Goal: Communication & Community: Answer question/provide support

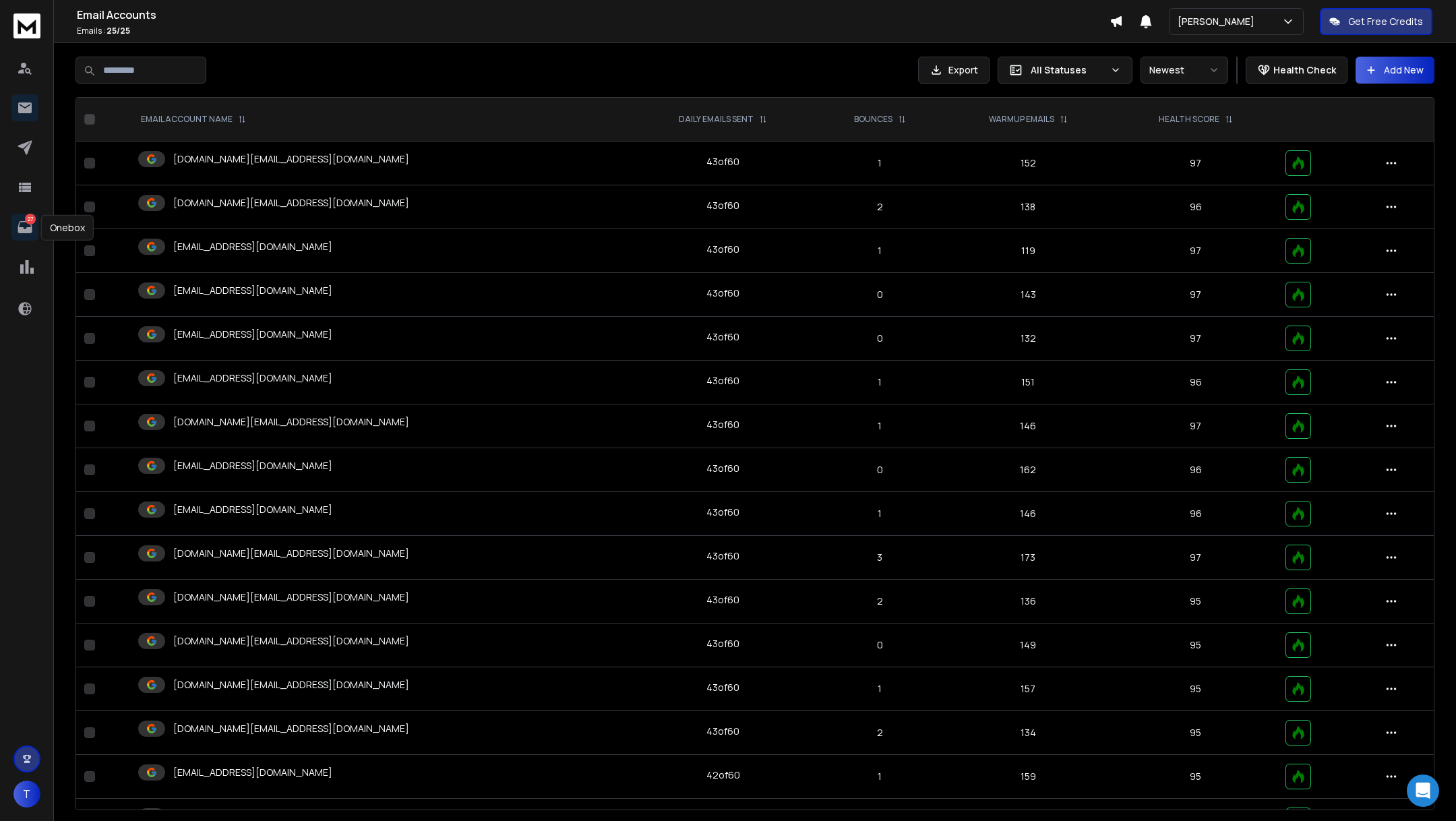
click at [25, 218] on p "27" at bounding box center [30, 219] width 11 height 11
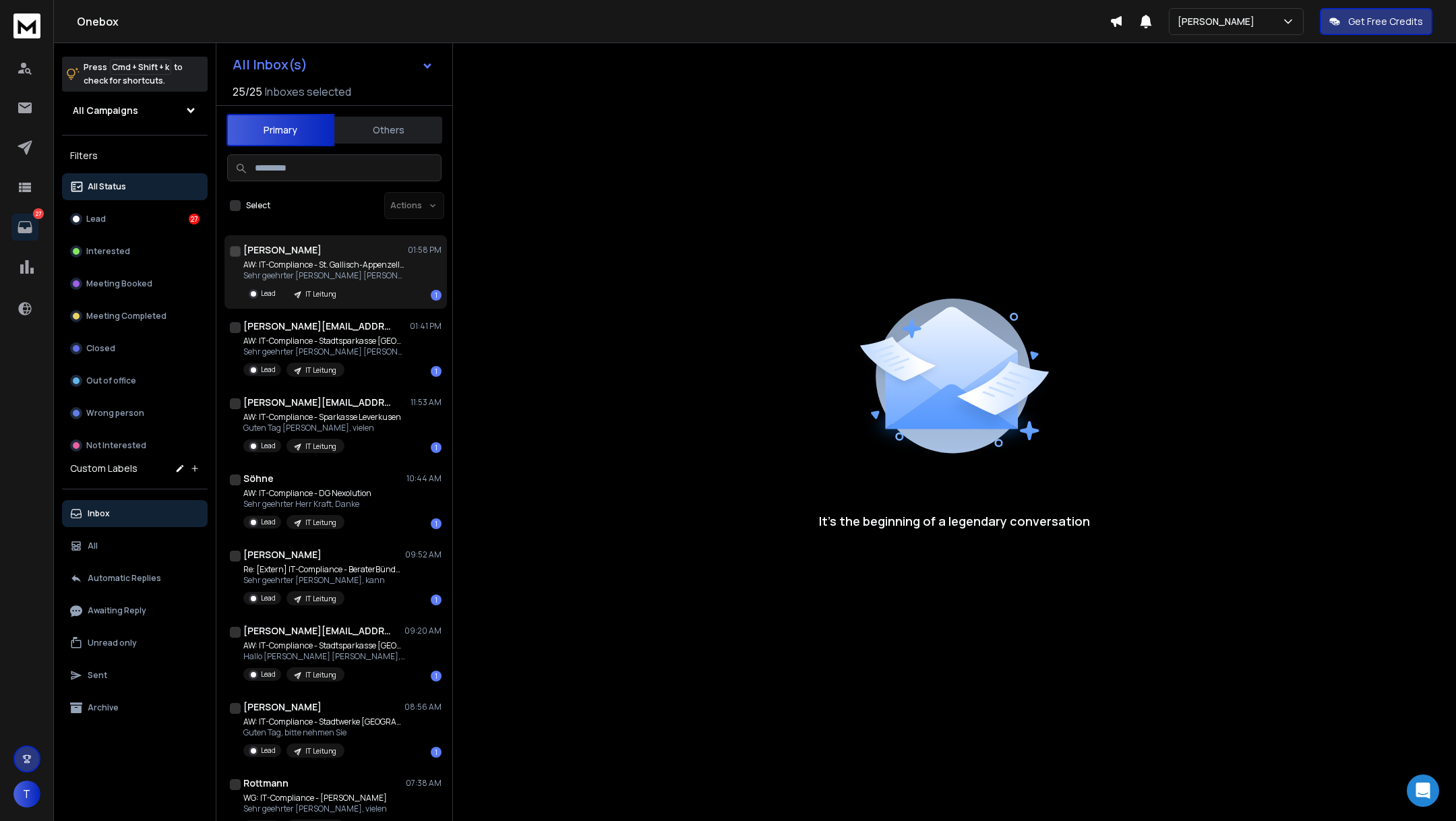
click at [391, 265] on p "AW: IT-Compliance - St. Gallisch-Appenzellische" at bounding box center [324, 264] width 161 height 11
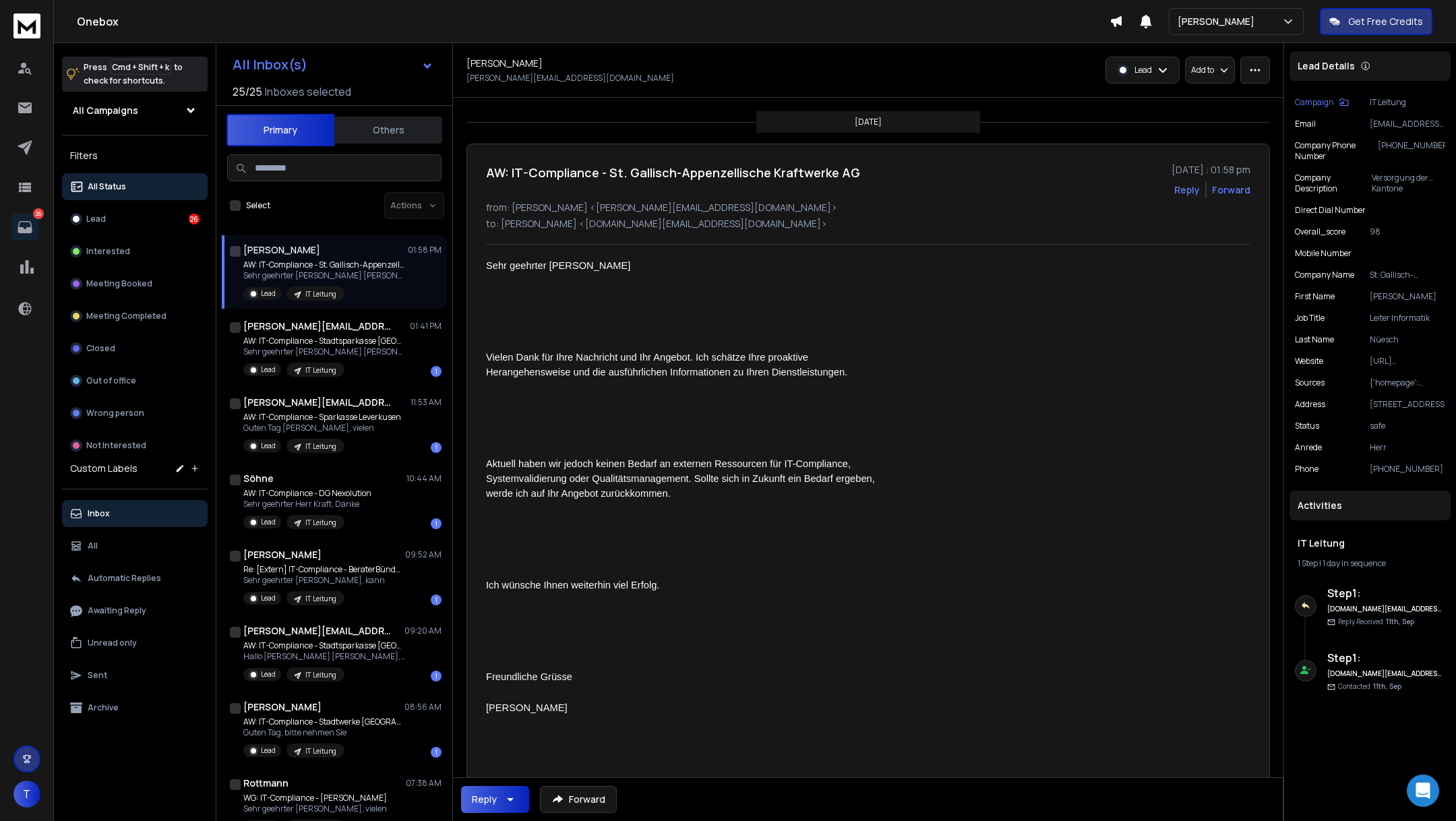
click at [816, 501] on div "Aktuell haben wir jedoch keinen Bedarf an externen Ressourcen für IT-Compliance…" at bounding box center [683, 478] width 393 height 44
click at [380, 329] on div "[PERSON_NAME][EMAIL_ADDRESS][PERSON_NAME][DOMAIN_NAME] 01:41 PM" at bounding box center [342, 326] width 198 height 13
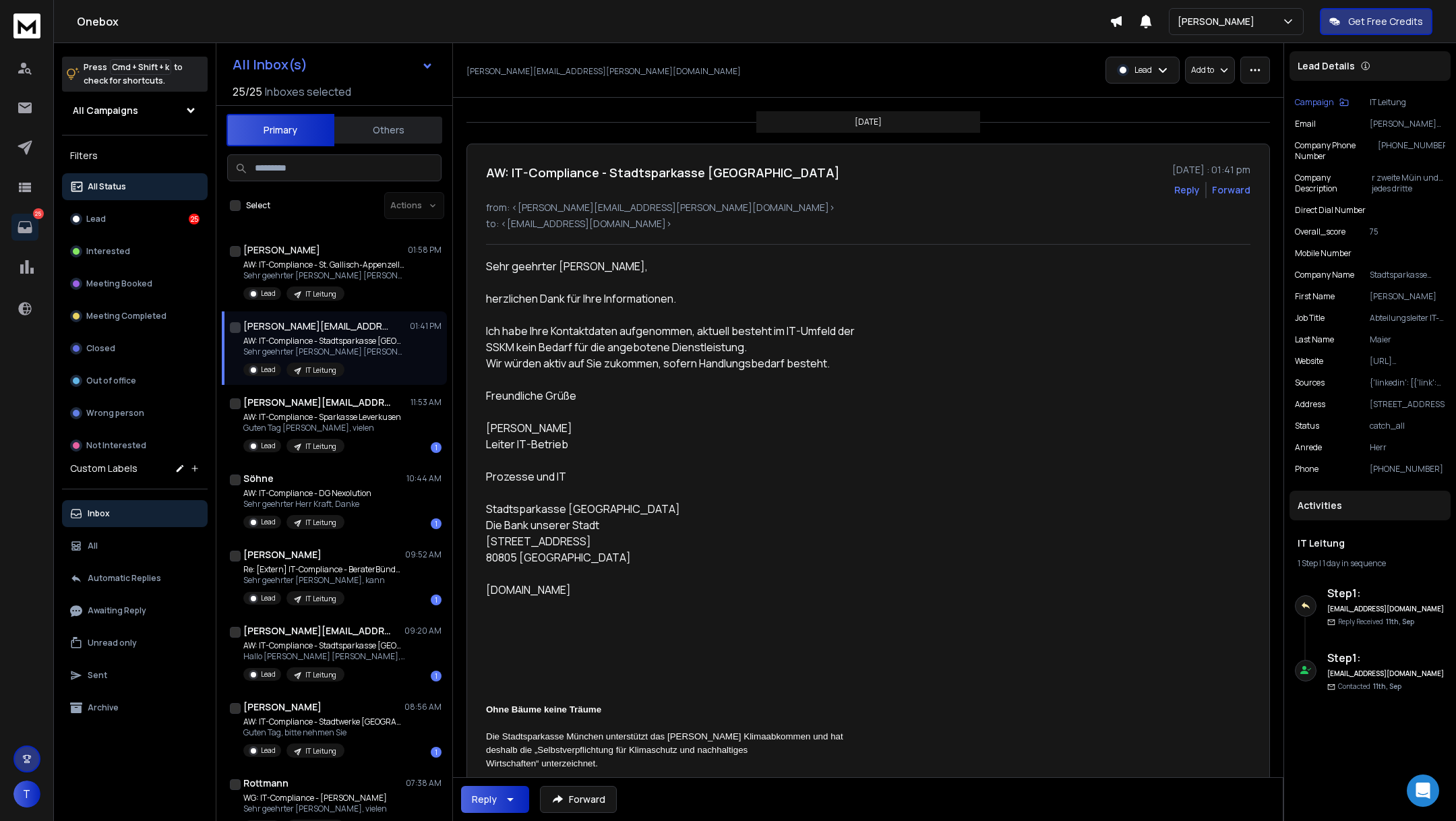
click at [1144, 70] on p "Lead" at bounding box center [1143, 70] width 18 height 11
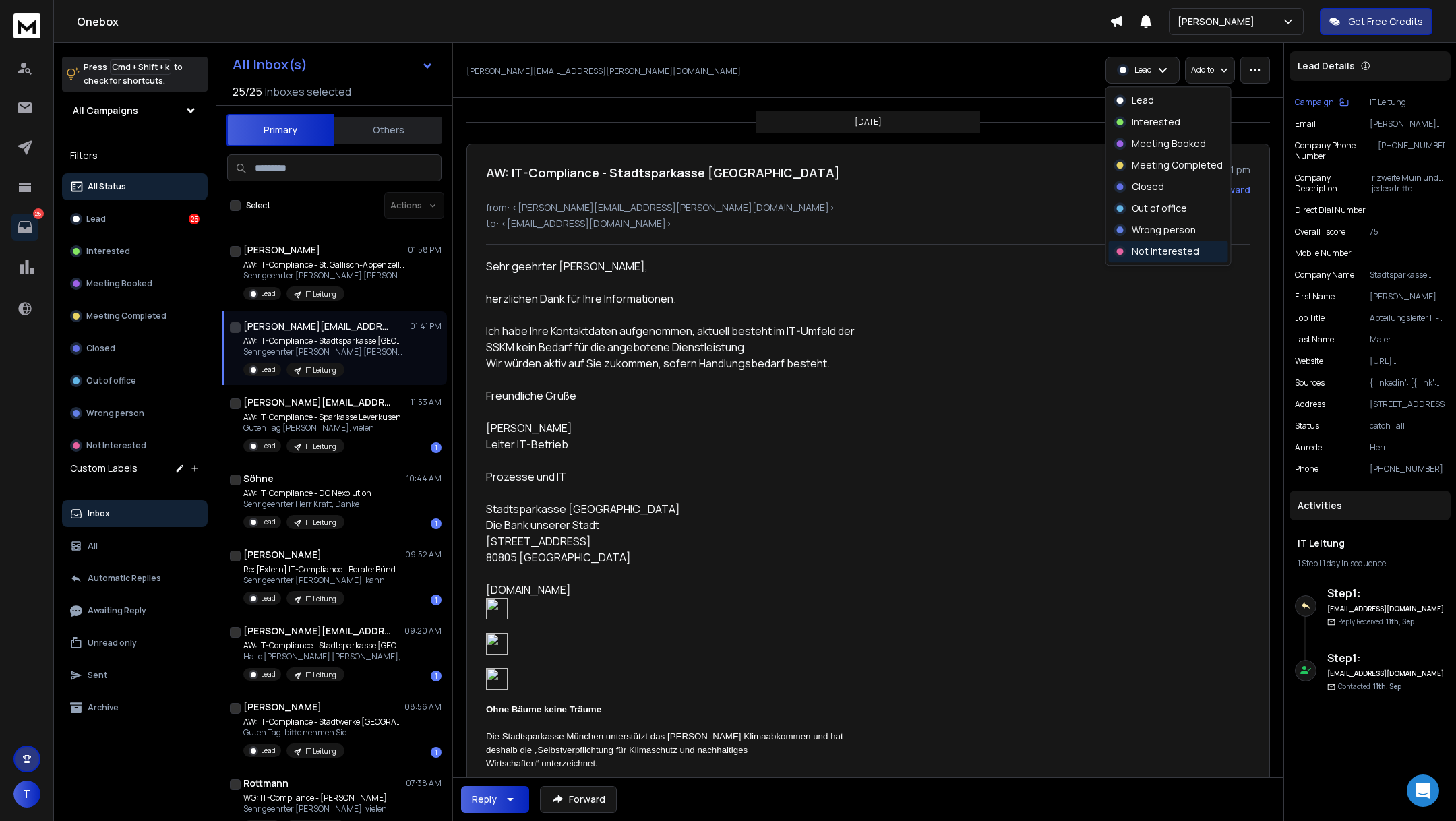
click at [1120, 248] on span at bounding box center [1120, 251] width 12 height 12
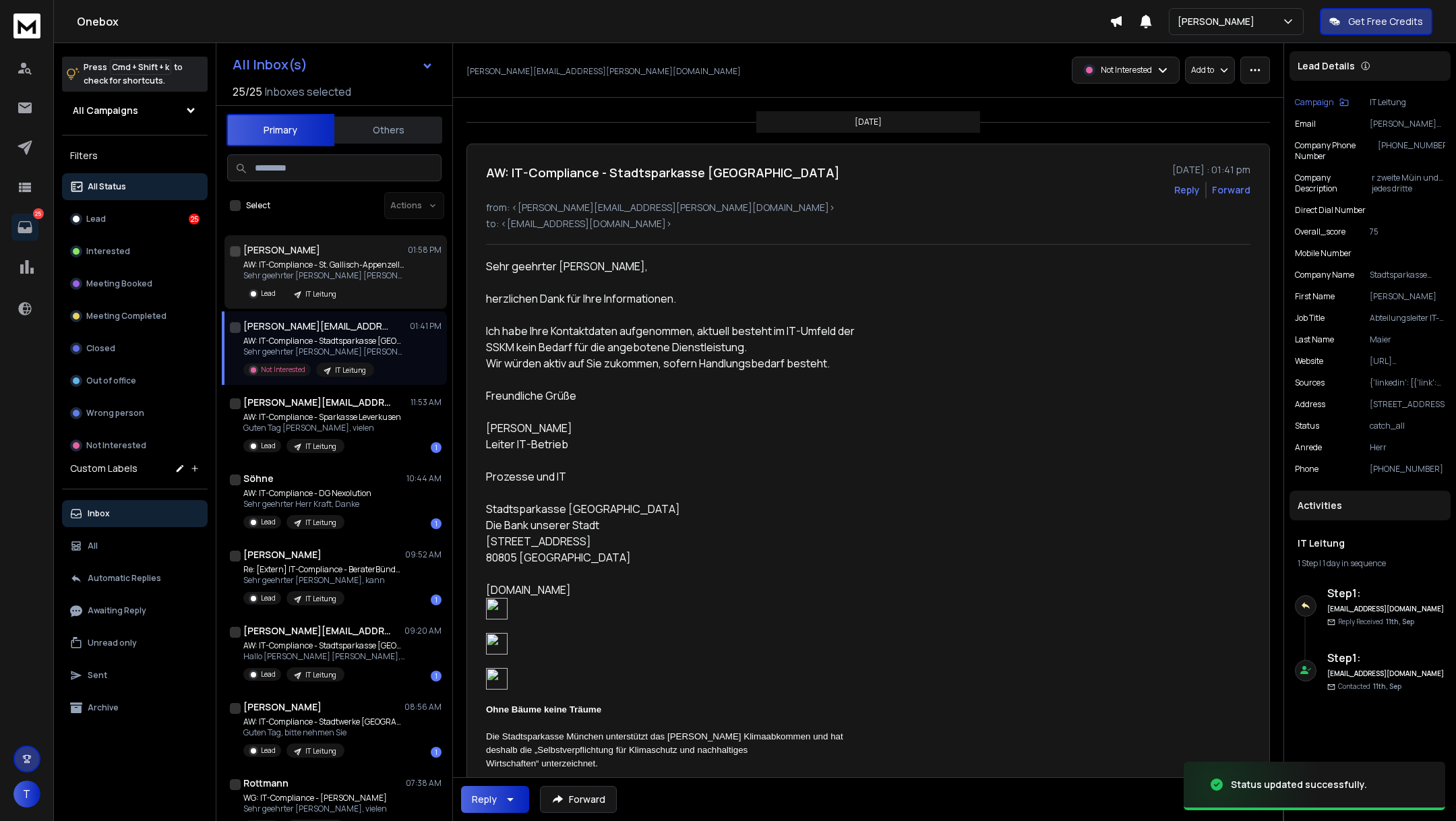
click at [403, 270] on p "Sehr geehrter [PERSON_NAME] [PERSON_NAME] Vielen" at bounding box center [324, 275] width 161 height 11
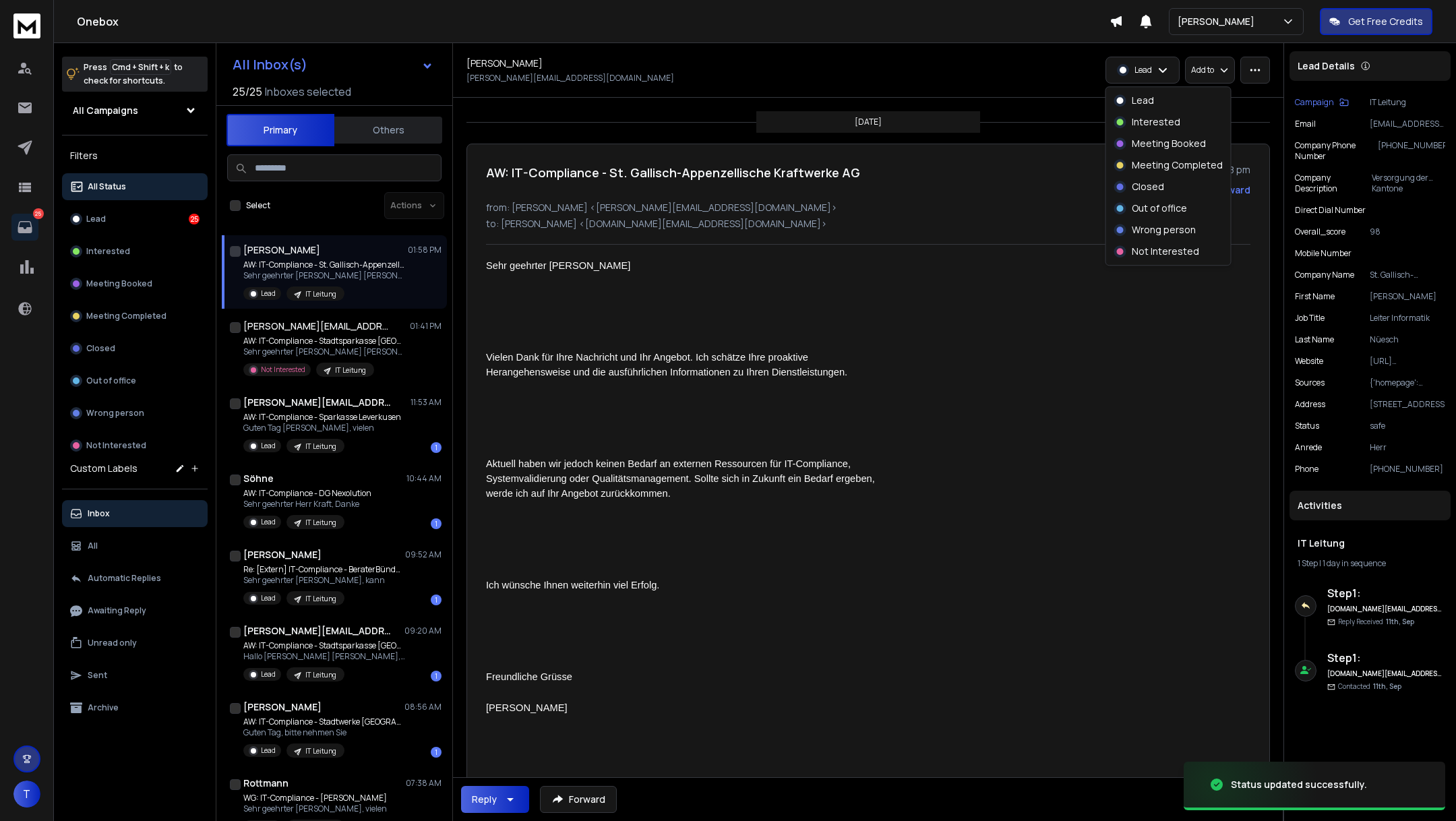
click at [1147, 69] on p "Lead" at bounding box center [1143, 70] width 18 height 11
click at [1146, 248] on p "Not Interested" at bounding box center [1166, 251] width 68 height 13
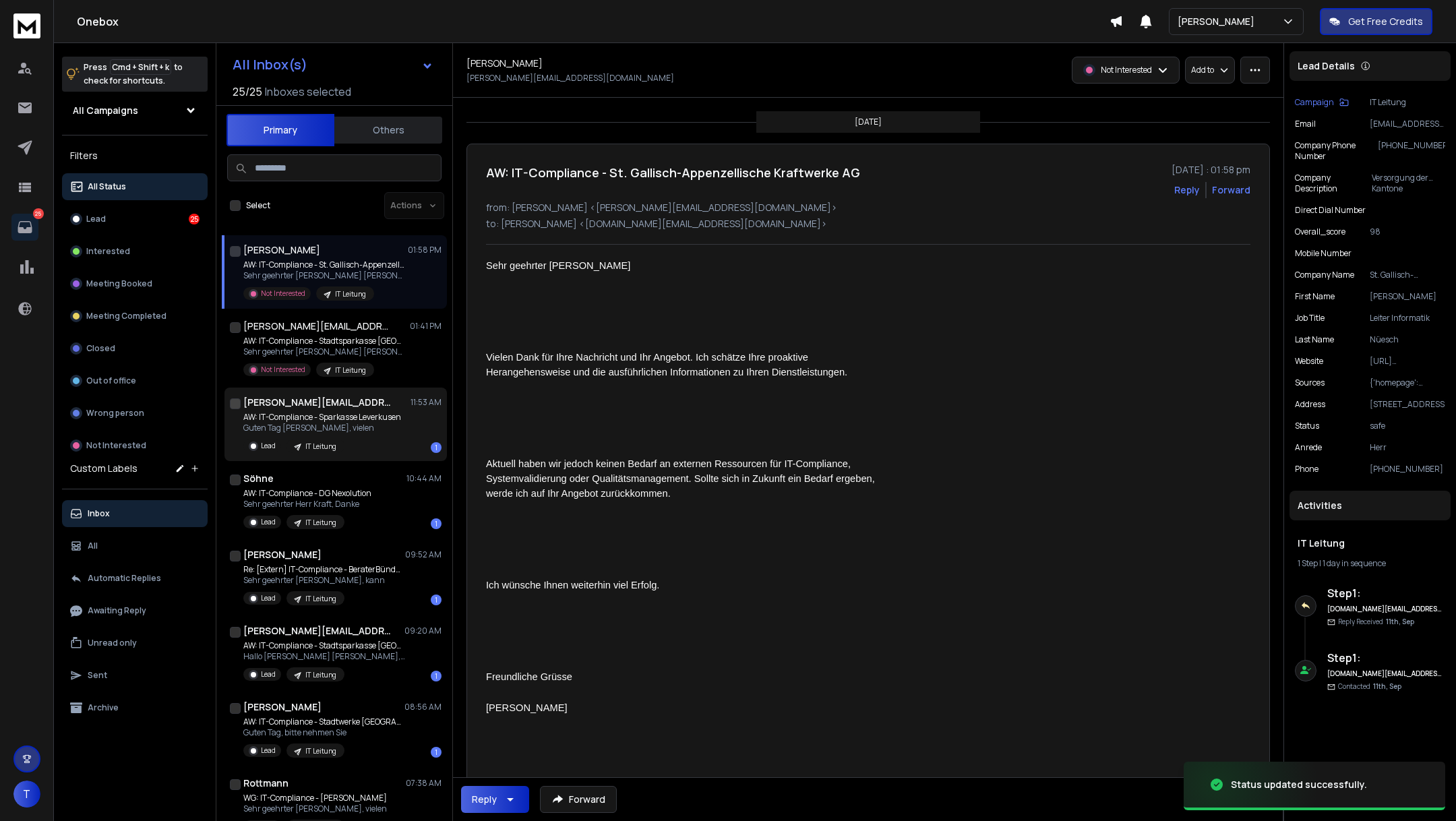
click at [401, 434] on div "AW: IT-Compliance - Sparkasse Leverkusen Guten Tag [PERSON_NAME], vielen Lead I…" at bounding box center [322, 432] width 158 height 41
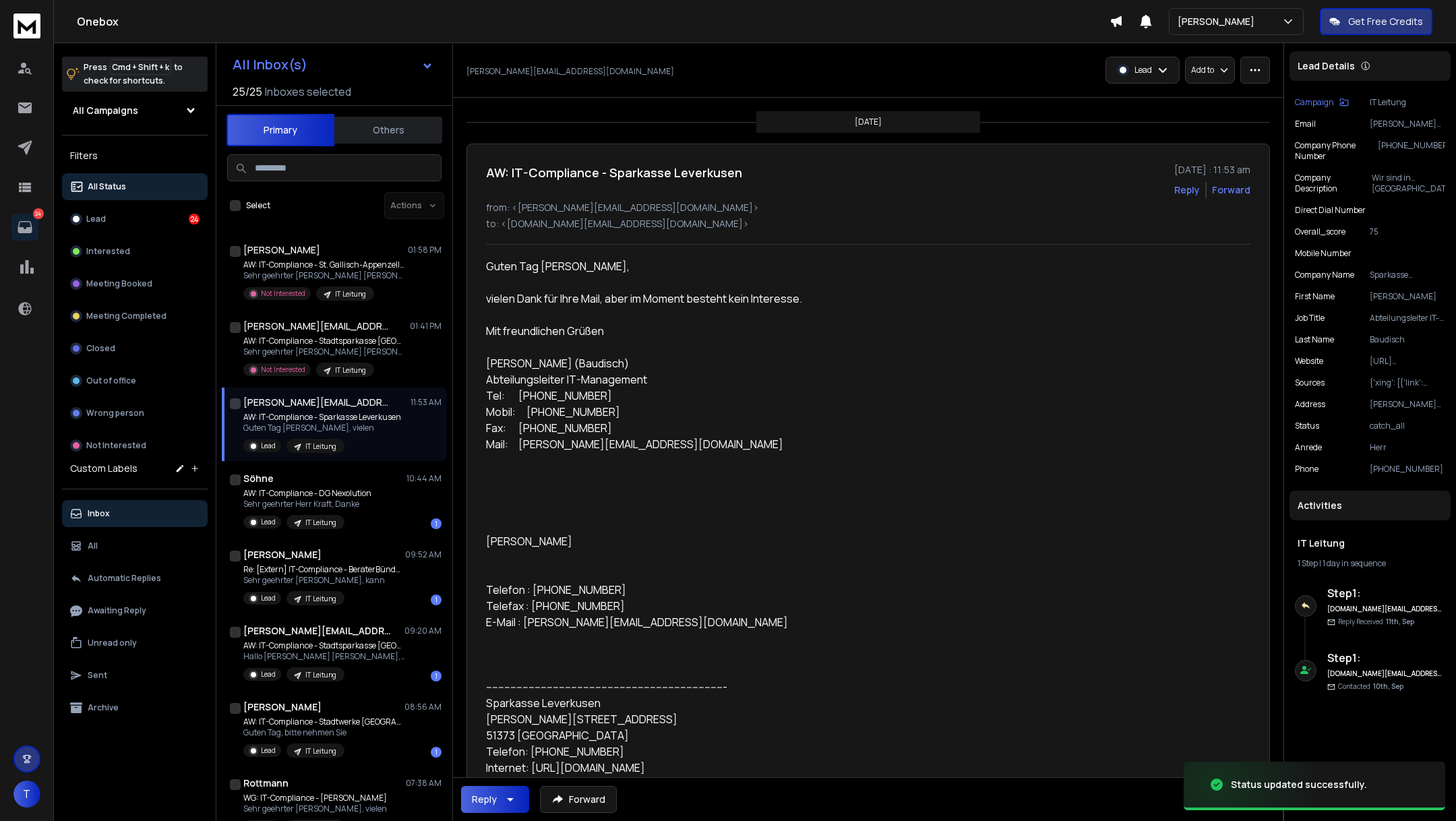
click at [1134, 59] on div "Lead" at bounding box center [1142, 70] width 73 height 25
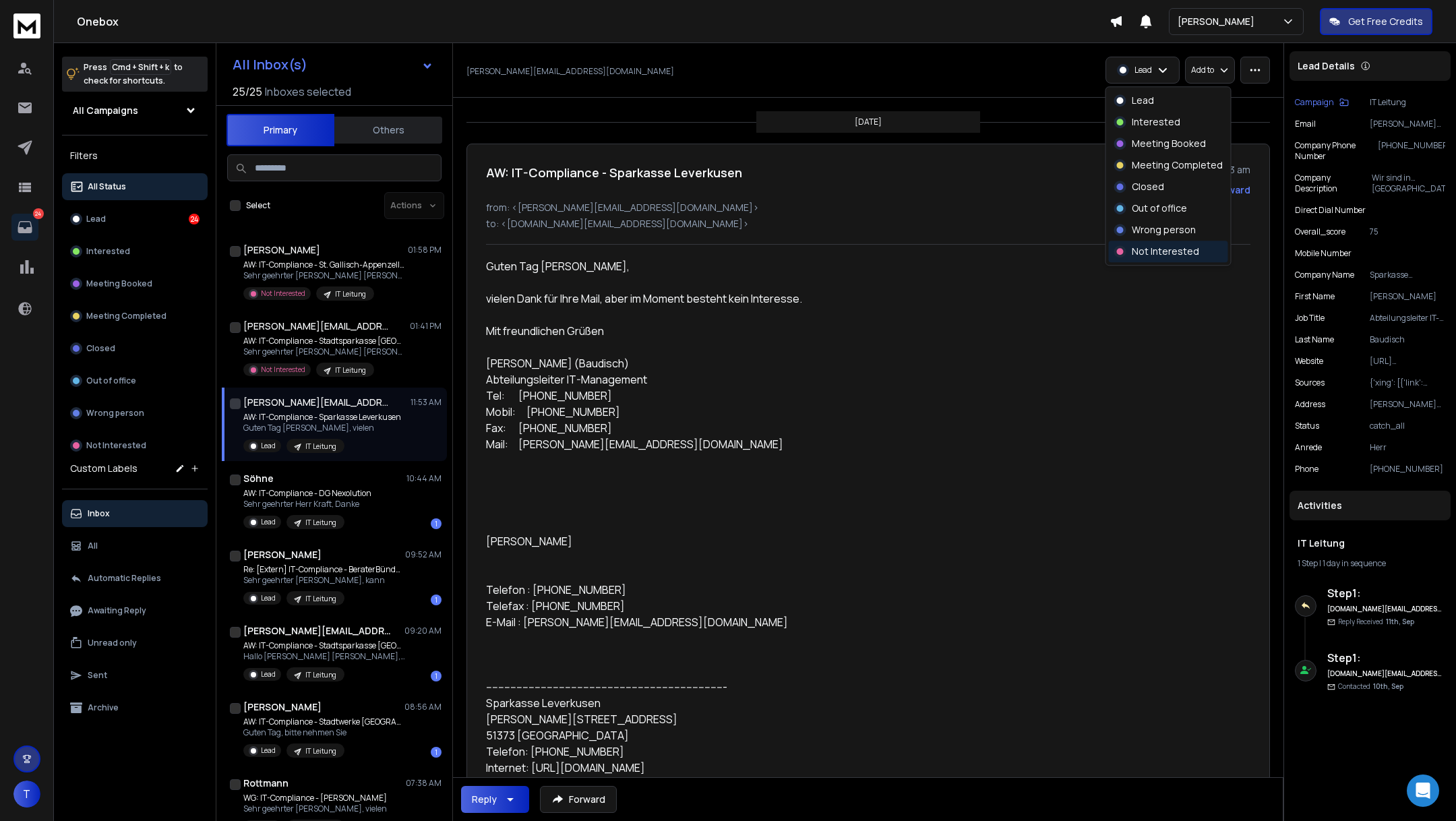
click at [1142, 250] on p "Not Interested" at bounding box center [1166, 251] width 68 height 13
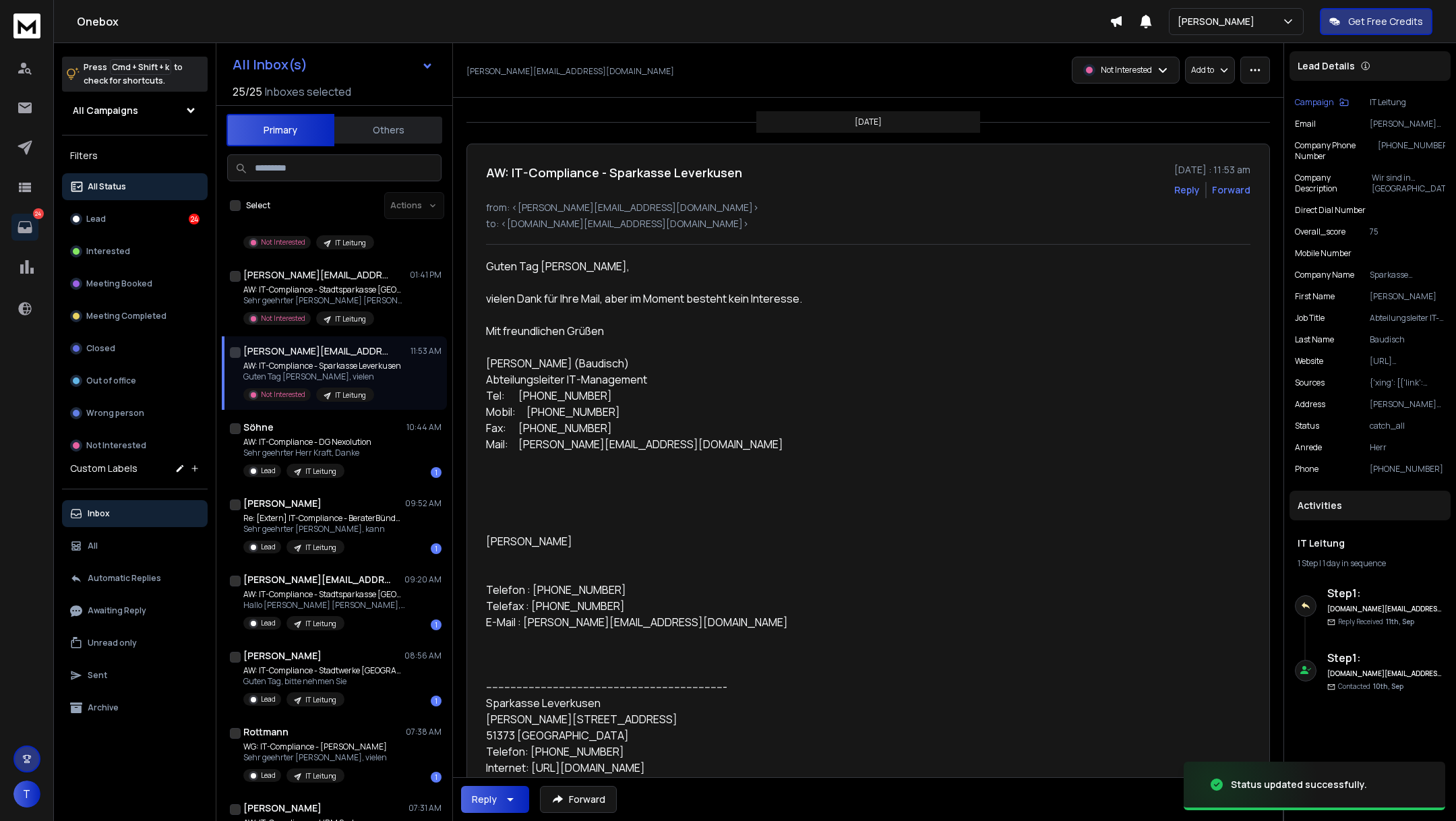
scroll to position [59, 0]
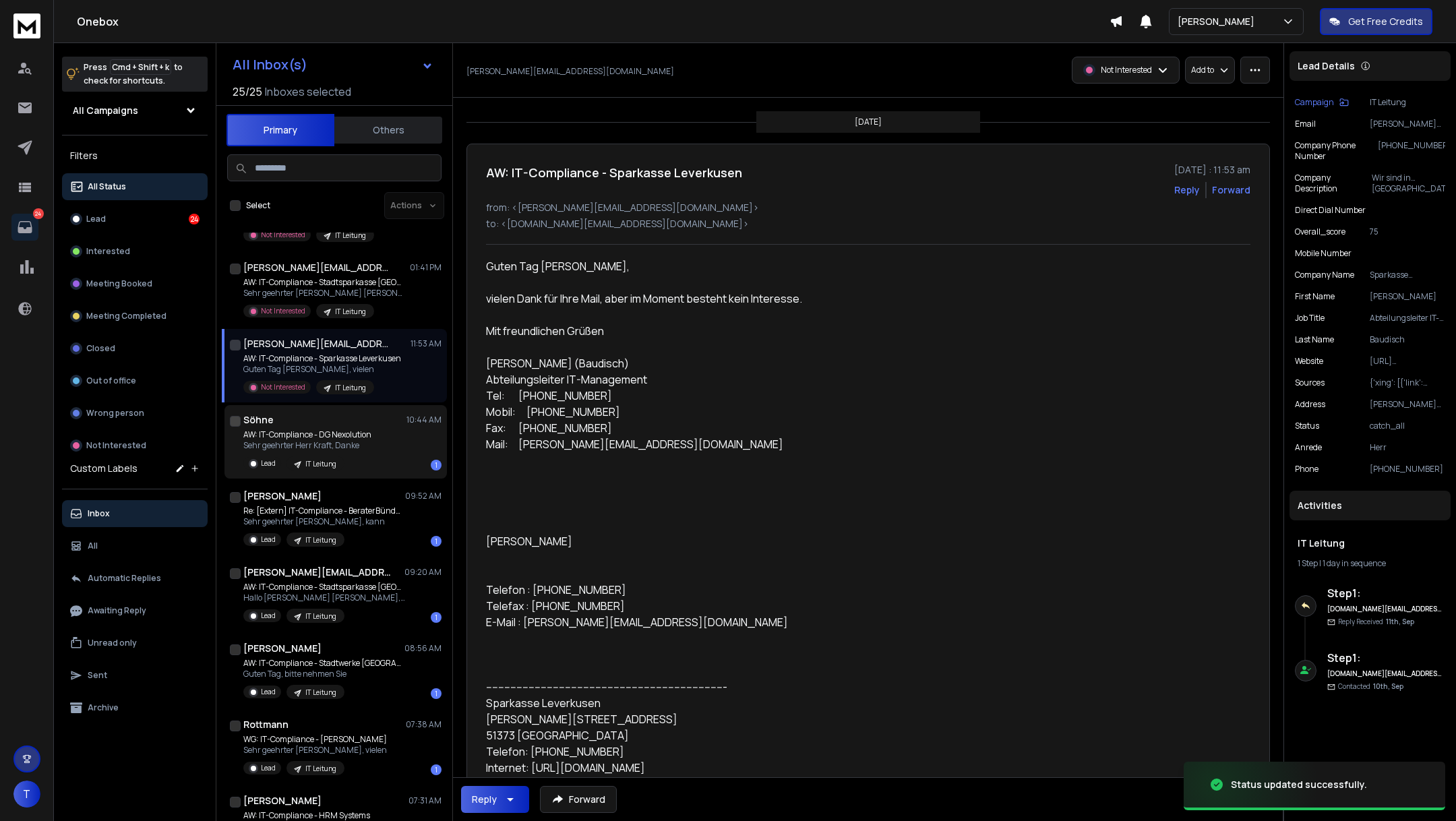
click at [371, 445] on p "﻿Sehr geehrter [PERSON_NAME] [PERSON_NAME], Danke" at bounding box center [307, 445] width 128 height 11
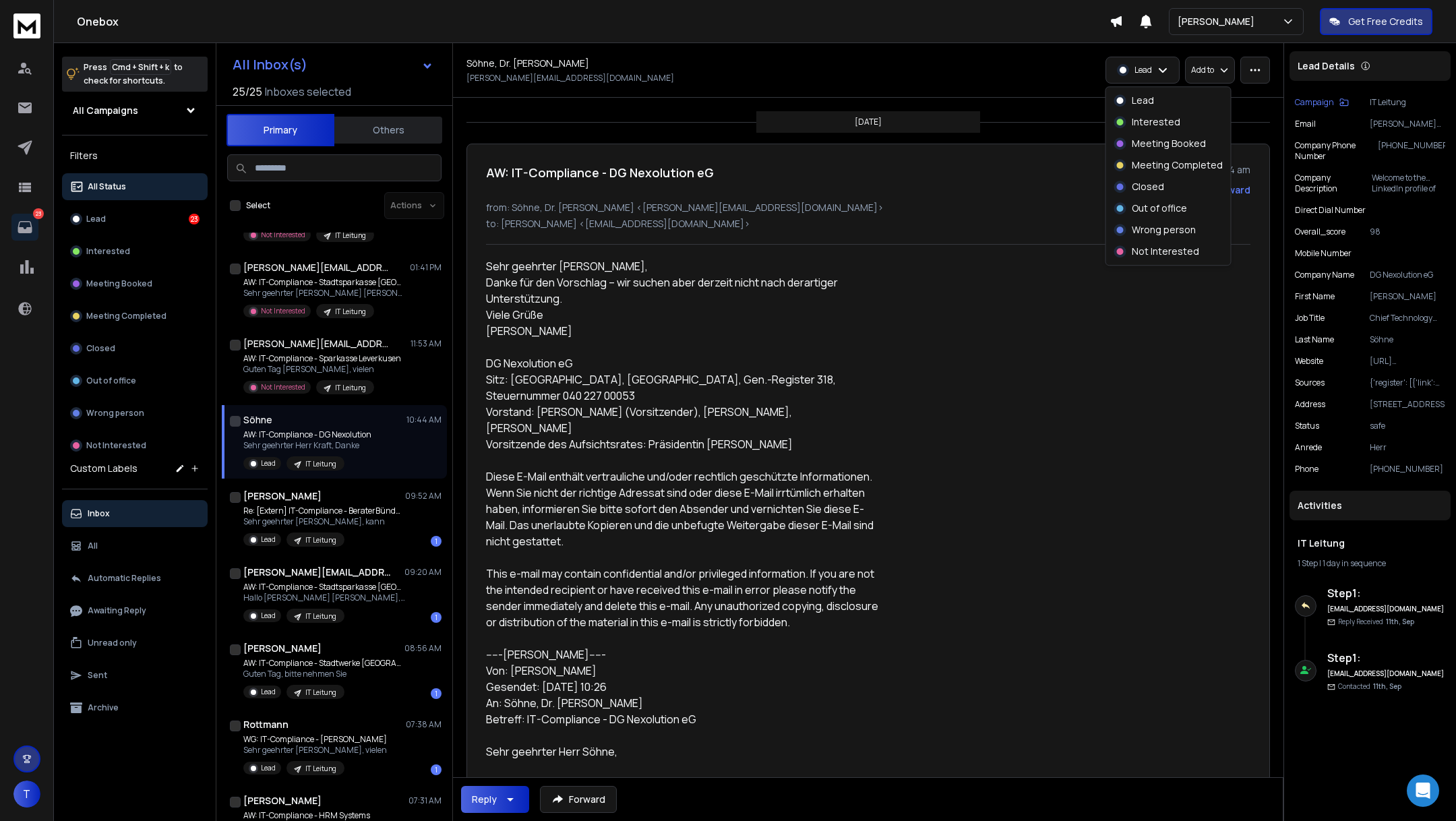
click at [1138, 75] on p "Lead" at bounding box center [1143, 70] width 18 height 11
click at [1142, 249] on p "Not Interested" at bounding box center [1166, 251] width 68 height 13
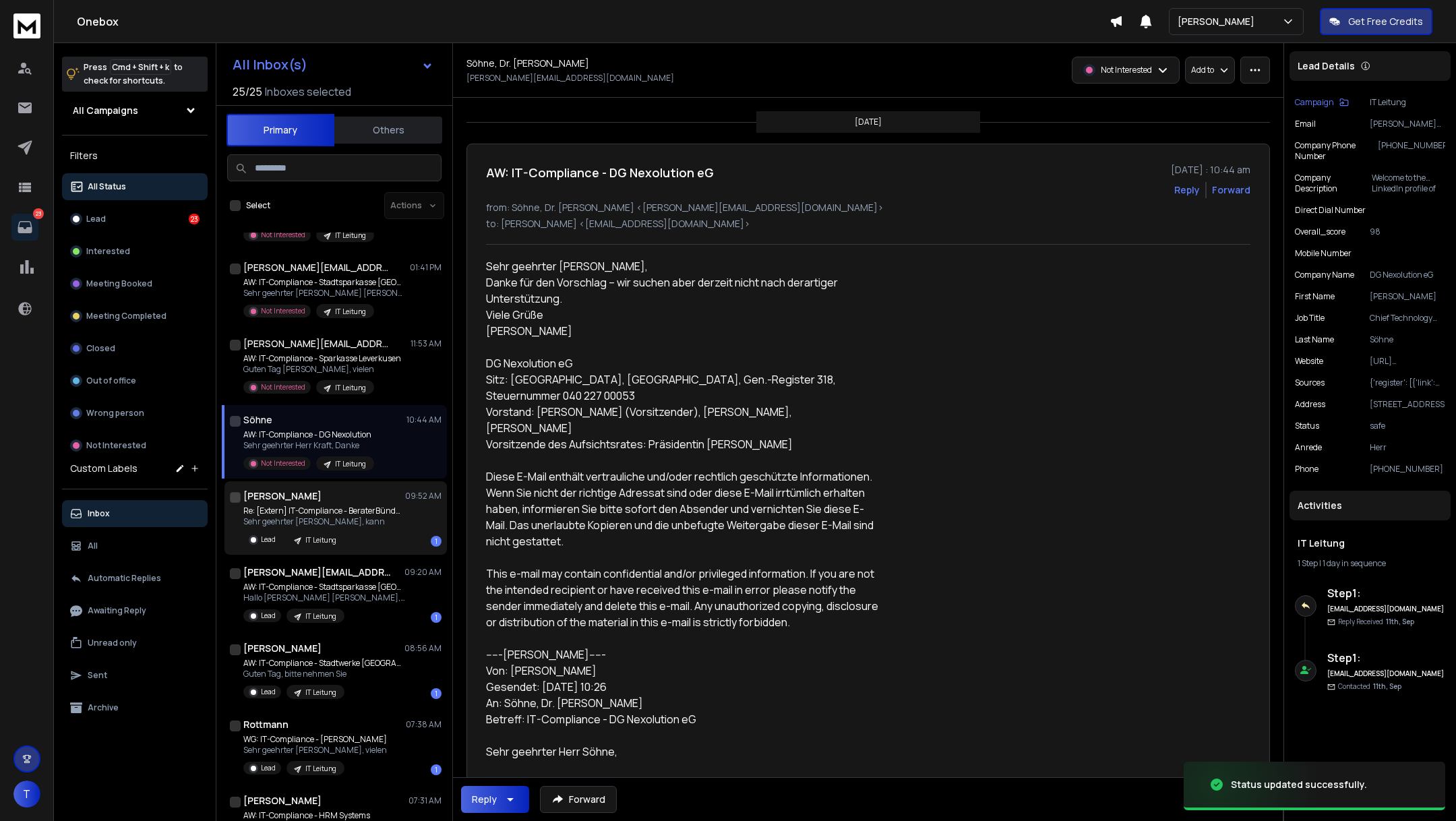
click at [351, 490] on div "[PERSON_NAME] 09:52 AM" at bounding box center [342, 496] width 198 height 13
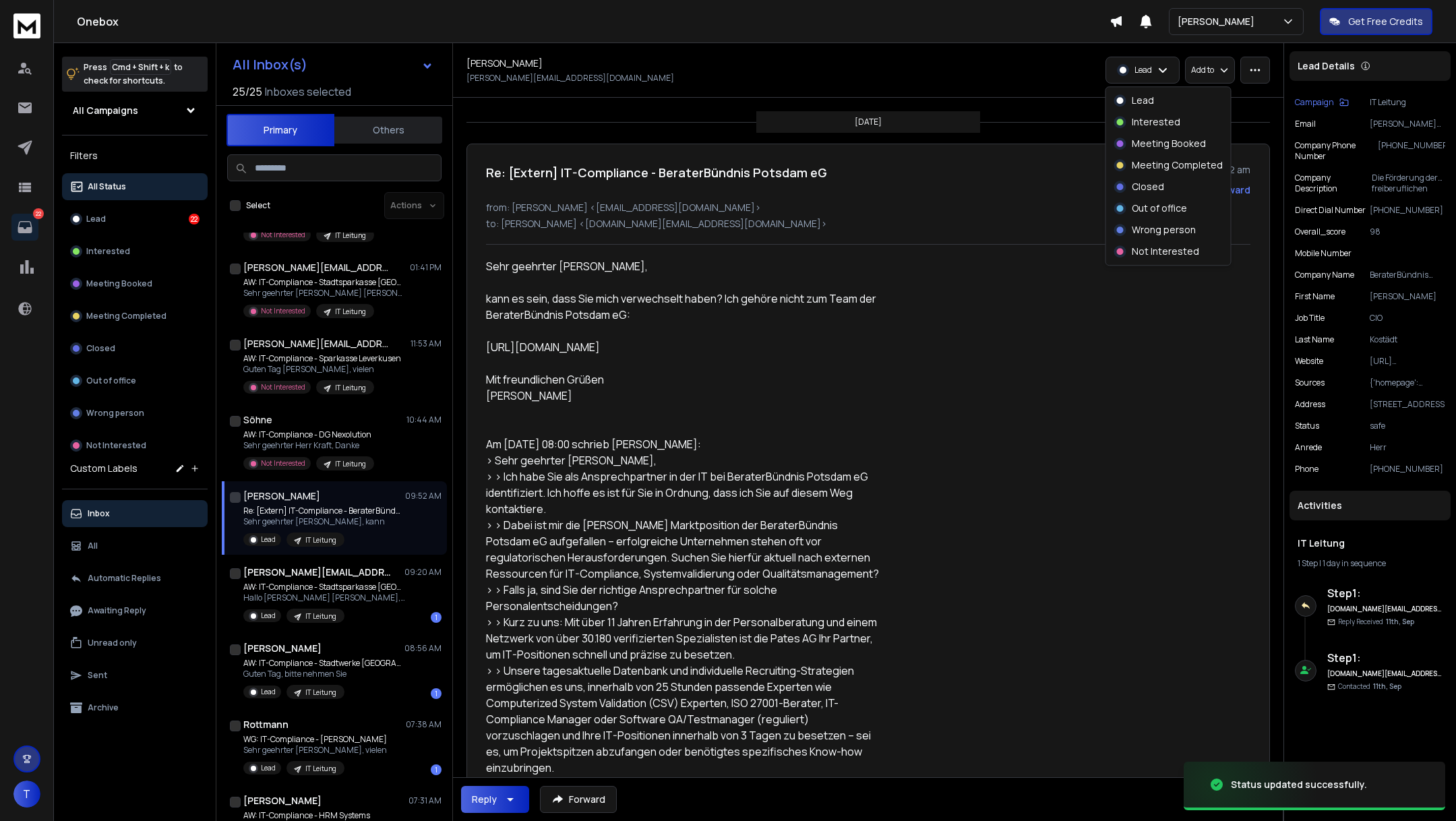
click at [1126, 64] on div "Lead" at bounding box center [1142, 70] width 73 height 25
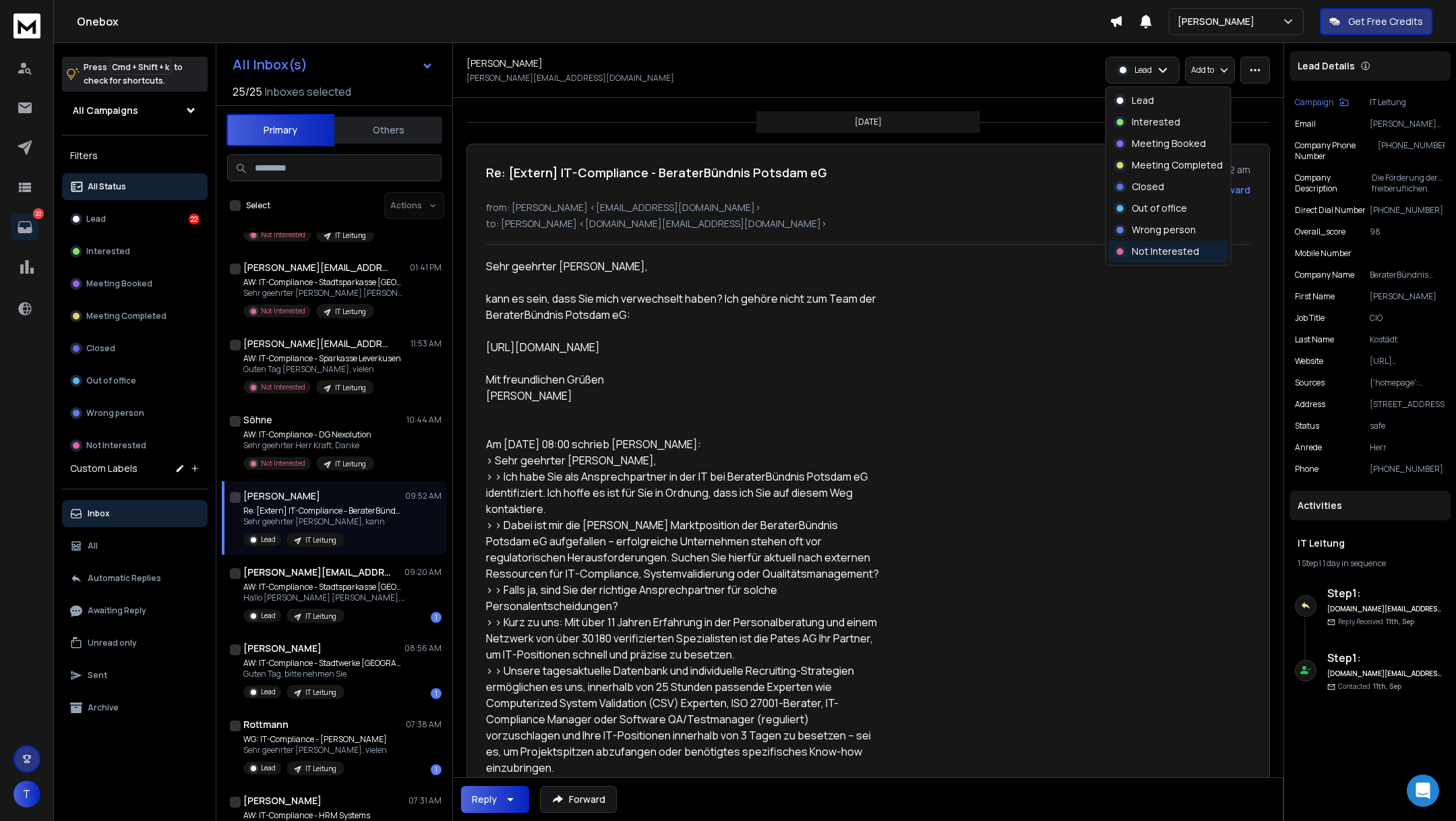
click at [1137, 247] on p "Not Interested" at bounding box center [1166, 251] width 68 height 13
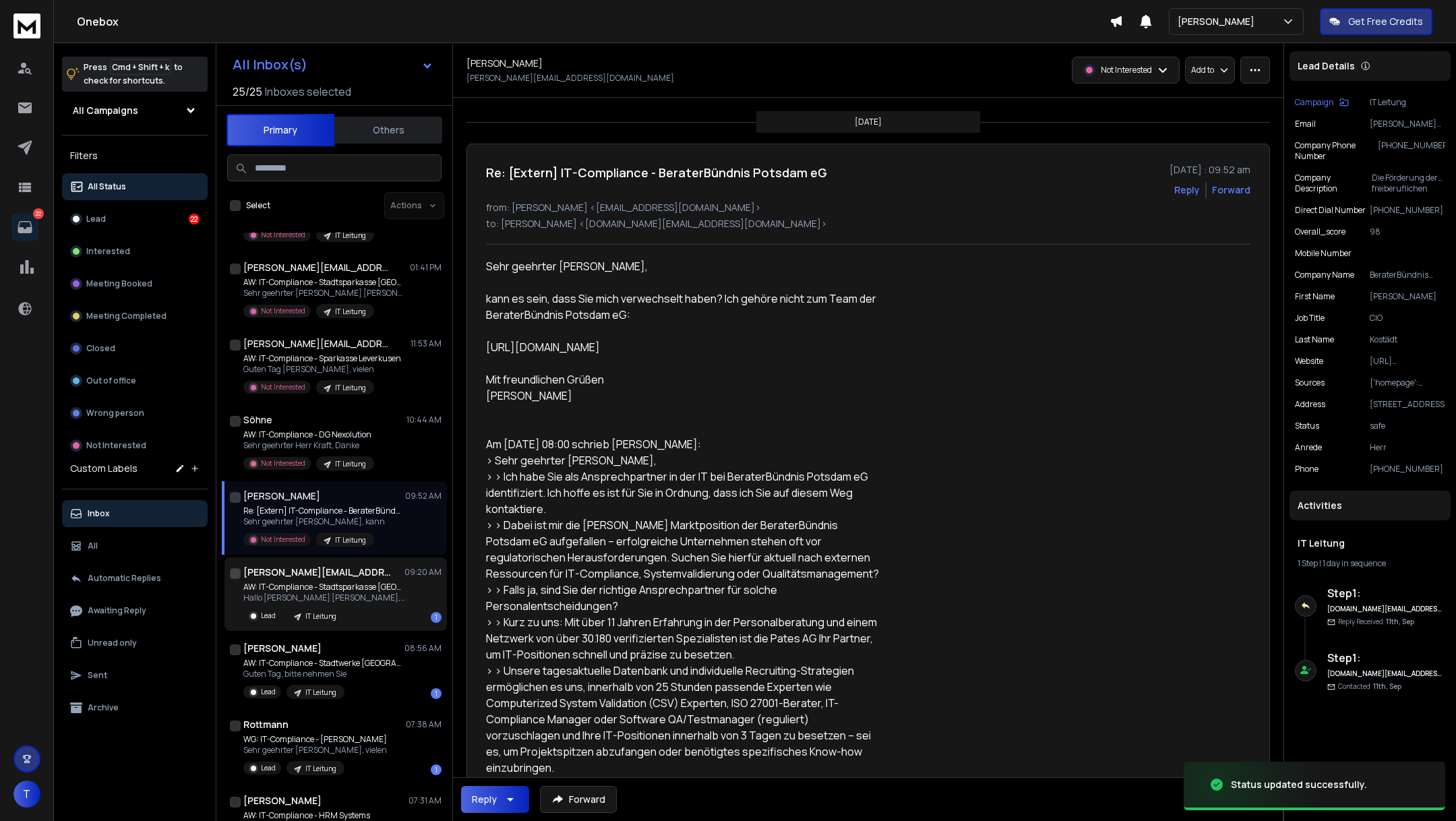
click at [369, 563] on div "[PERSON_NAME][EMAIL_ADDRESS][DOMAIN_NAME] 09:20 AM AW: IT-Compliance - Stadtspa…" at bounding box center [335, 594] width 222 height 73
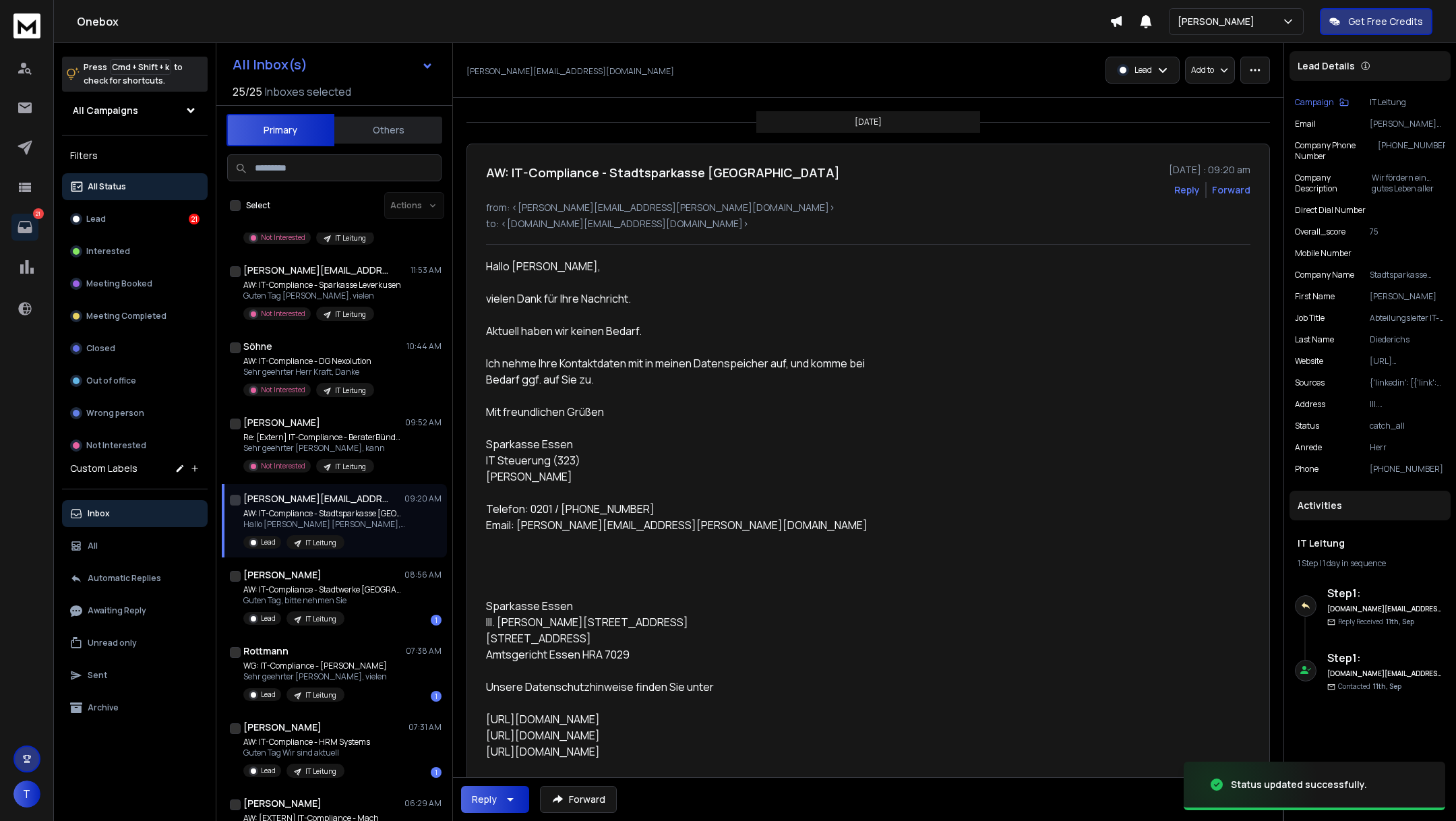
scroll to position [245, 0]
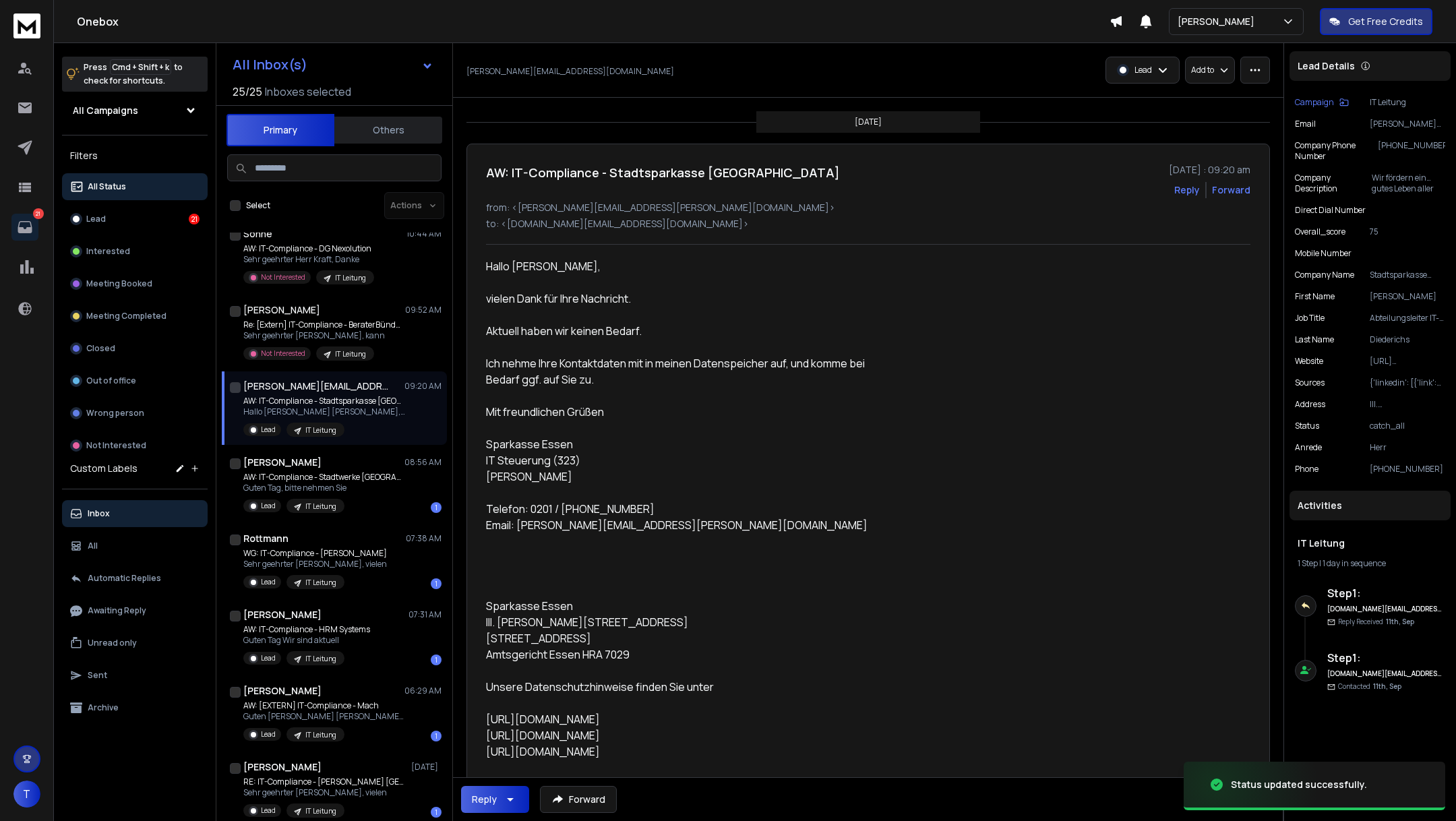
click at [1157, 75] on div "Lead" at bounding box center [1142, 70] width 73 height 25
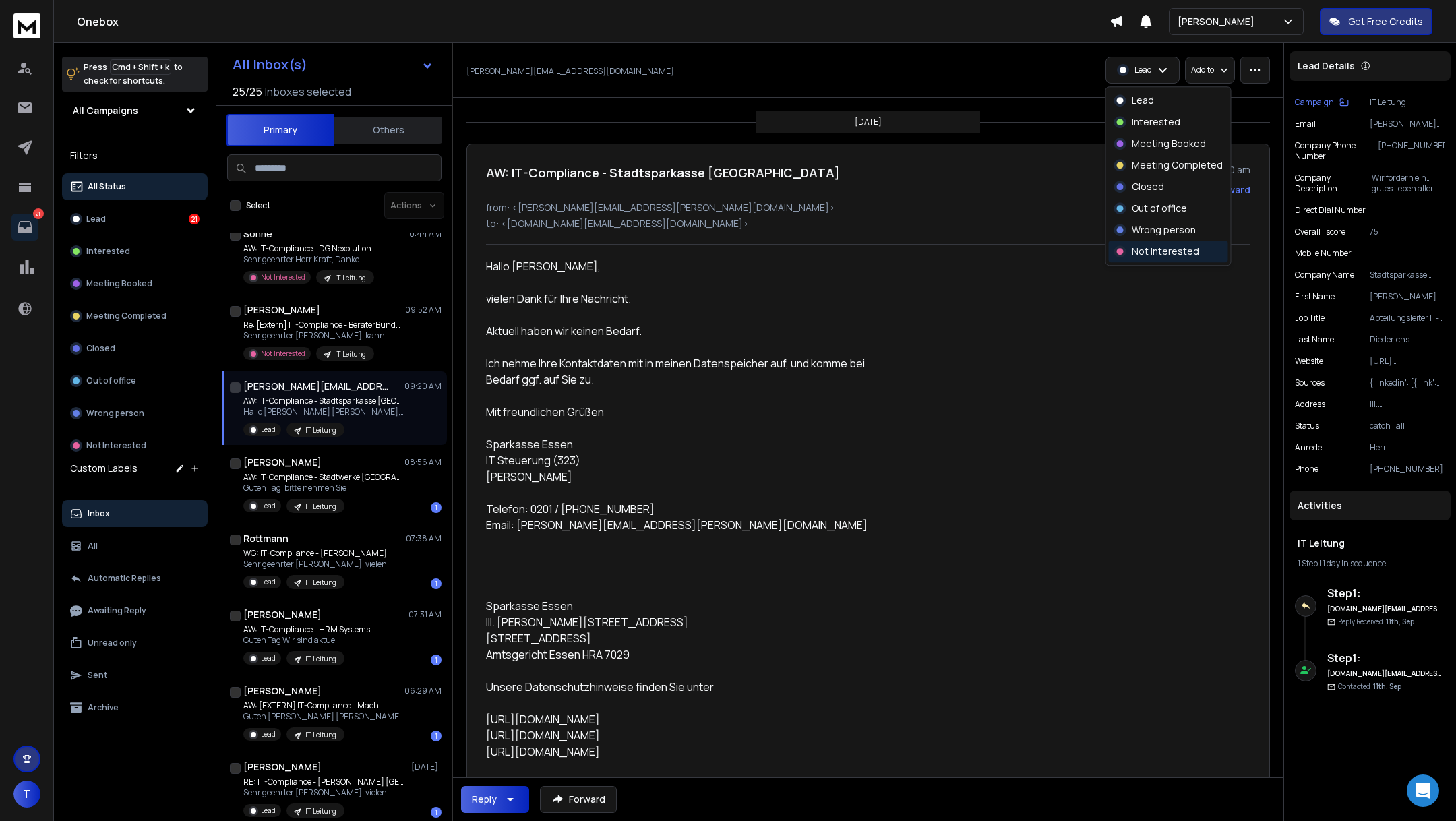
click at [1154, 250] on p "Not Interested" at bounding box center [1166, 251] width 68 height 13
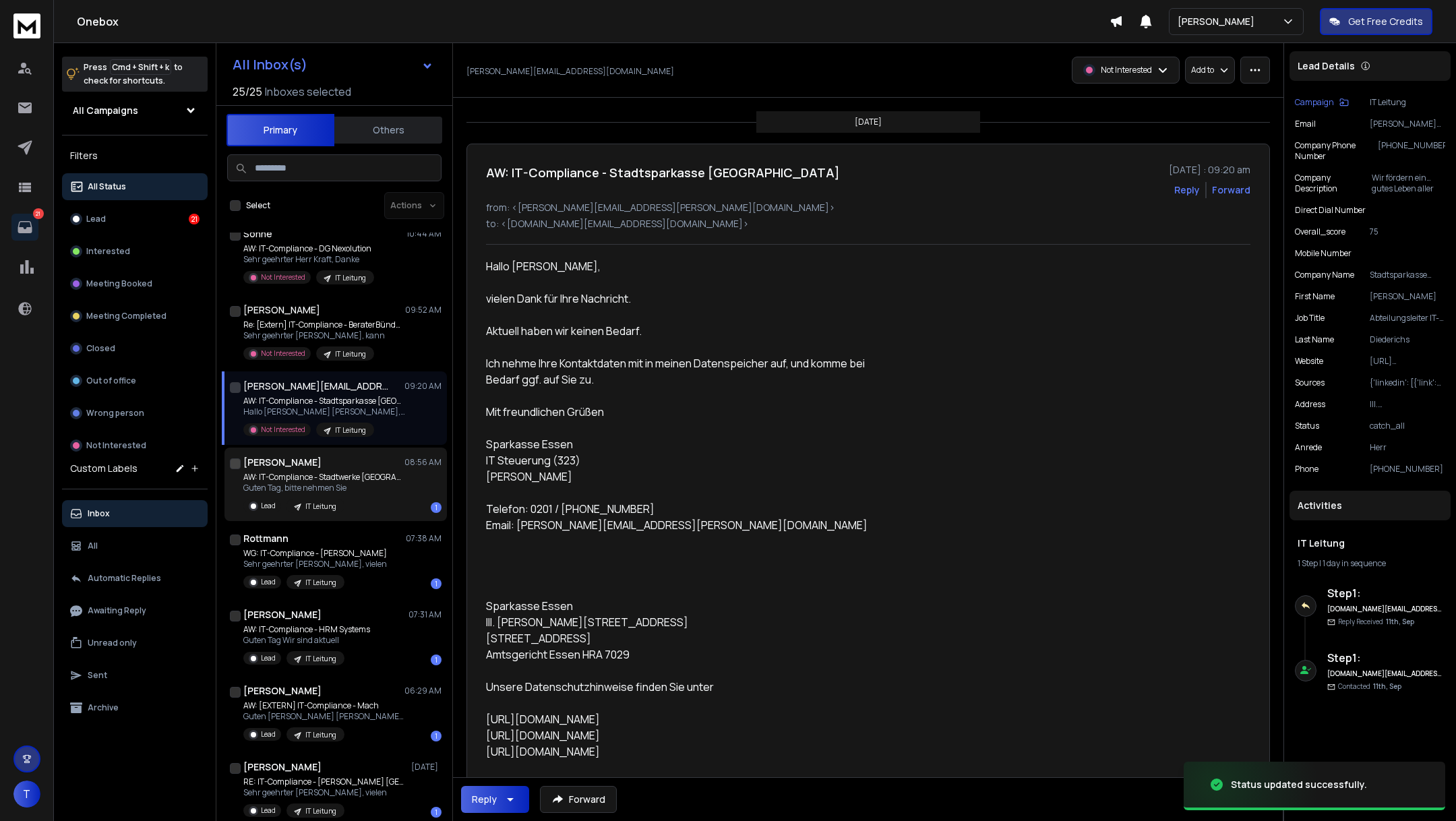
click at [326, 499] on div "IT Leitung" at bounding box center [315, 506] width 58 height 14
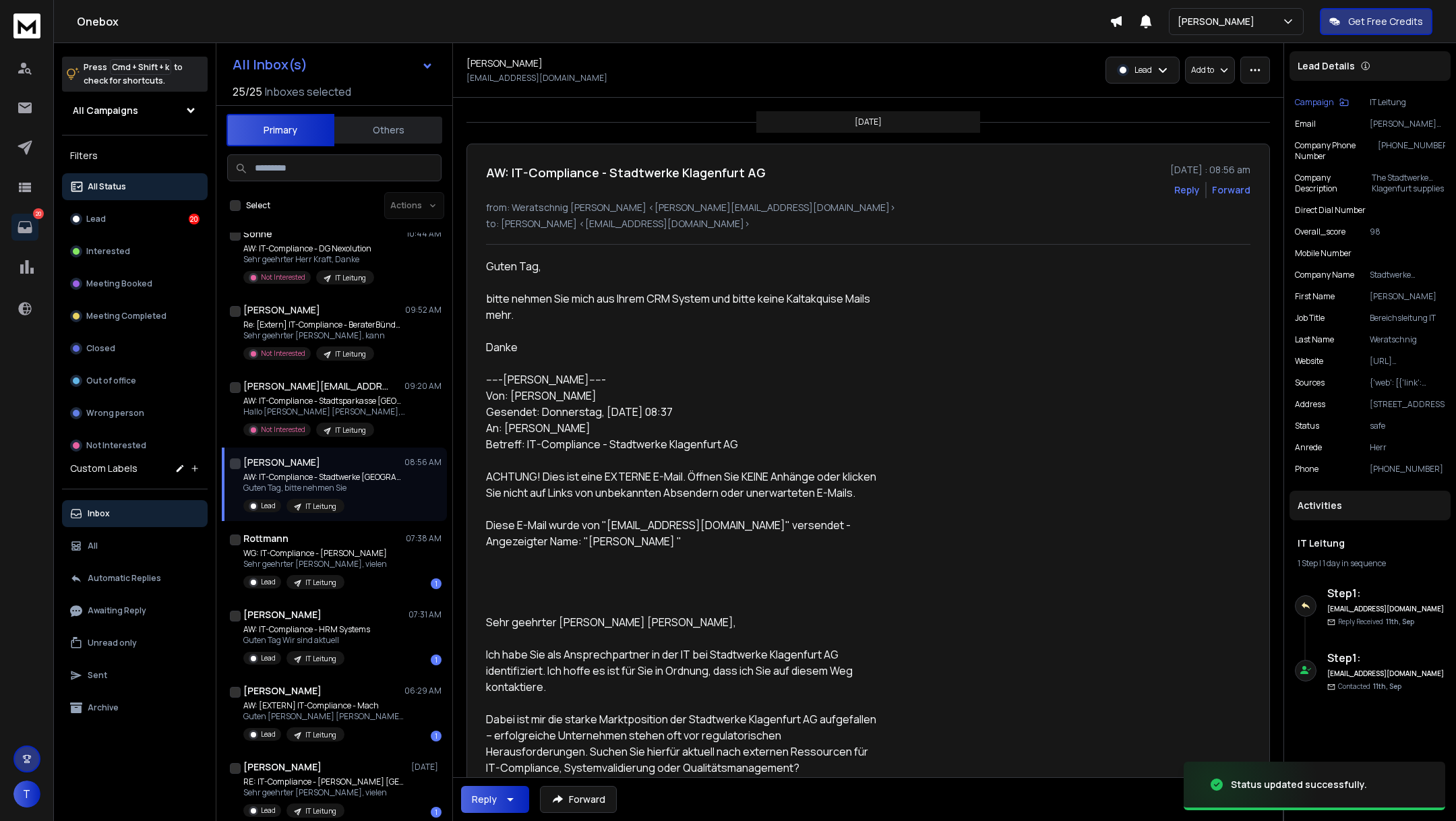
click at [1125, 69] on div at bounding box center [1122, 70] width 12 height 12
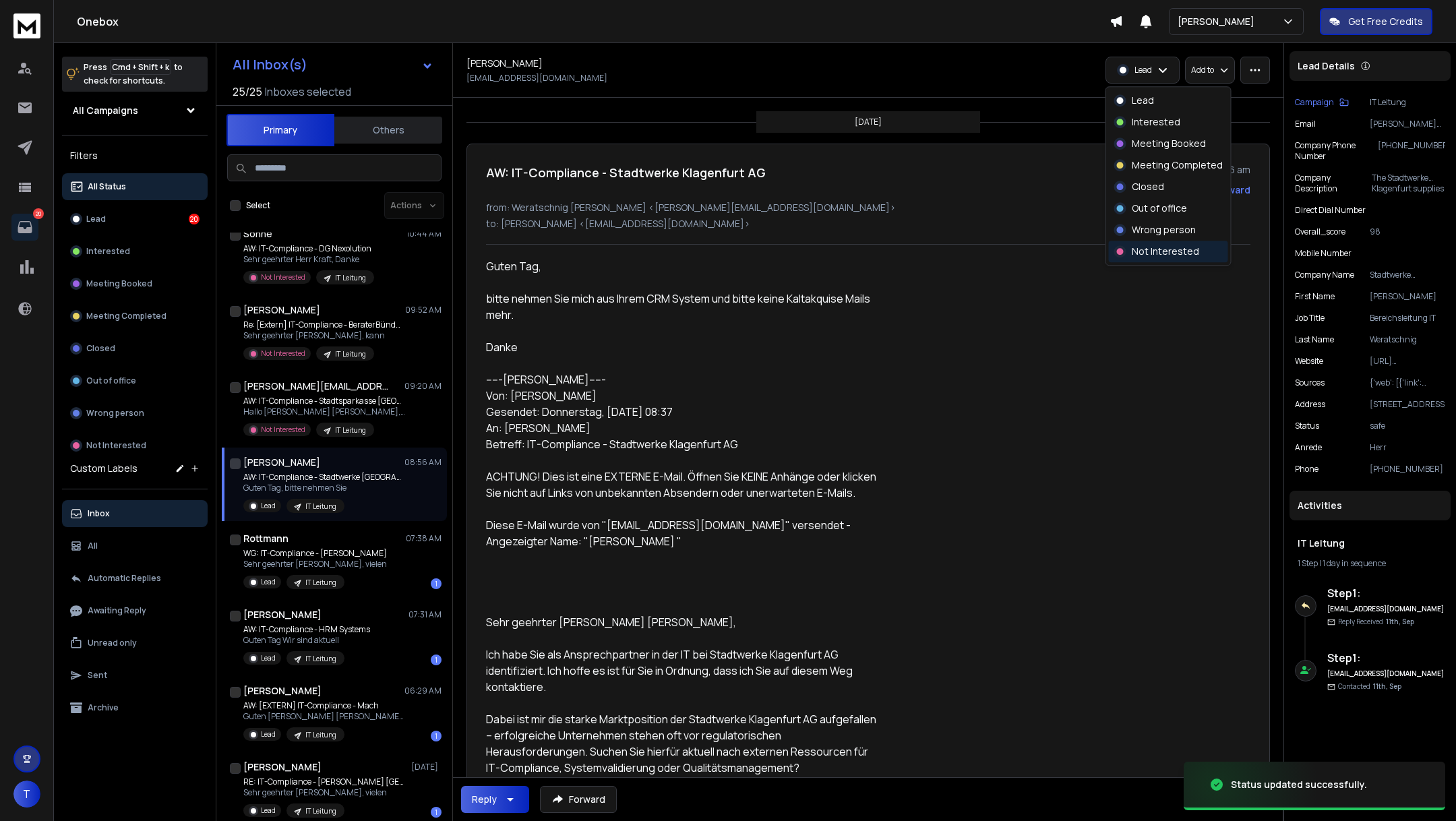
click at [1156, 250] on p "Not Interested" at bounding box center [1166, 251] width 68 height 13
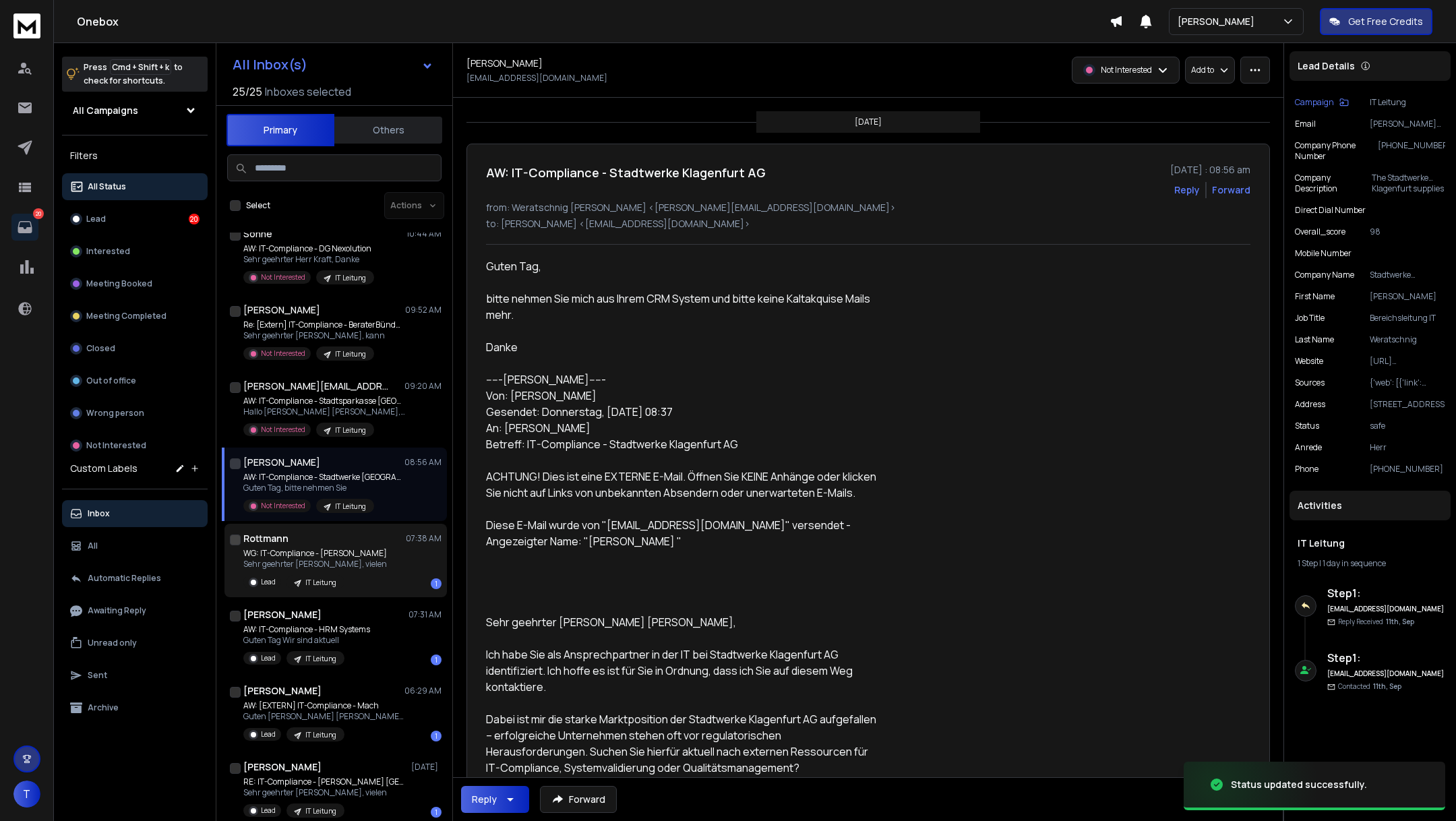
click at [368, 586] on div "Lead IT Leitung" at bounding box center [315, 582] width 144 height 14
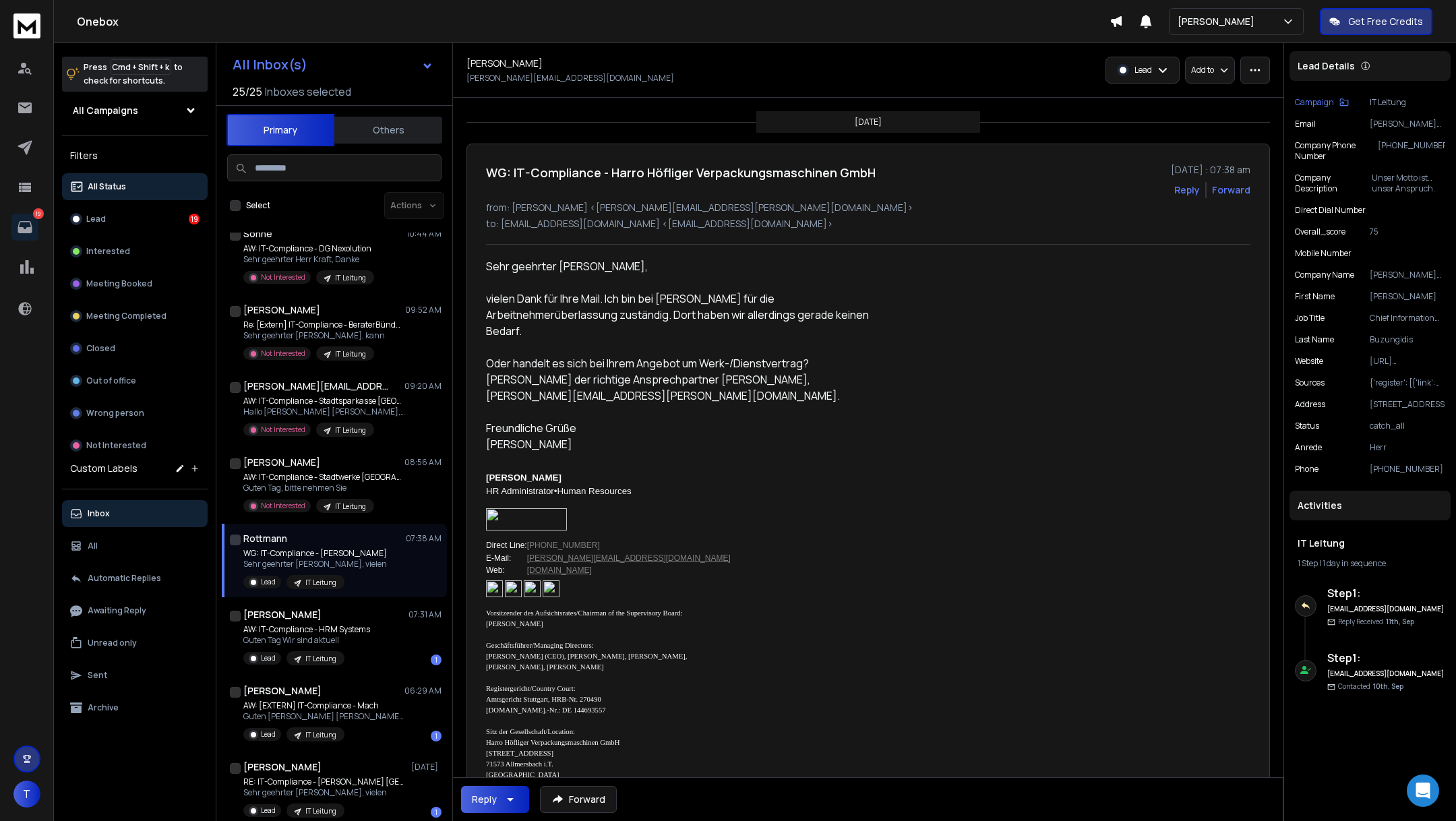
drag, startPoint x: 713, startPoint y: 379, endPoint x: 857, endPoint y: 379, distance: 144.0
copy div "[PERSON_NAME][EMAIL_ADDRESS][PERSON_NAME][DOMAIN_NAME]"
click at [1217, 186] on div "Forward" at bounding box center [1231, 190] width 38 height 13
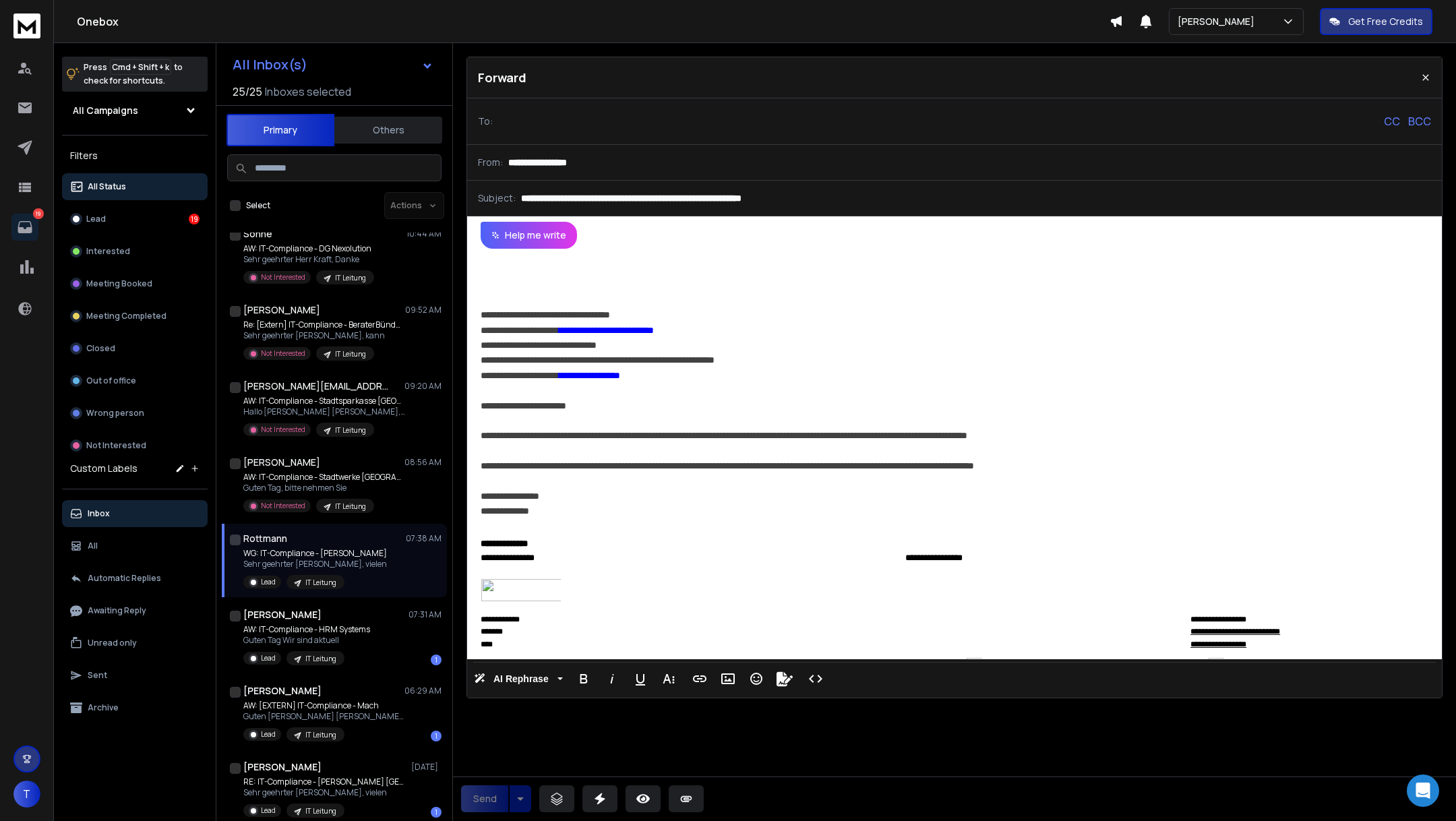
click at [634, 114] on div at bounding box center [938, 121] width 880 height 24
click at [628, 121] on div at bounding box center [938, 121] width 880 height 24
click at [530, 121] on input at bounding box center [545, 121] width 94 height 24
paste input "**********"
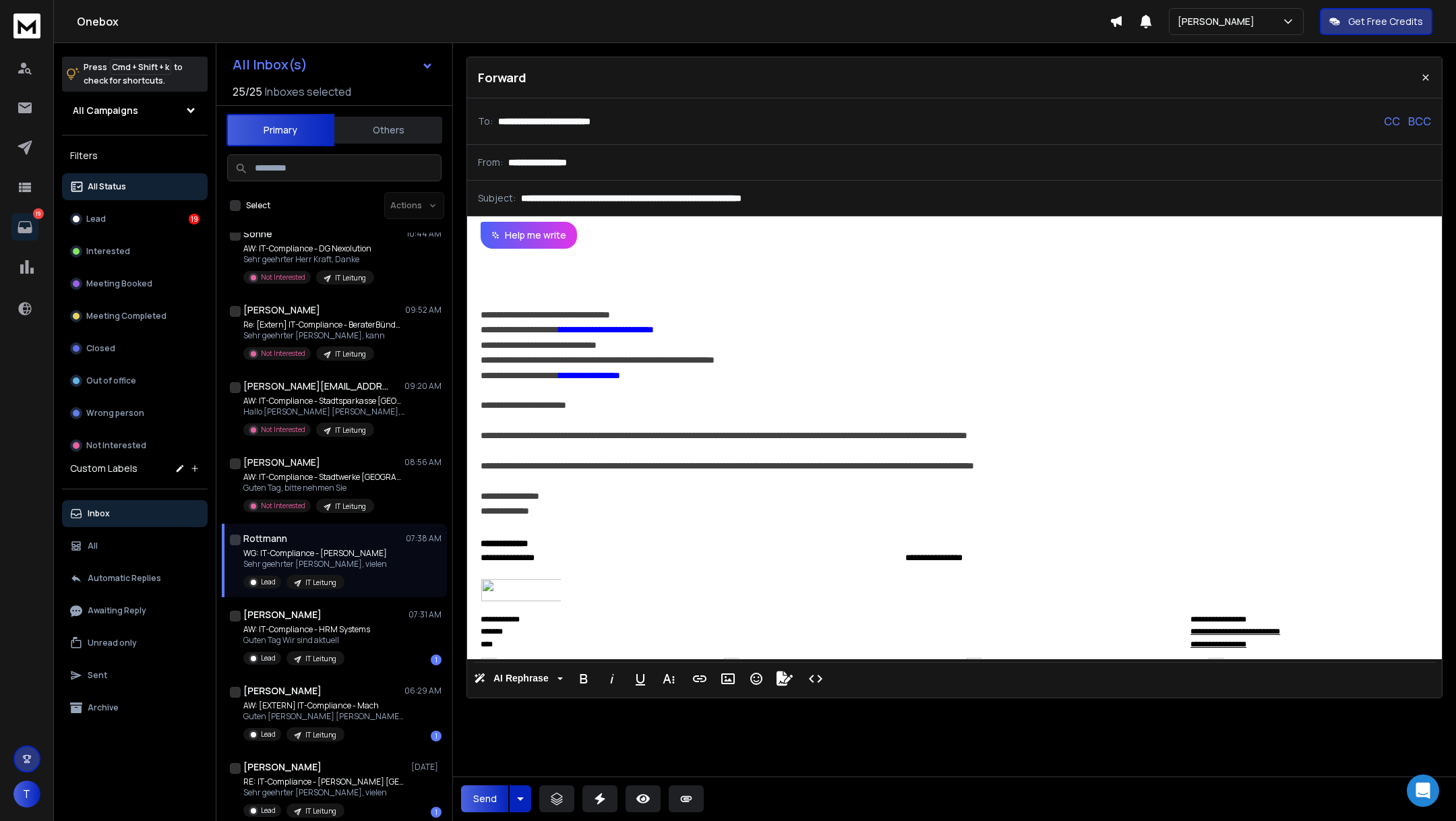
type input "**********"
click at [640, 240] on div "Help me write" at bounding box center [954, 234] width 974 height 35
click at [673, 295] on div at bounding box center [955, 300] width 948 height 15
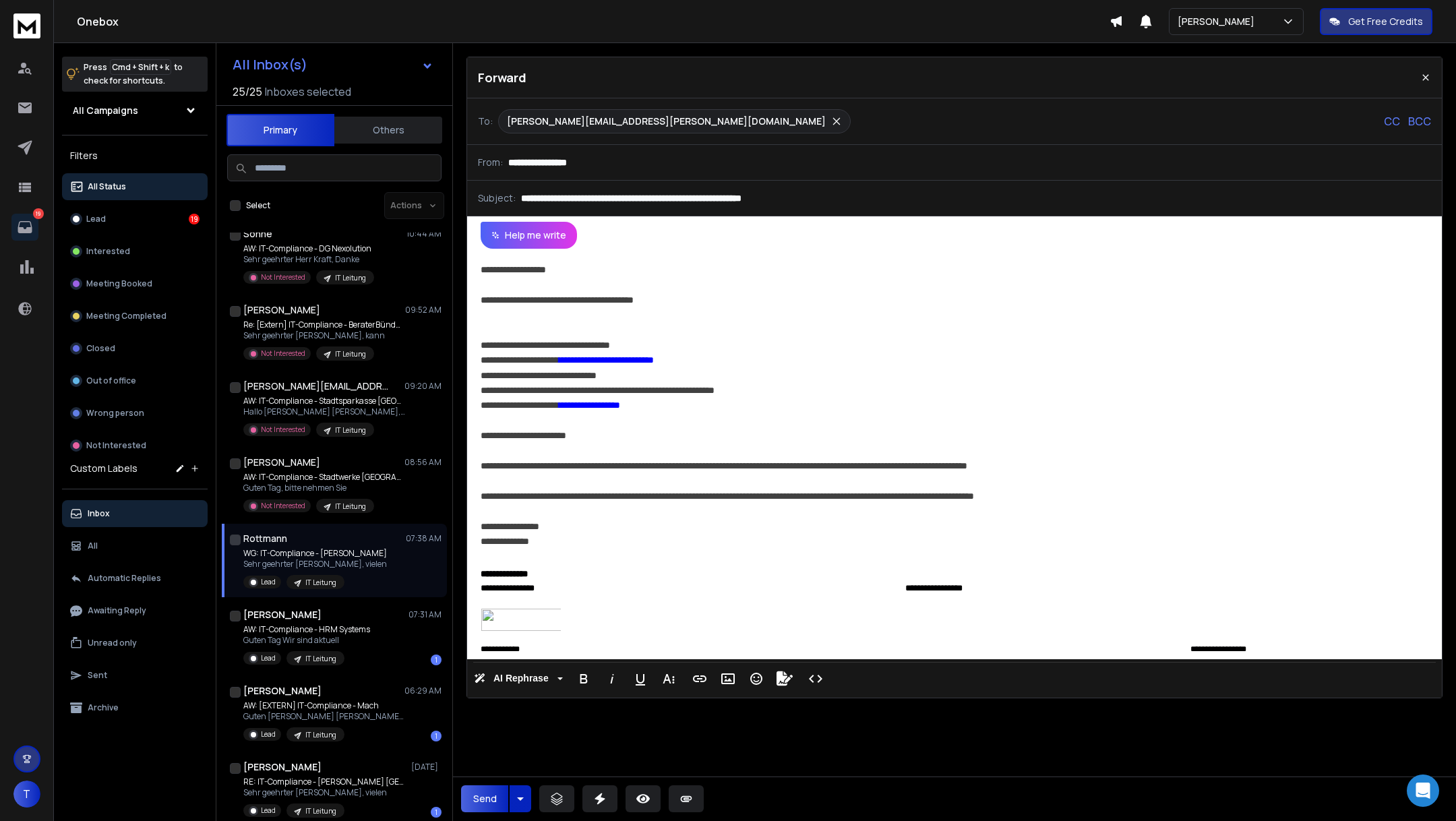
scroll to position [1442, 0]
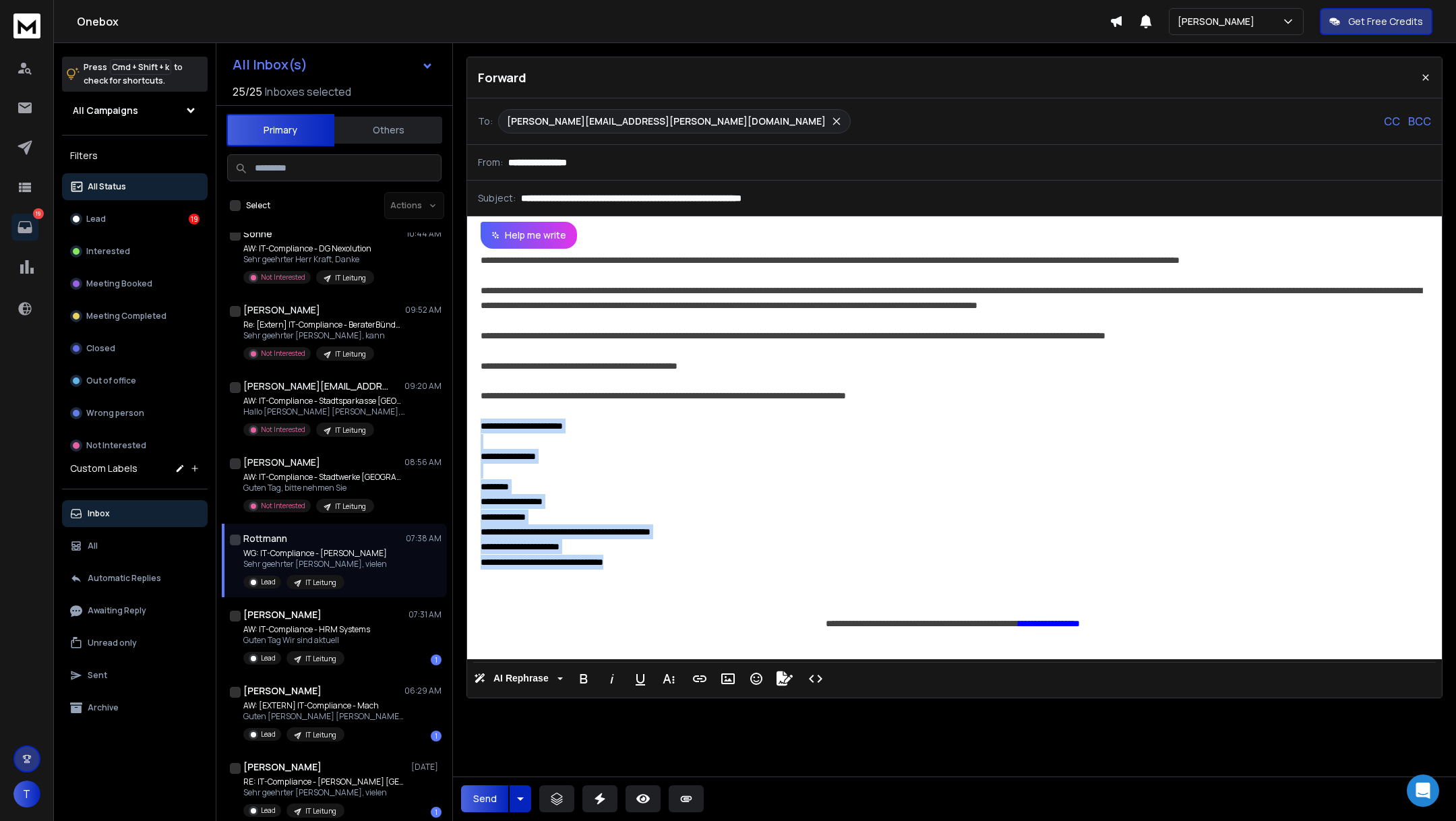
drag, startPoint x: 663, startPoint y: 580, endPoint x: 477, endPoint y: 449, distance: 227.5
click at [477, 449] on div "**********" at bounding box center [952, 454] width 971 height 410
copy div "**********"
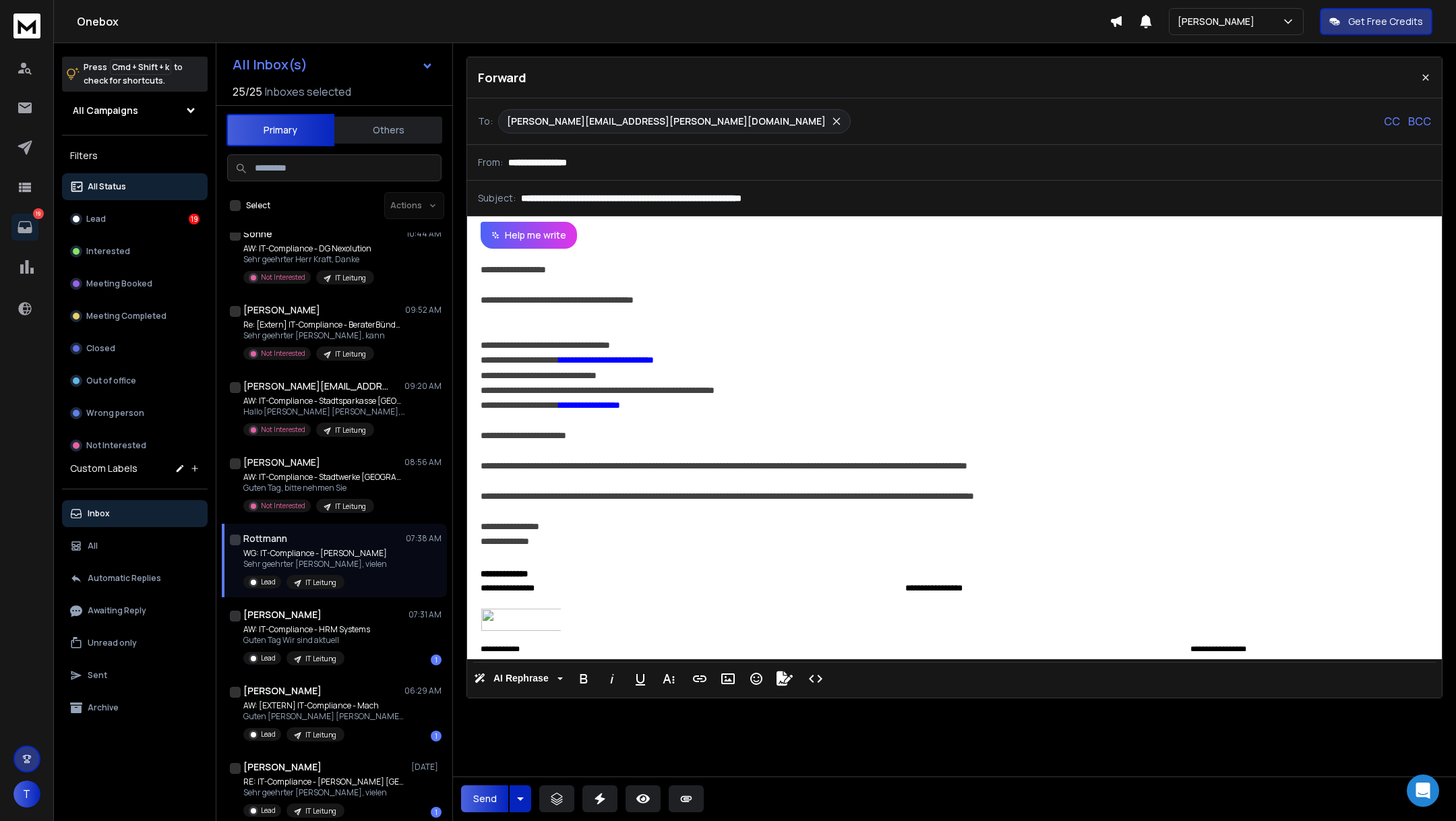
click at [687, 298] on div "**********" at bounding box center [953, 300] width 944 height 15
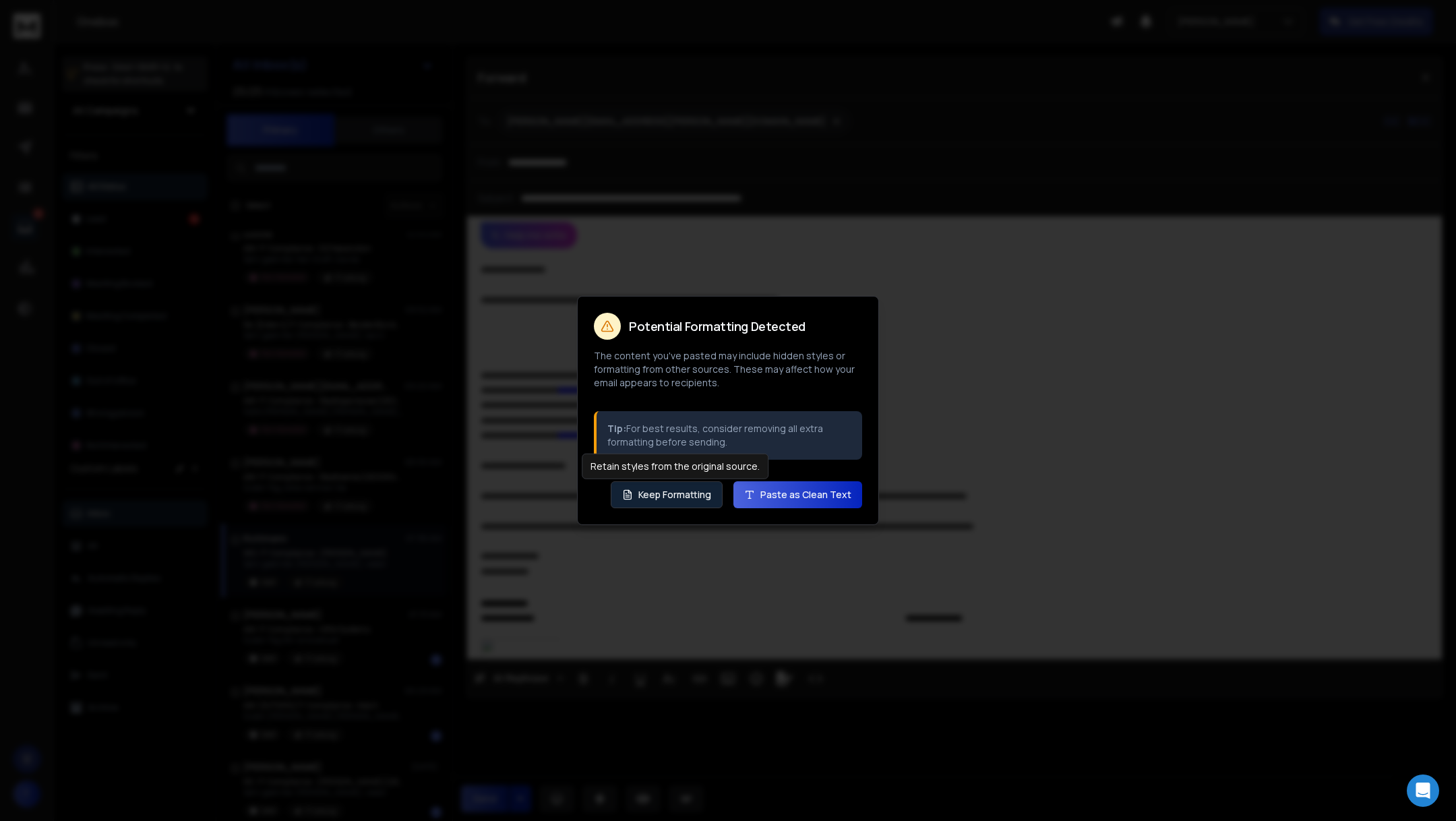
click at [711, 495] on button "Keep Formatting" at bounding box center [666, 494] width 112 height 27
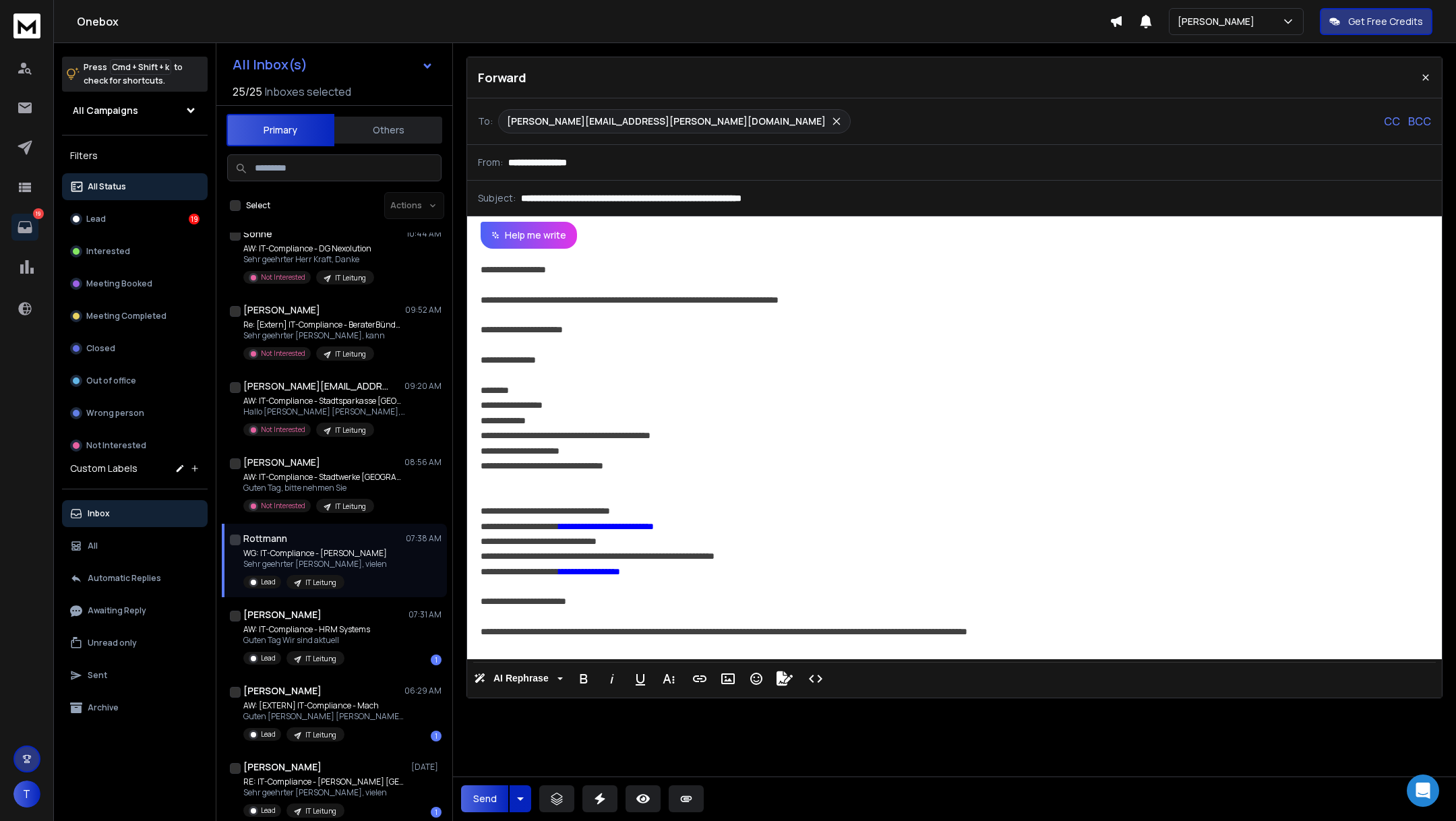
click at [487, 795] on button "Send" at bounding box center [484, 799] width 47 height 27
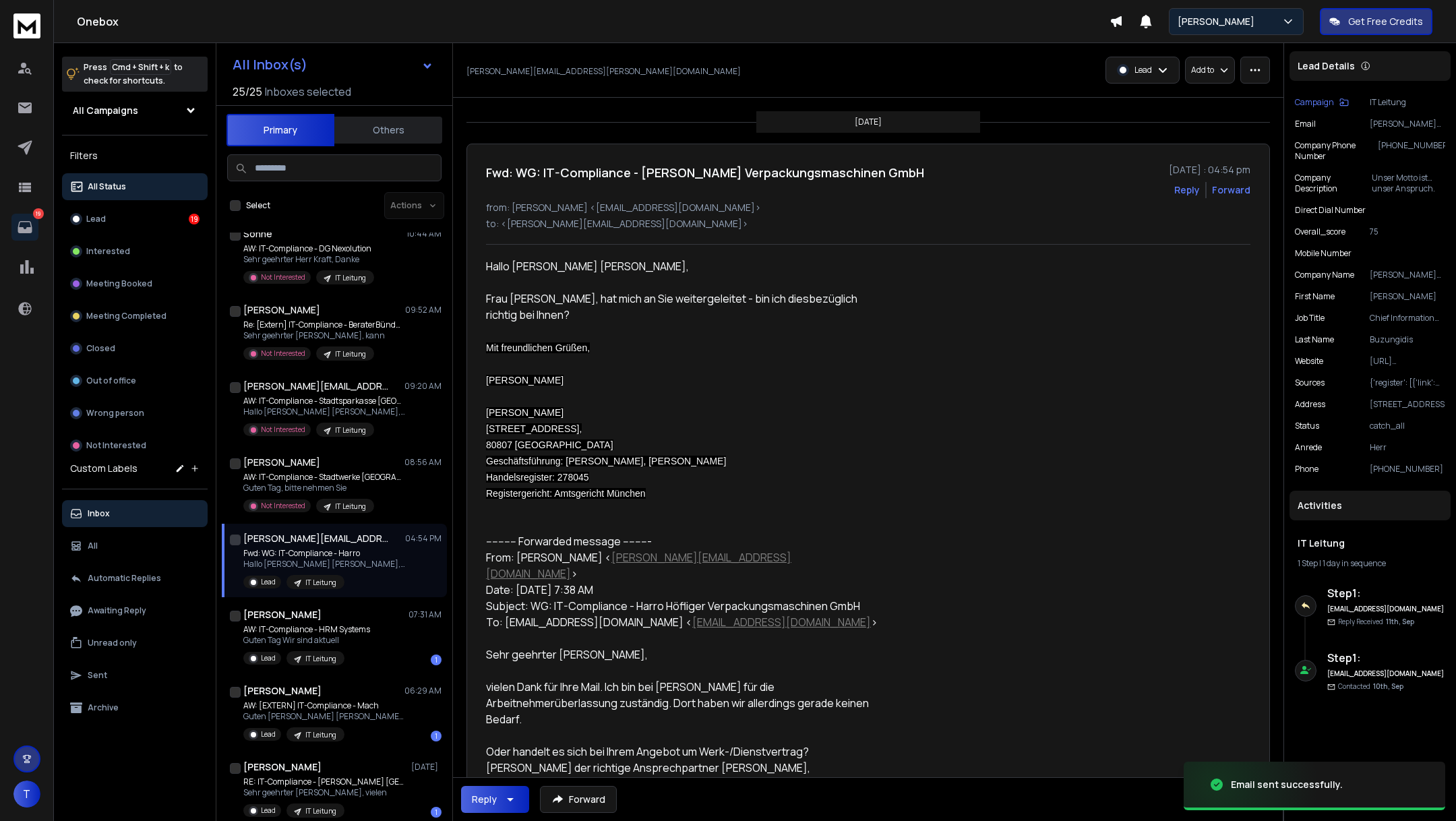
click at [1231, 24] on div "[PERSON_NAME]" at bounding box center [1236, 21] width 117 height 13
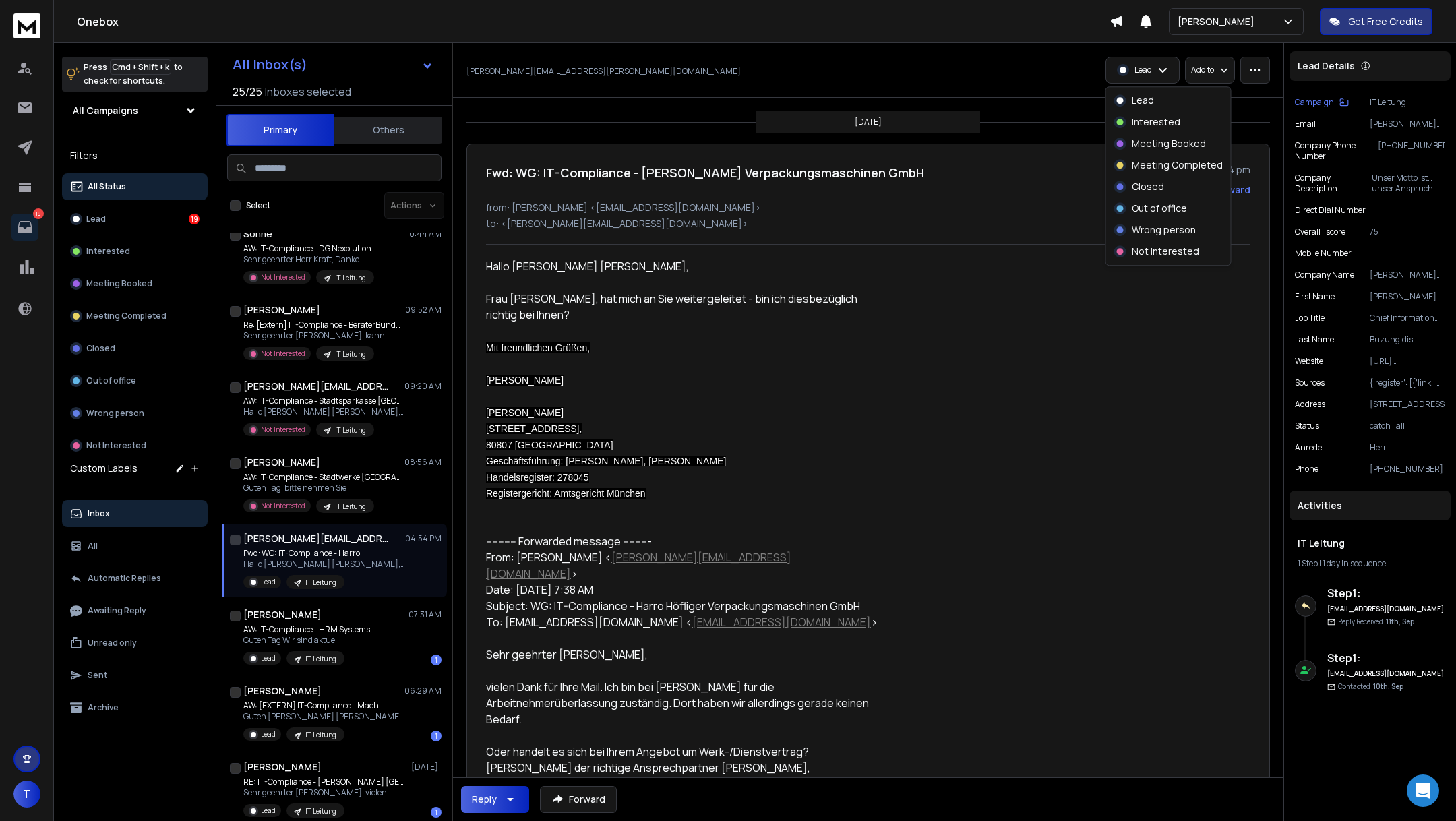
click at [1146, 78] on div "Lead" at bounding box center [1142, 70] width 73 height 25
click at [1145, 228] on p "Wrong person" at bounding box center [1163, 229] width 64 height 13
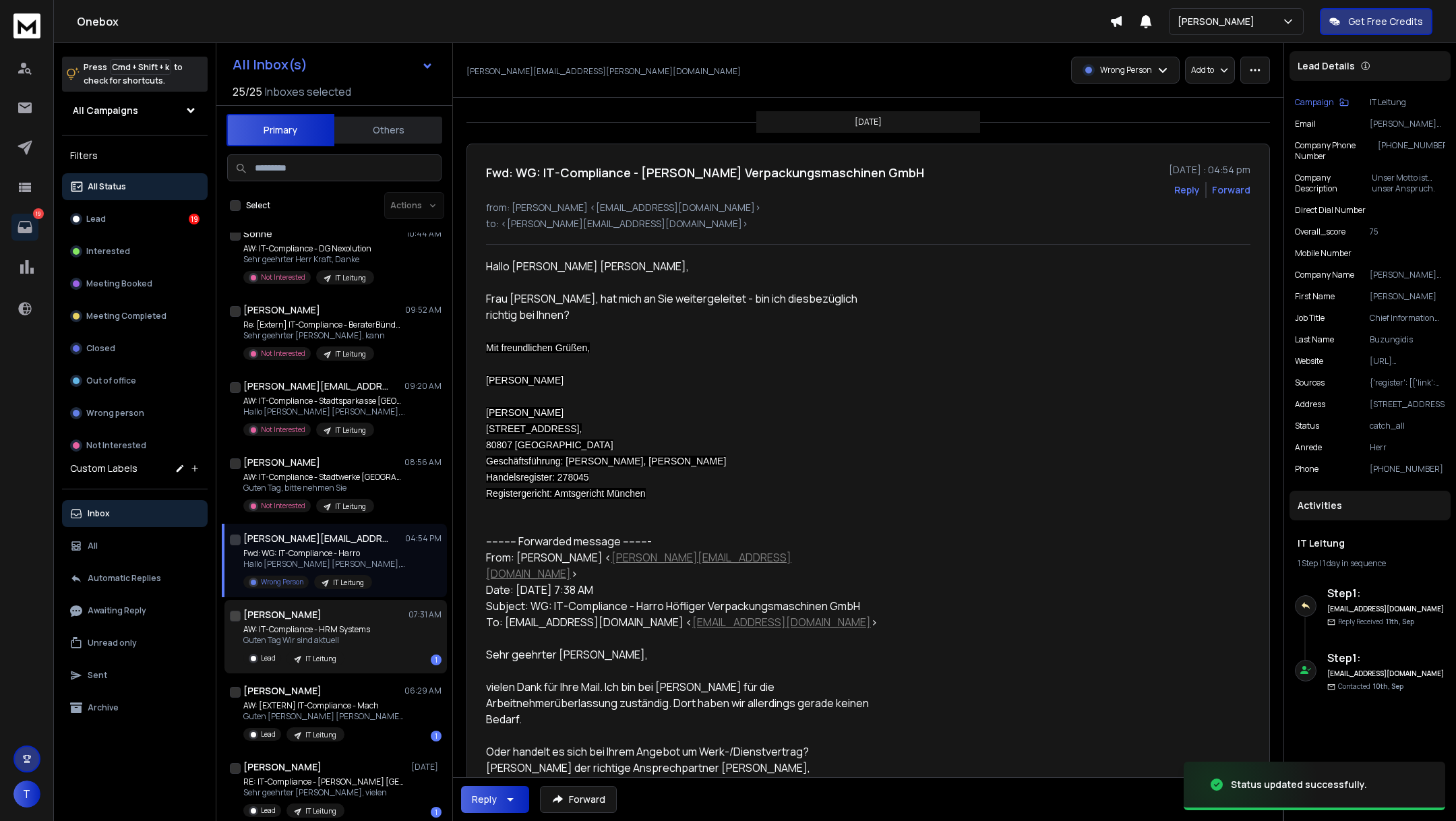
click at [342, 641] on p "Guten Tag Wir sind aktuell" at bounding box center [307, 640] width 127 height 11
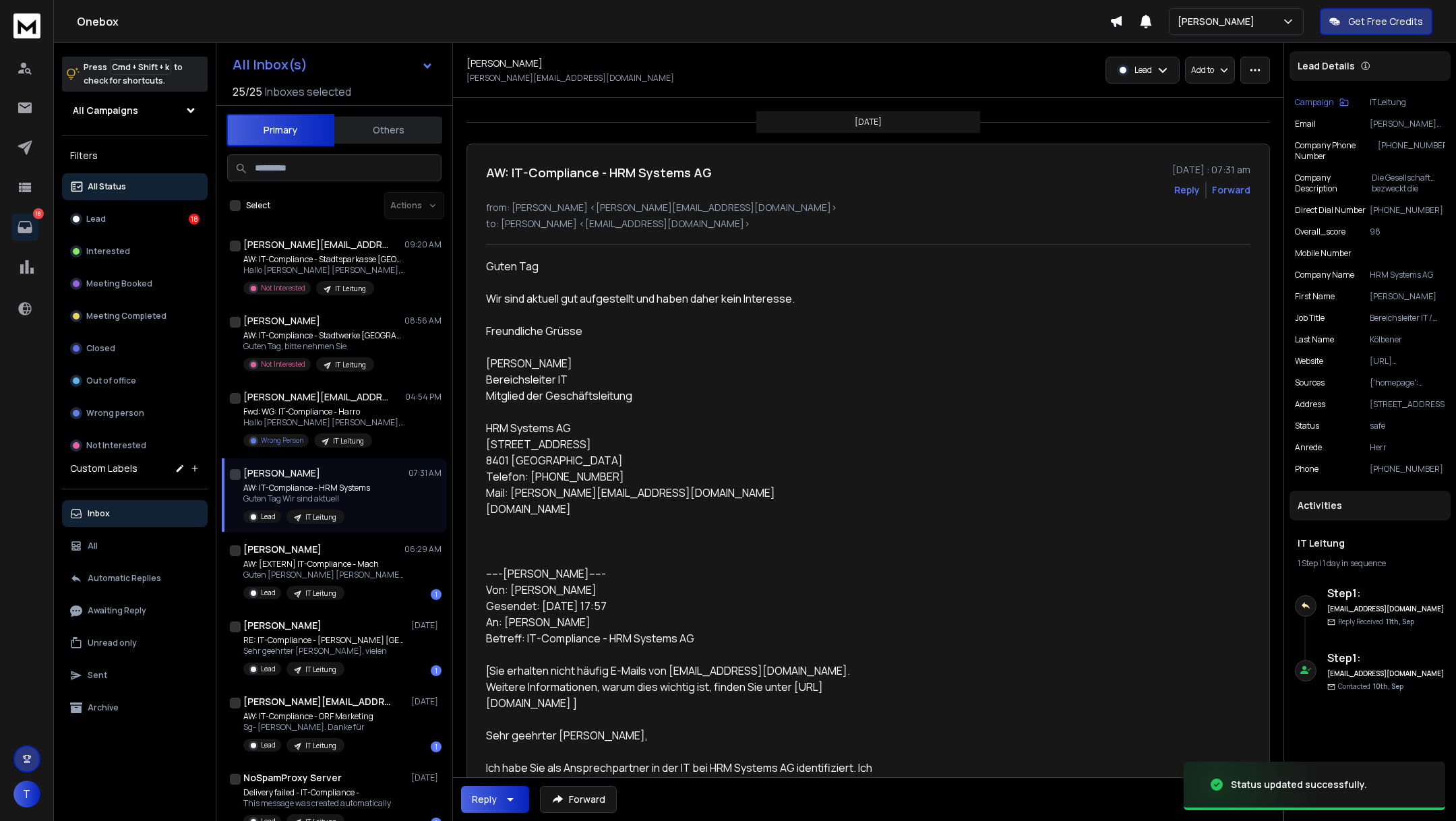
scroll to position [407, 0]
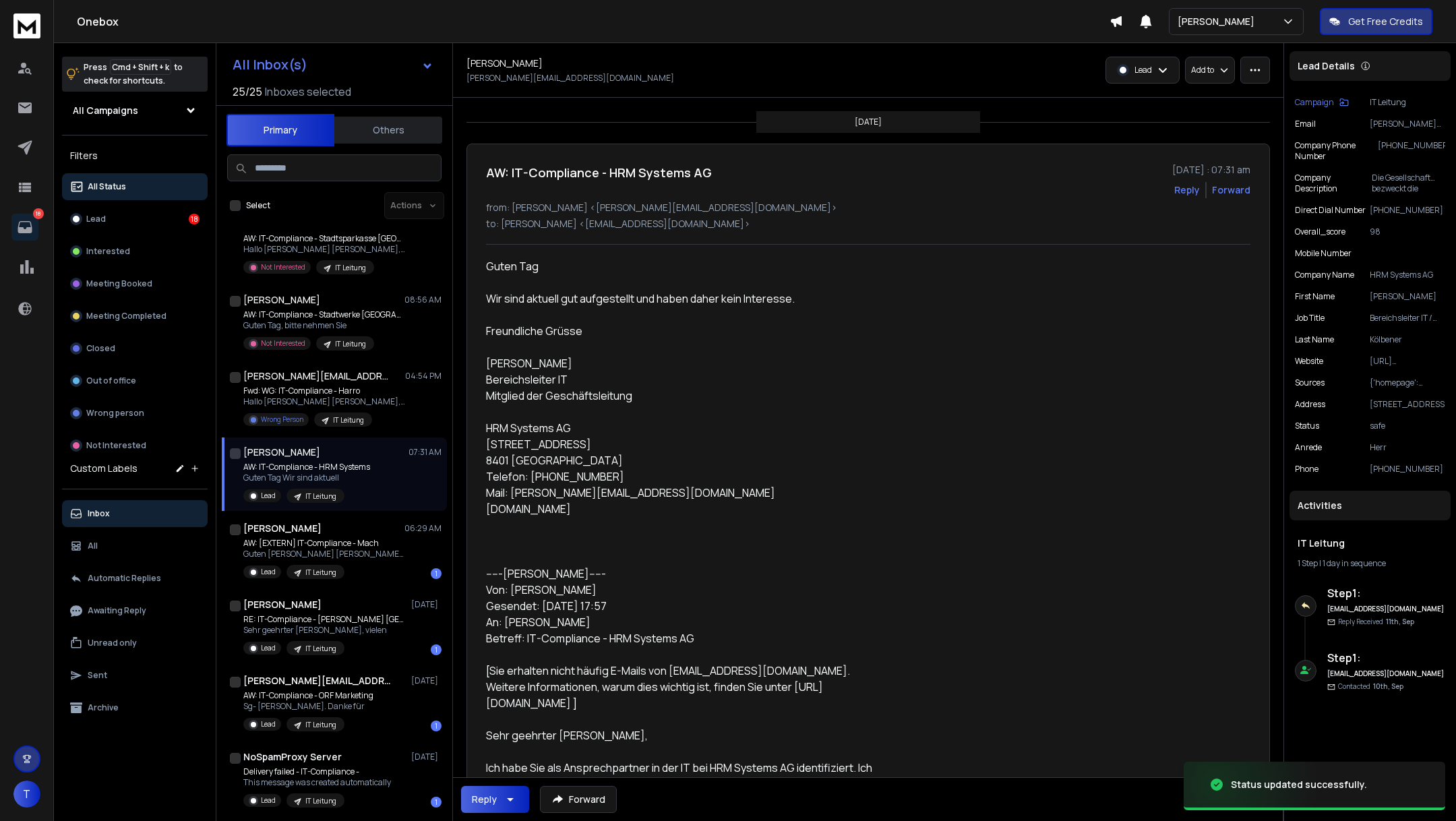
click at [1143, 83] on div "Lead" at bounding box center [1142, 70] width 74 height 27
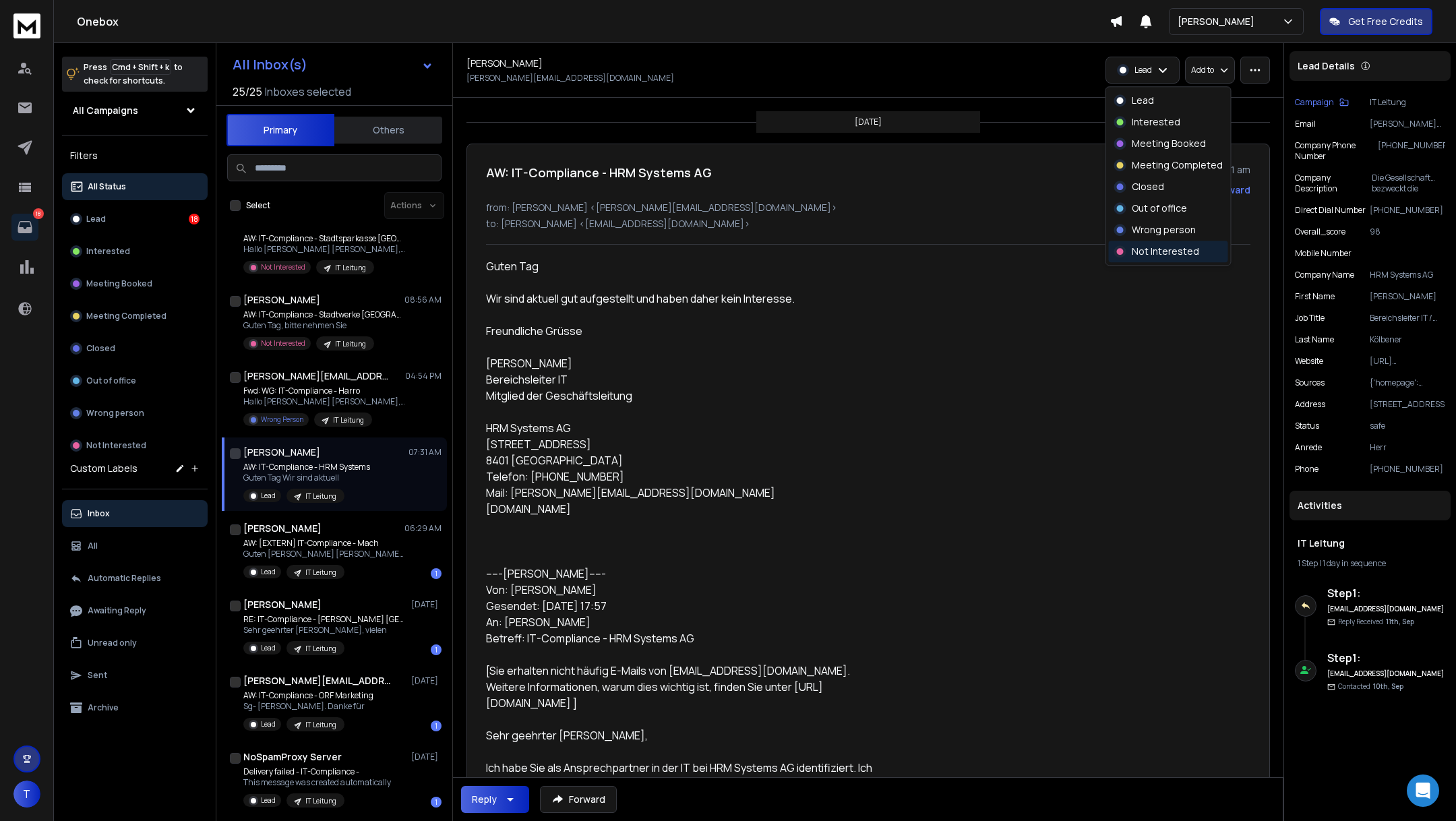
click at [1161, 252] on p "Not Interested" at bounding box center [1166, 251] width 68 height 13
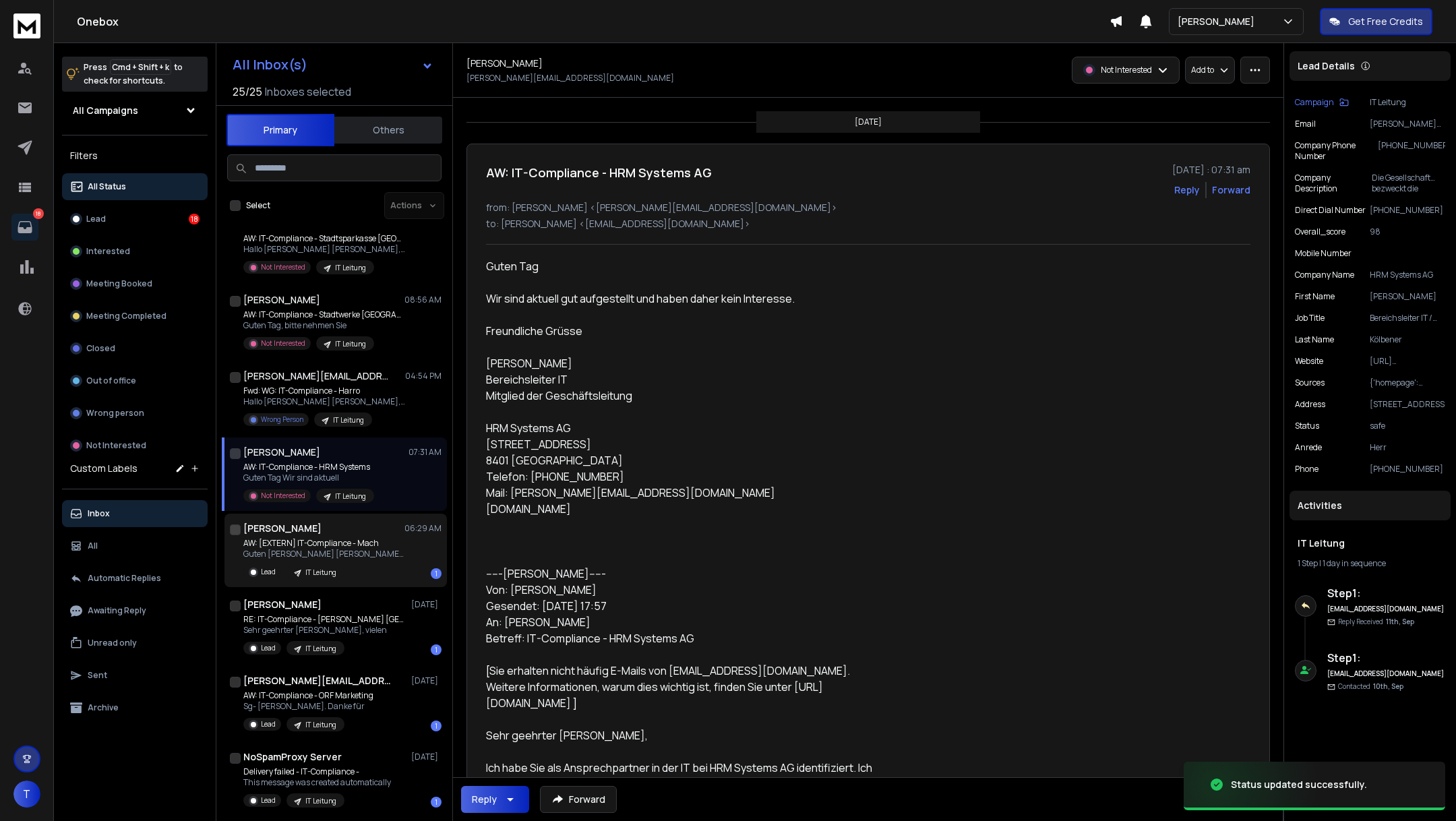
click at [367, 553] on p "Guten [PERSON_NAME] [PERSON_NAME], vielen" at bounding box center [324, 554] width 161 height 11
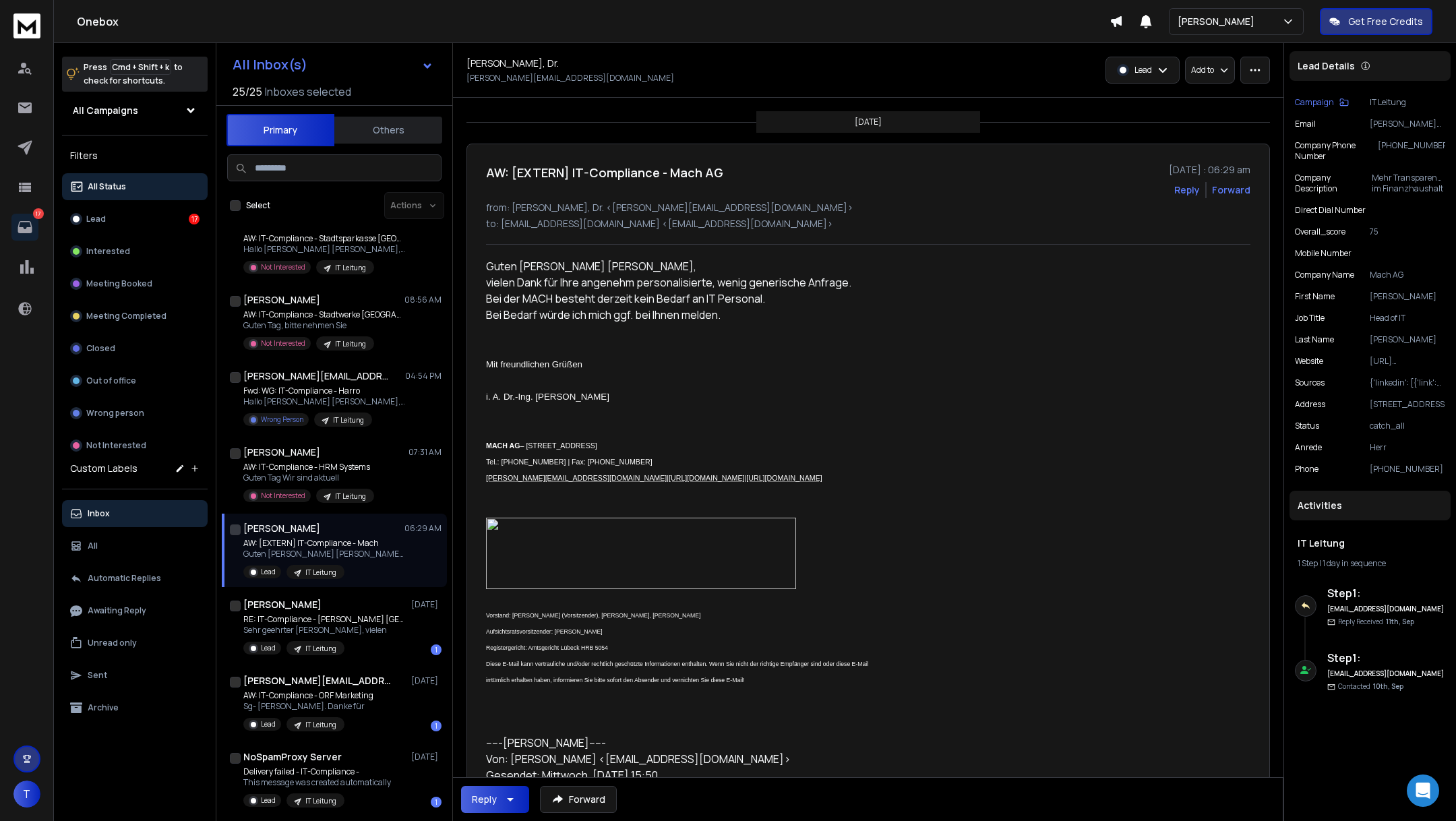
click at [1120, 70] on div at bounding box center [1122, 70] width 12 height 12
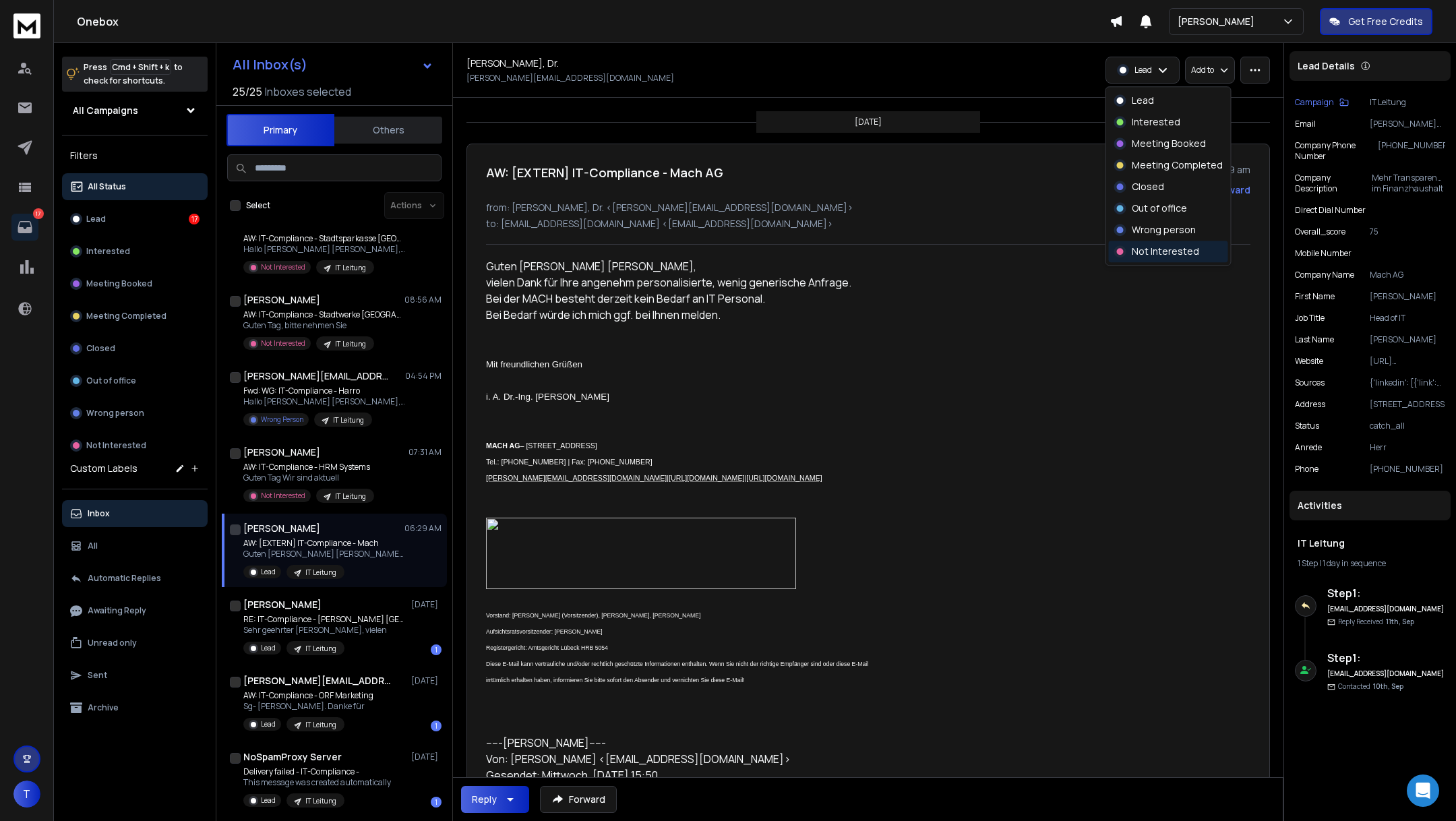
click at [1153, 248] on p "Not Interested" at bounding box center [1166, 251] width 68 height 13
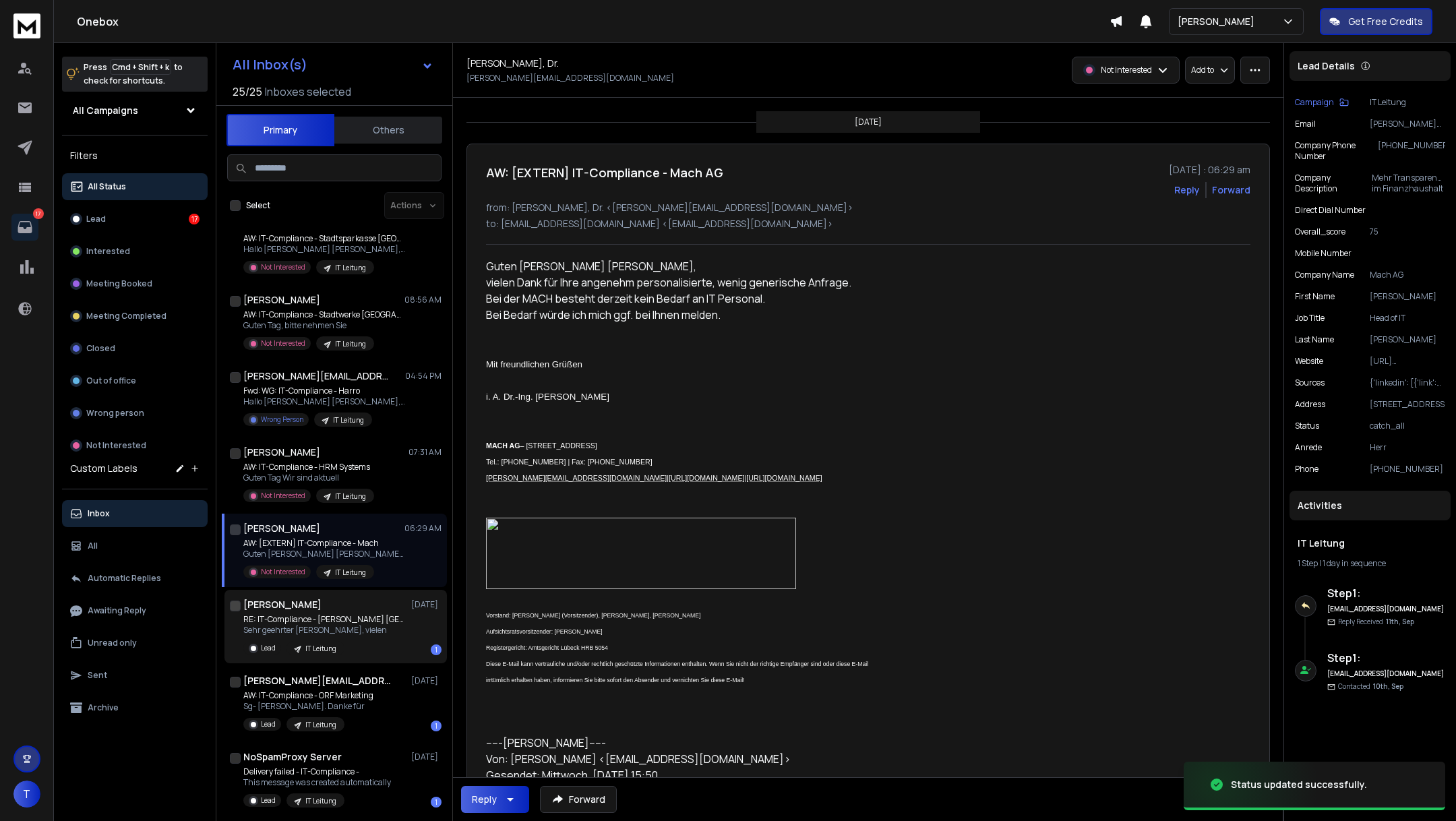
click at [419, 600] on p "[DATE]" at bounding box center [426, 604] width 30 height 11
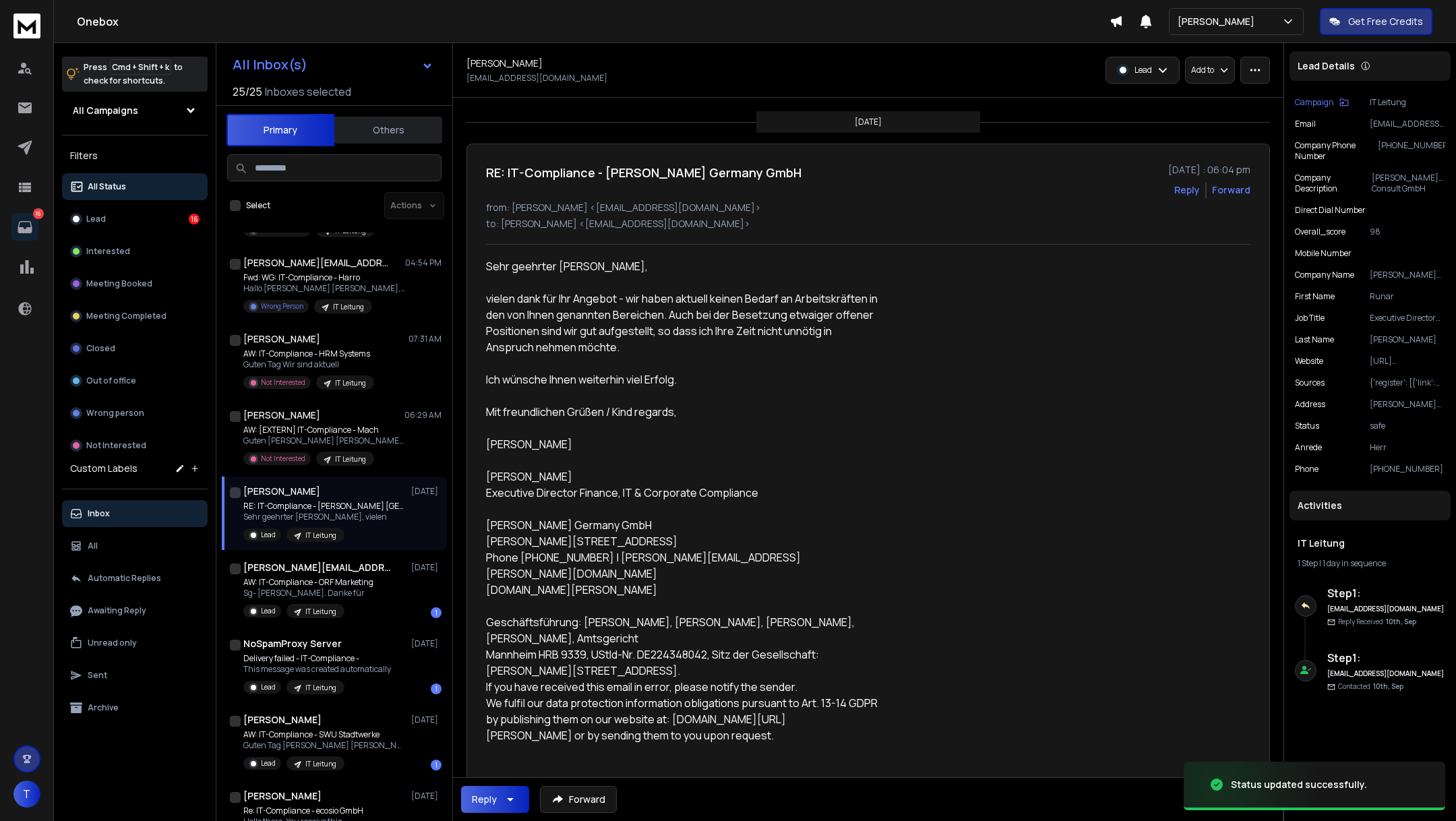
scroll to position [526, 0]
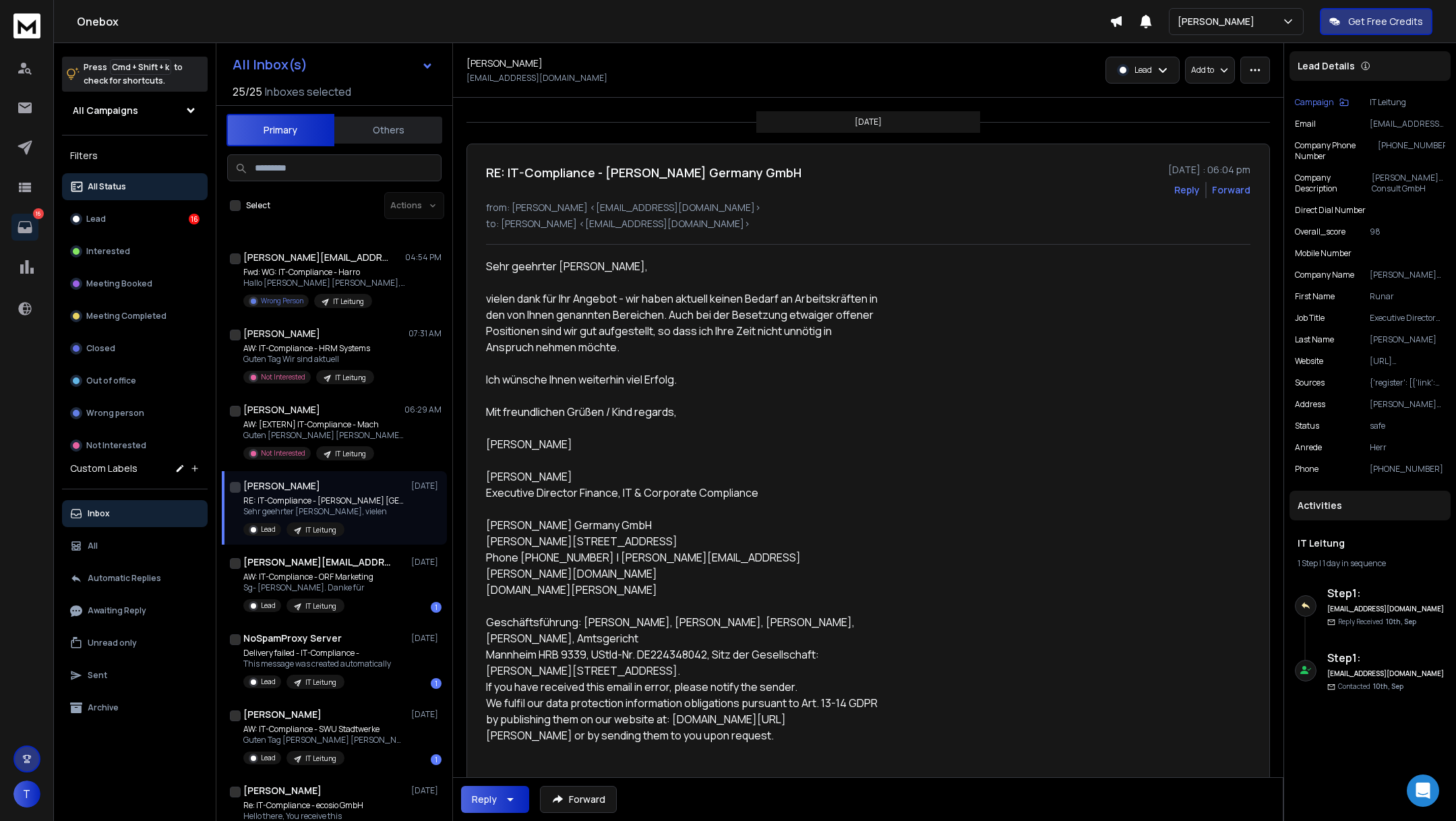
click at [1144, 63] on div "Lead" at bounding box center [1142, 70] width 73 height 25
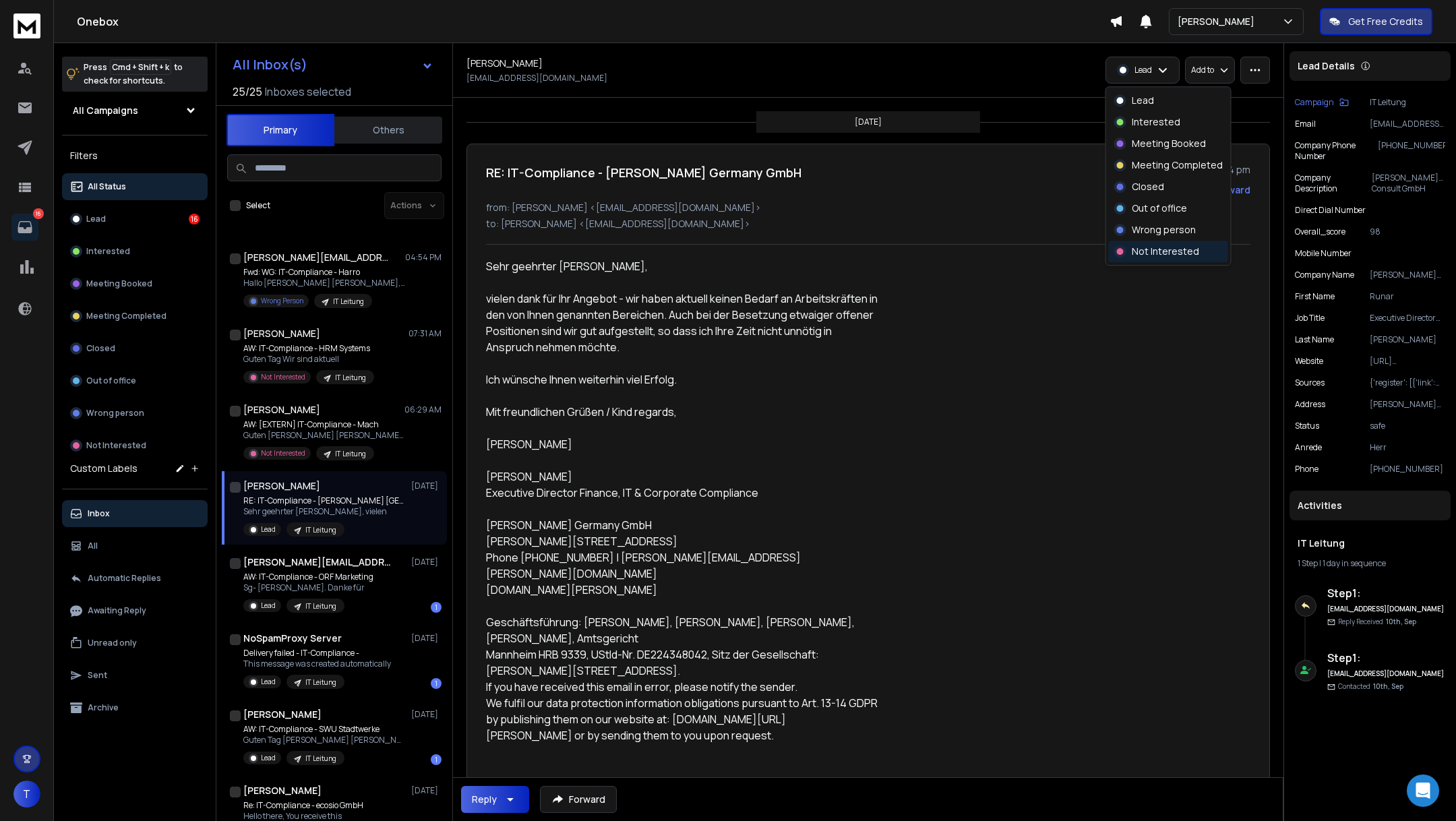
click at [1148, 253] on p "Not Interested" at bounding box center [1166, 251] width 68 height 13
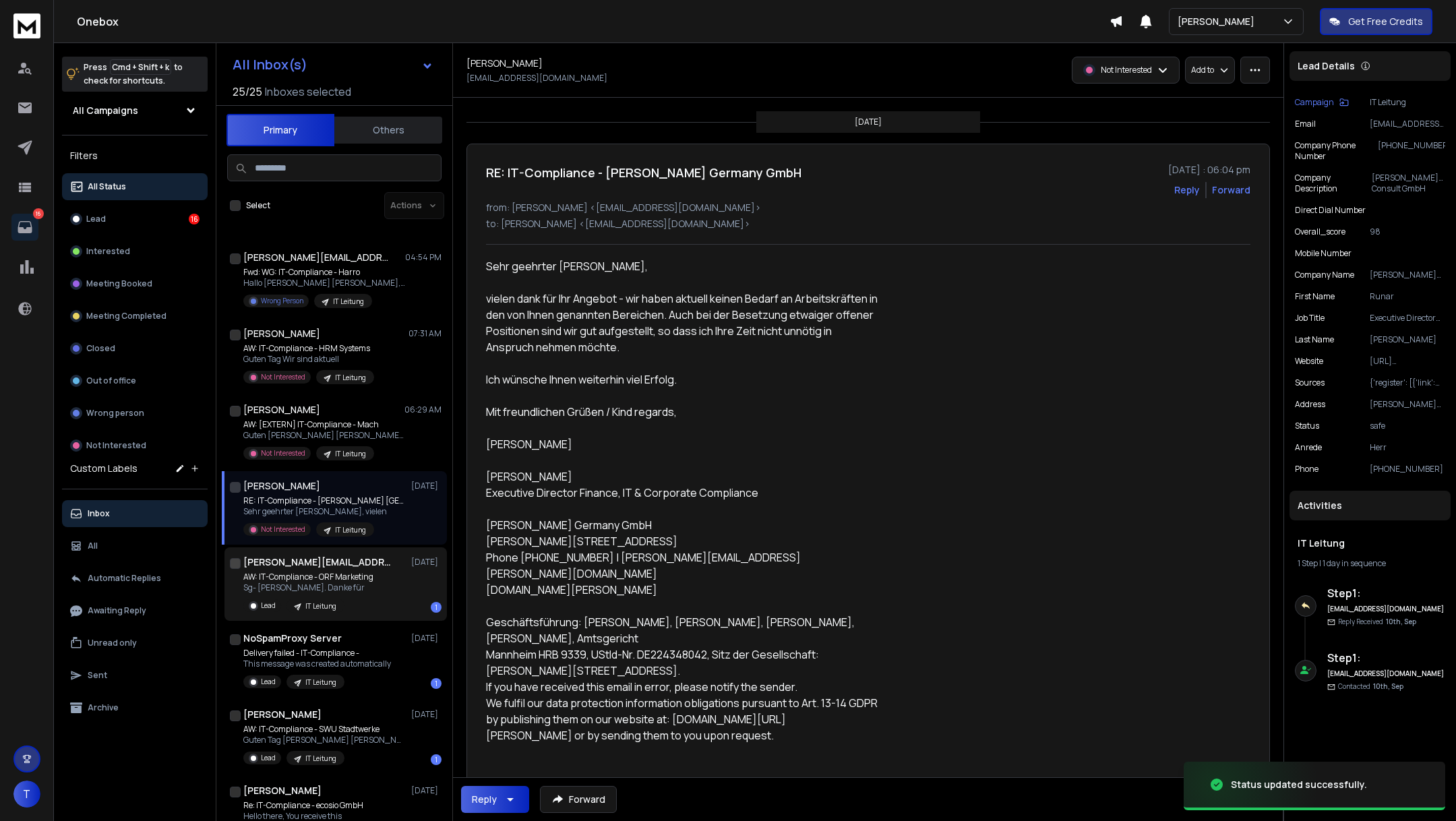
click at [302, 588] on p "Sg- [PERSON_NAME]. Danke für" at bounding box center [308, 588] width 130 height 11
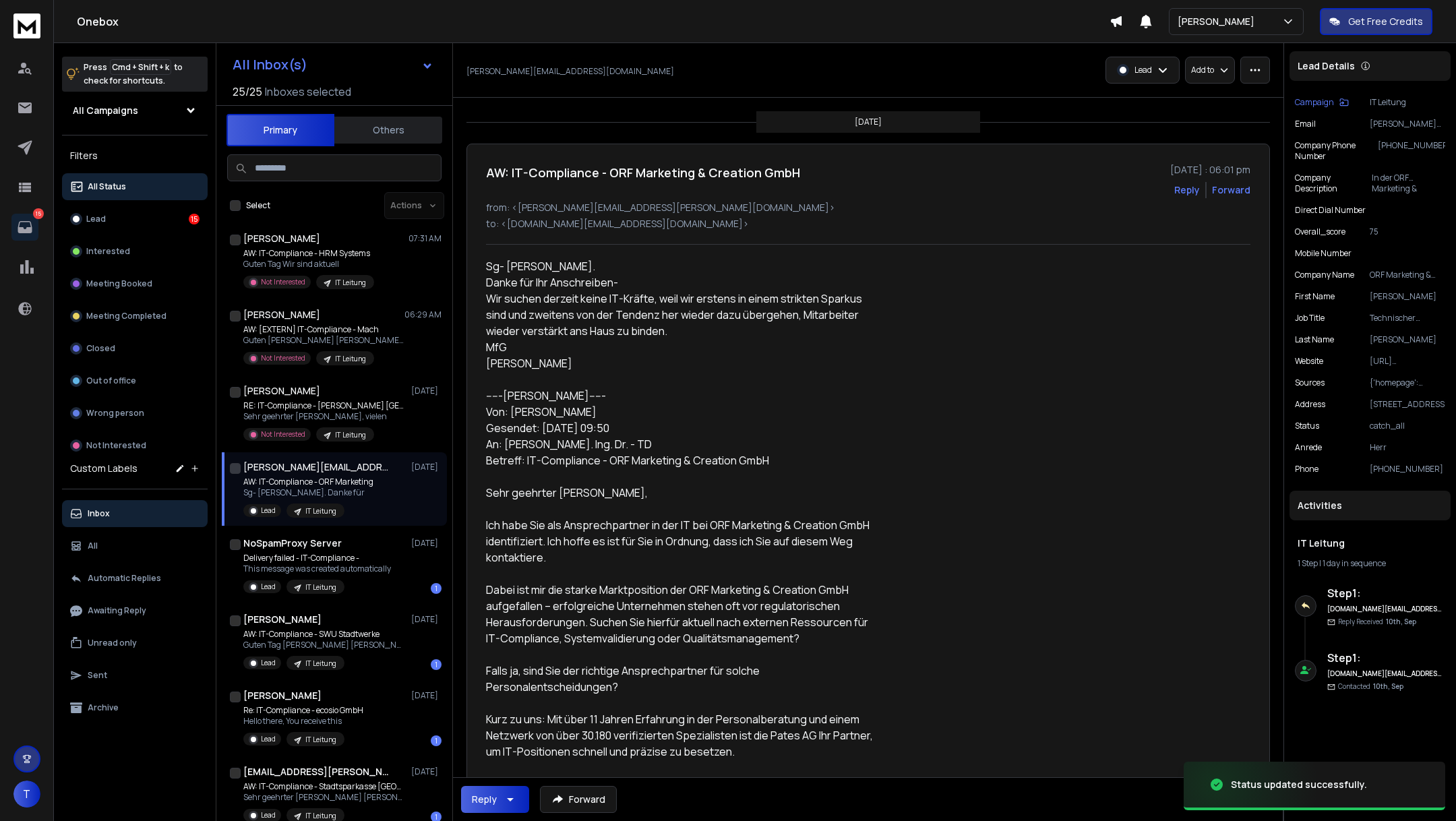
scroll to position [643, 0]
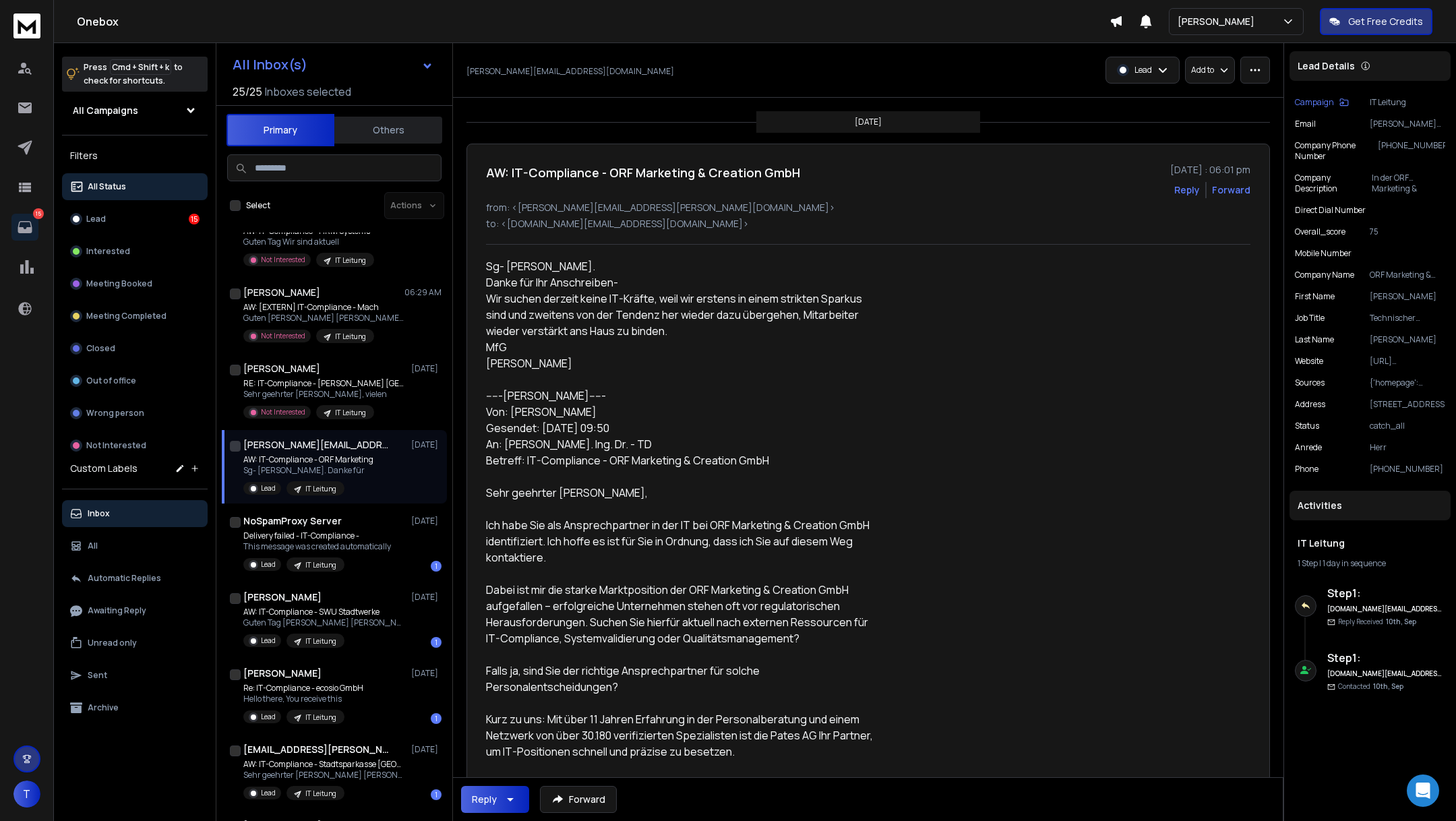
click at [1132, 76] on div "Lead" at bounding box center [1142, 70] width 73 height 25
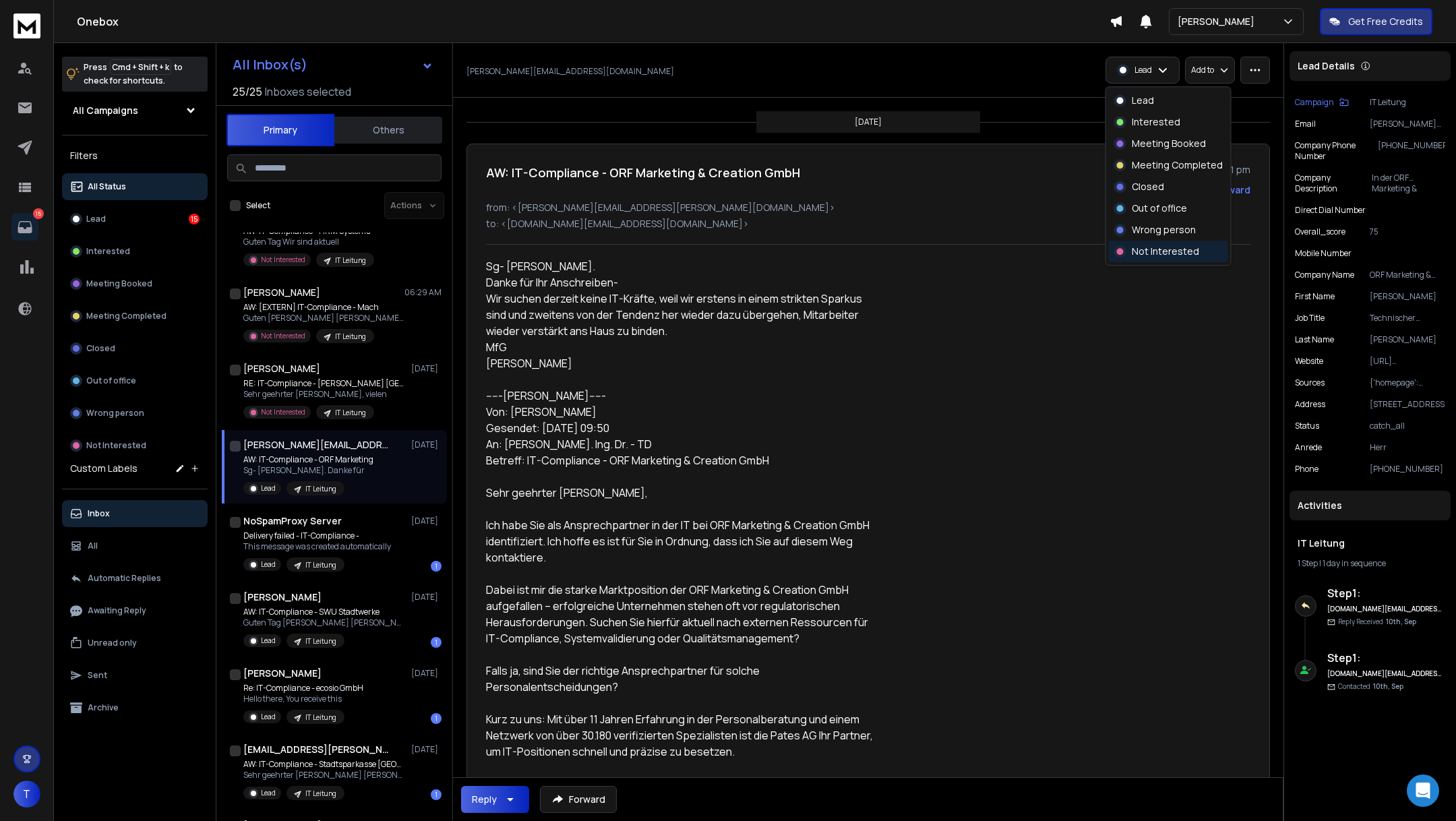
click at [1133, 253] on p "Not Interested" at bounding box center [1166, 251] width 68 height 13
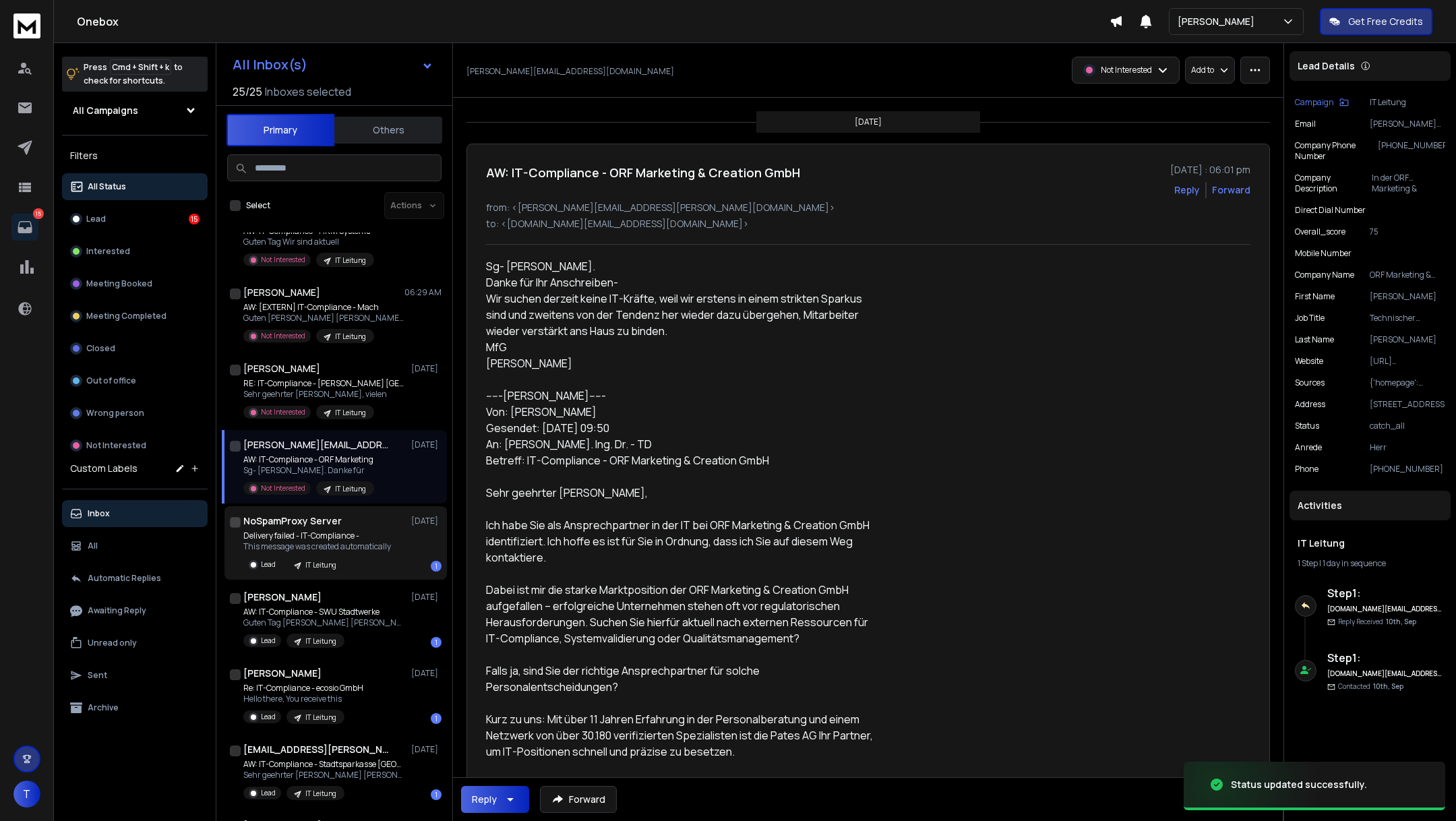
click at [356, 559] on div "Lead IT Leitung" at bounding box center [317, 564] width 147 height 14
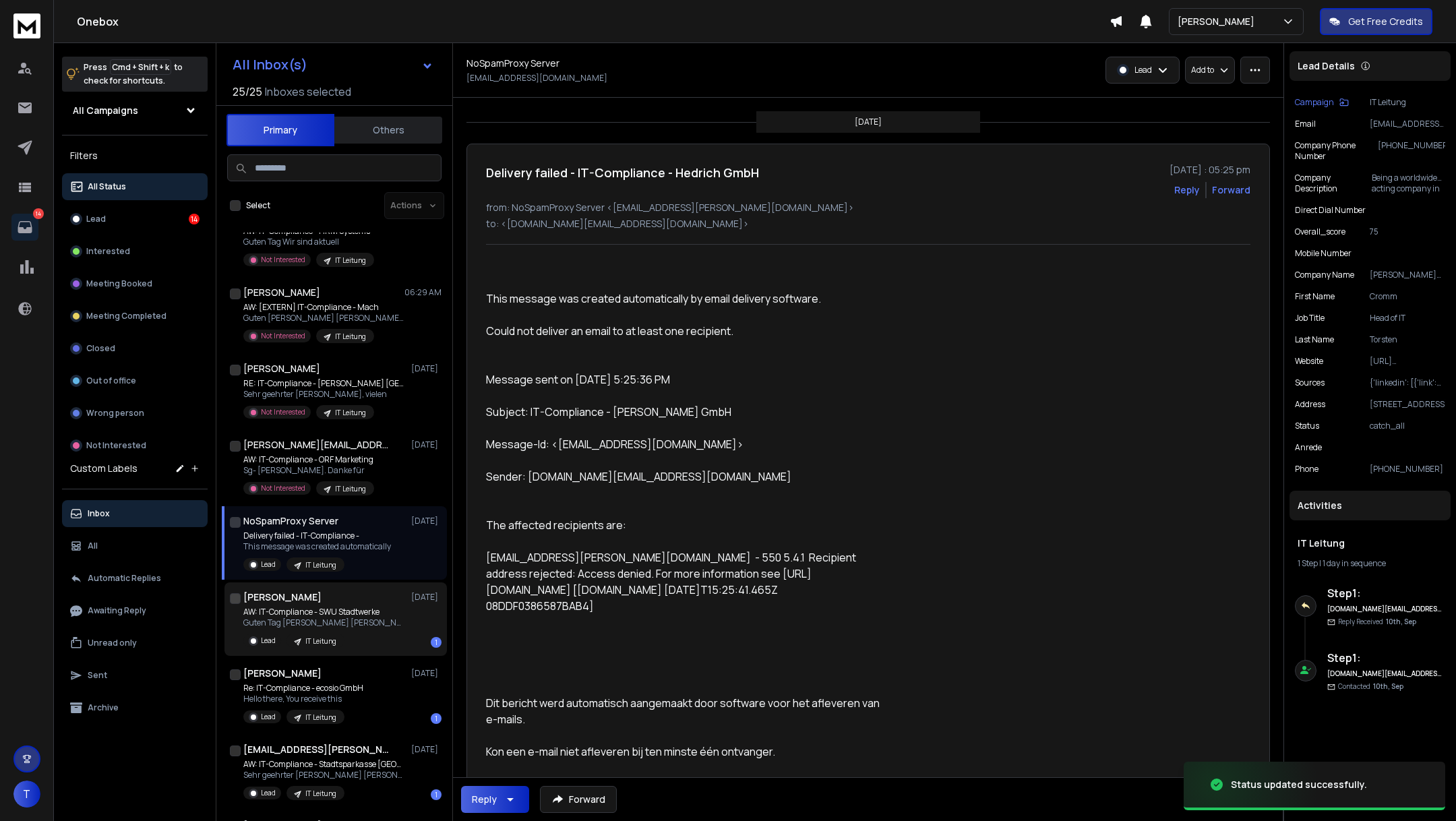
click at [317, 651] on div "[PERSON_NAME] [DATE] AW: IT-Compliance - SWU Stadtwerke Guten Tag [PERSON_NAME]…" at bounding box center [335, 619] width 222 height 73
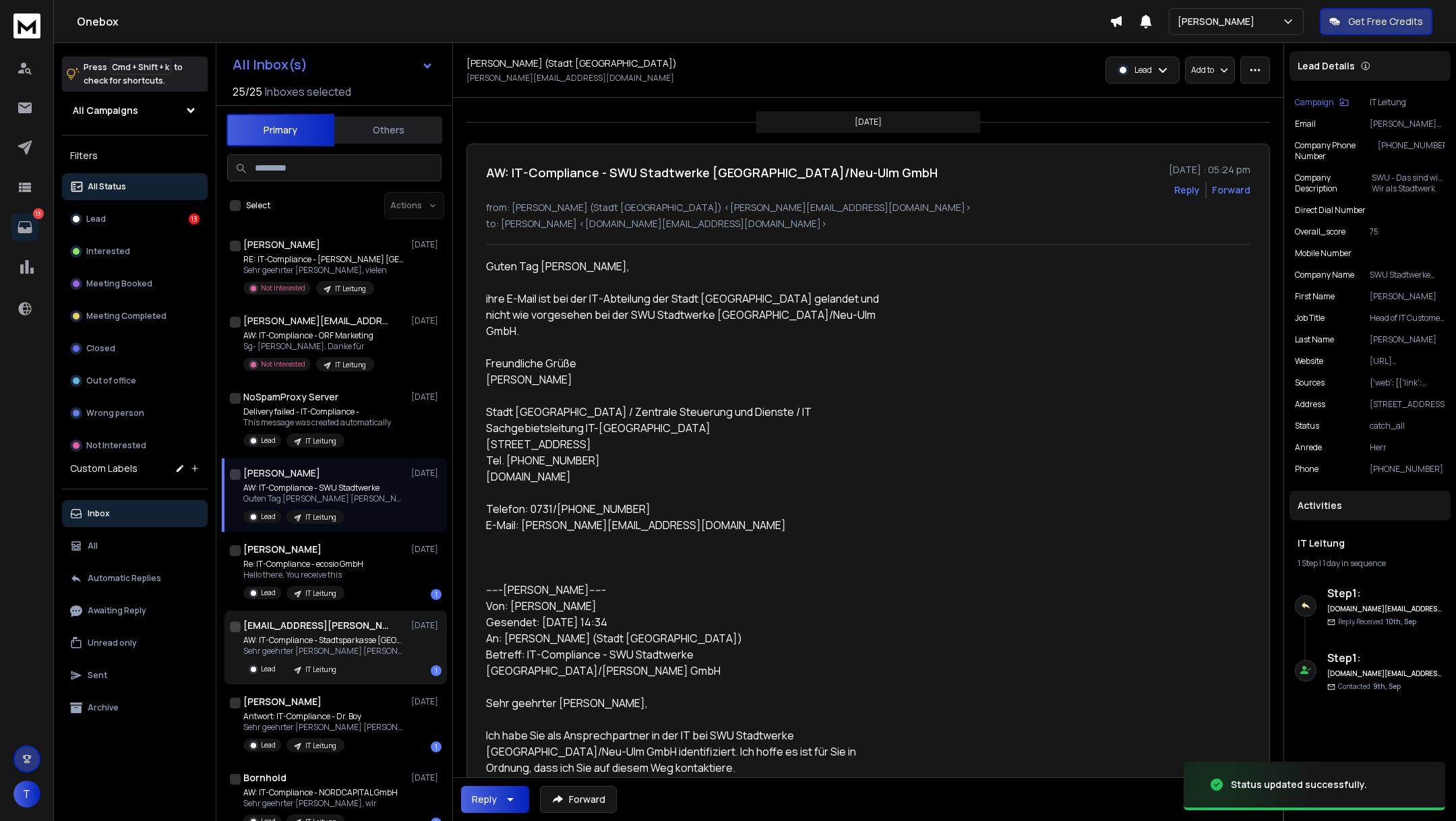
scroll to position [786, 0]
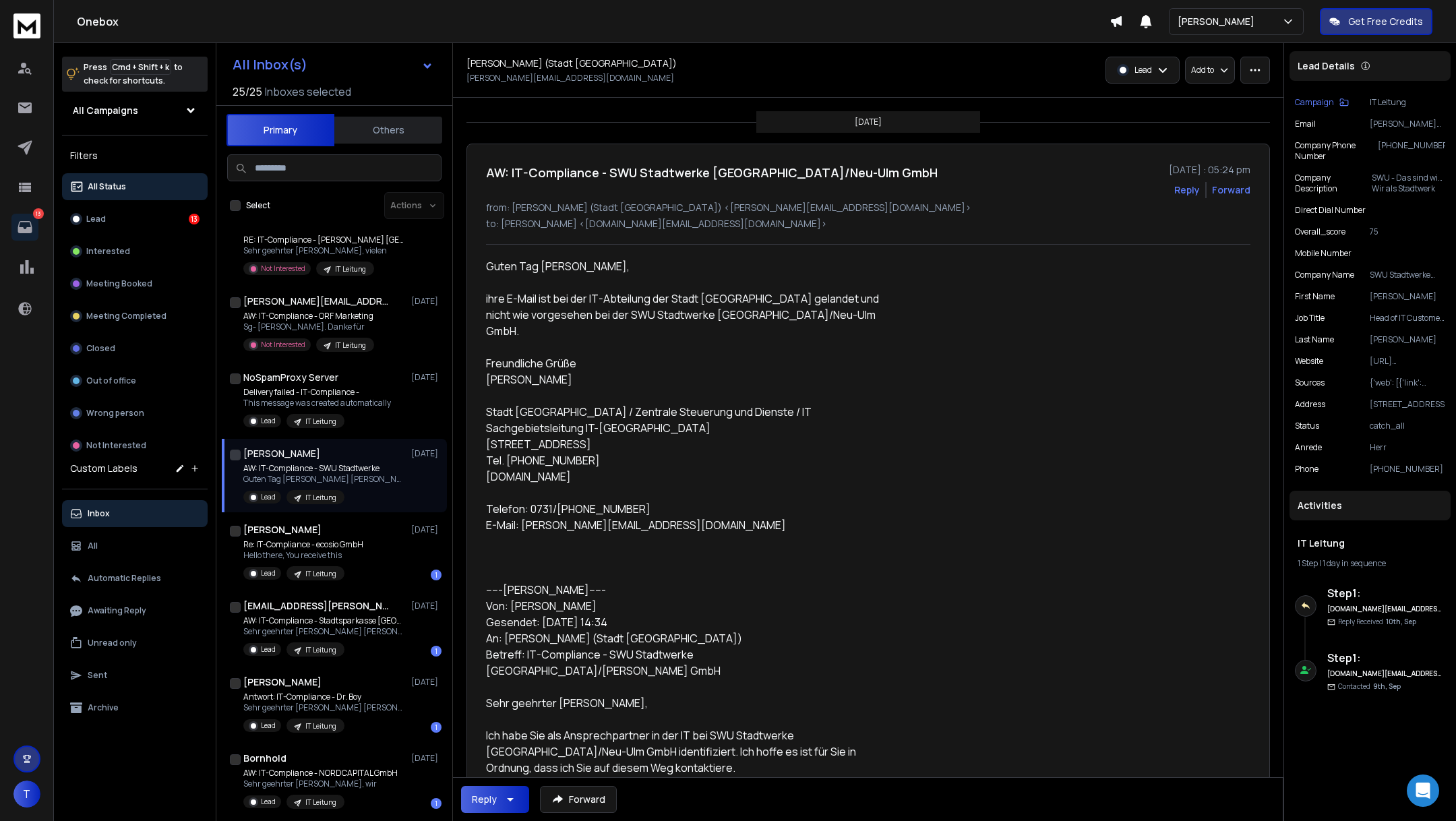
click at [1127, 52] on div "[PERSON_NAME] (Stadt [GEOGRAPHIC_DATA]) [PERSON_NAME] (Stadt [GEOGRAPHIC_DATA])…" at bounding box center [868, 70] width 831 height 54
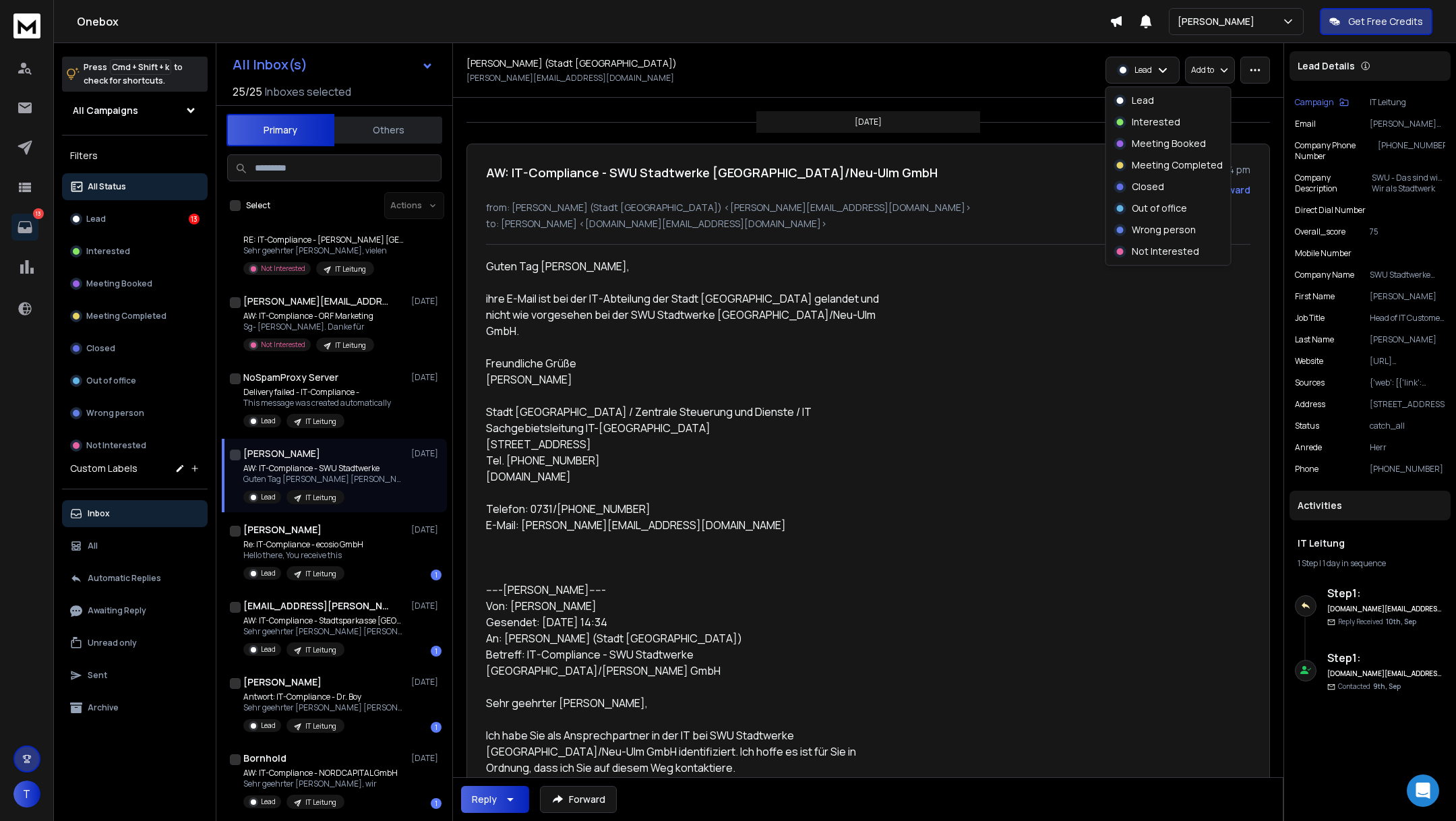
click at [1127, 63] on div "Lead" at bounding box center [1142, 70] width 73 height 25
click at [1133, 252] on p "Not Interested" at bounding box center [1166, 251] width 68 height 13
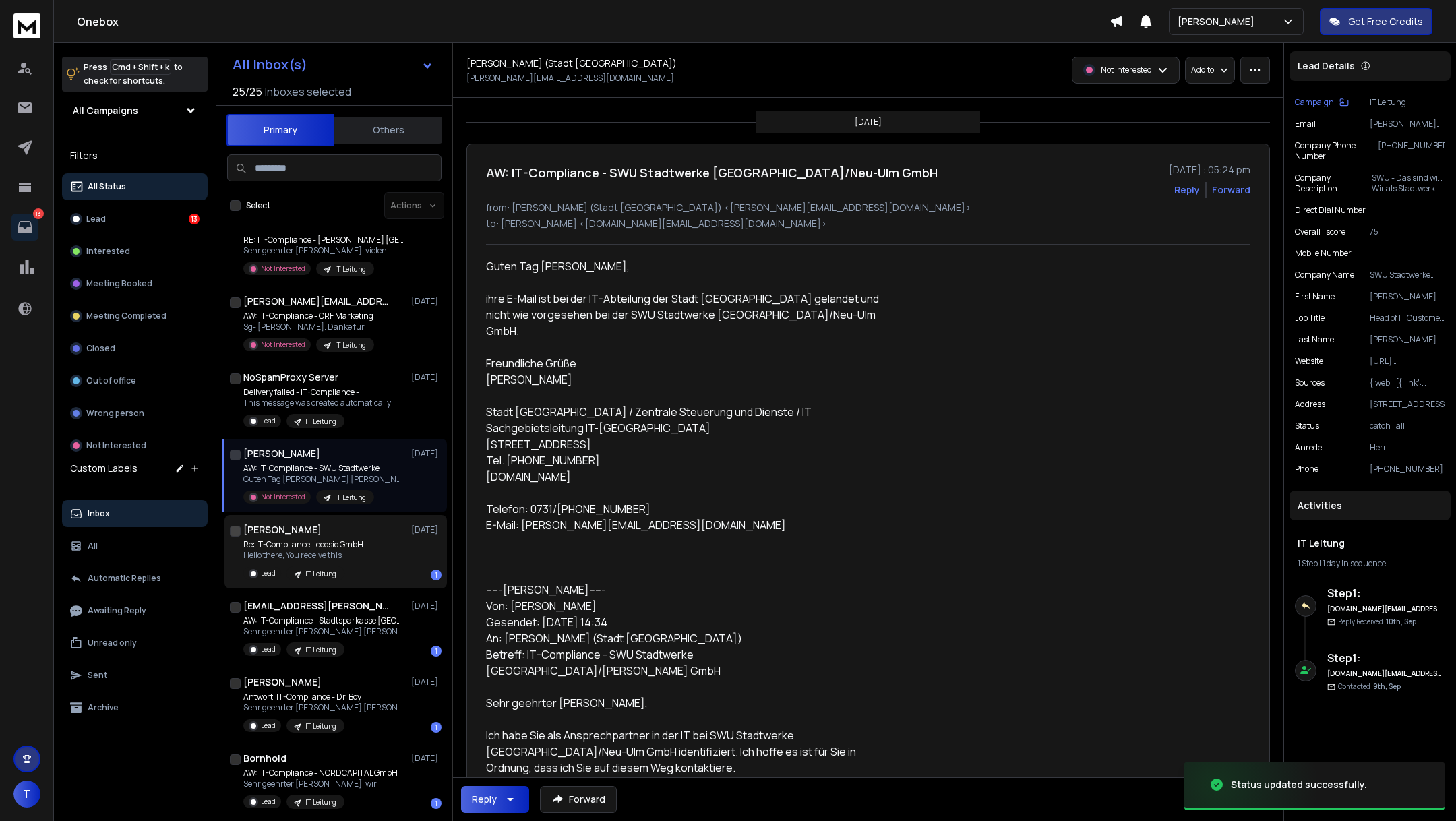
click at [387, 540] on div "Re: IT-Compliance - ecosio GmbH Hello there, You receive this Lead IT Leitung 1" at bounding box center [342, 560] width 198 height 41
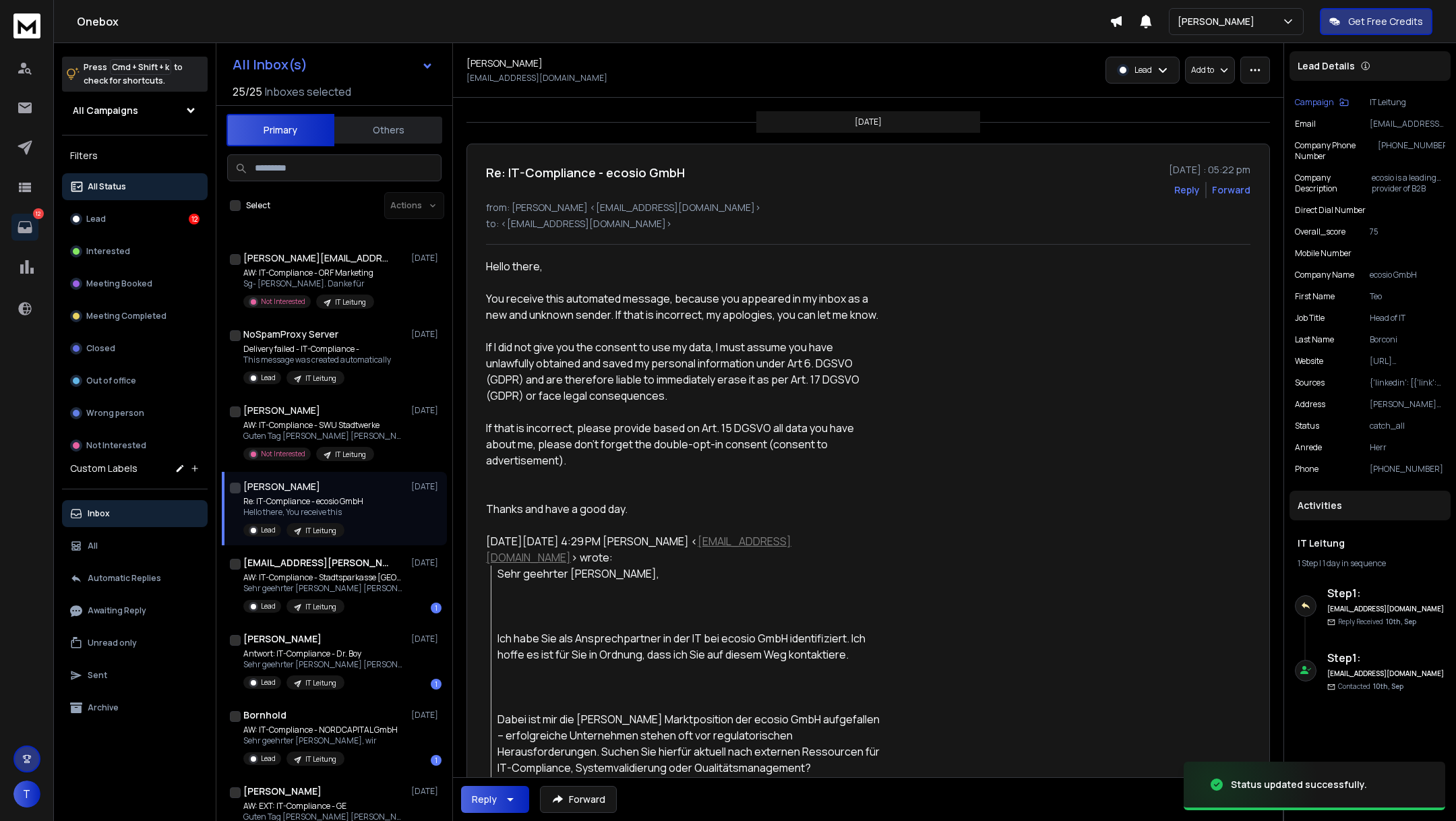
scroll to position [832, 0]
click at [386, 543] on div "[PERSON_NAME] 01:58 PM AW: IT-Compliance - St. Gallisch-Appenzellische Sehr gee…" at bounding box center [334, 536] width 236 height 607
click at [378, 590] on p "Sehr geehrter [PERSON_NAME] [PERSON_NAME], hierfür" at bounding box center [324, 586] width 161 height 11
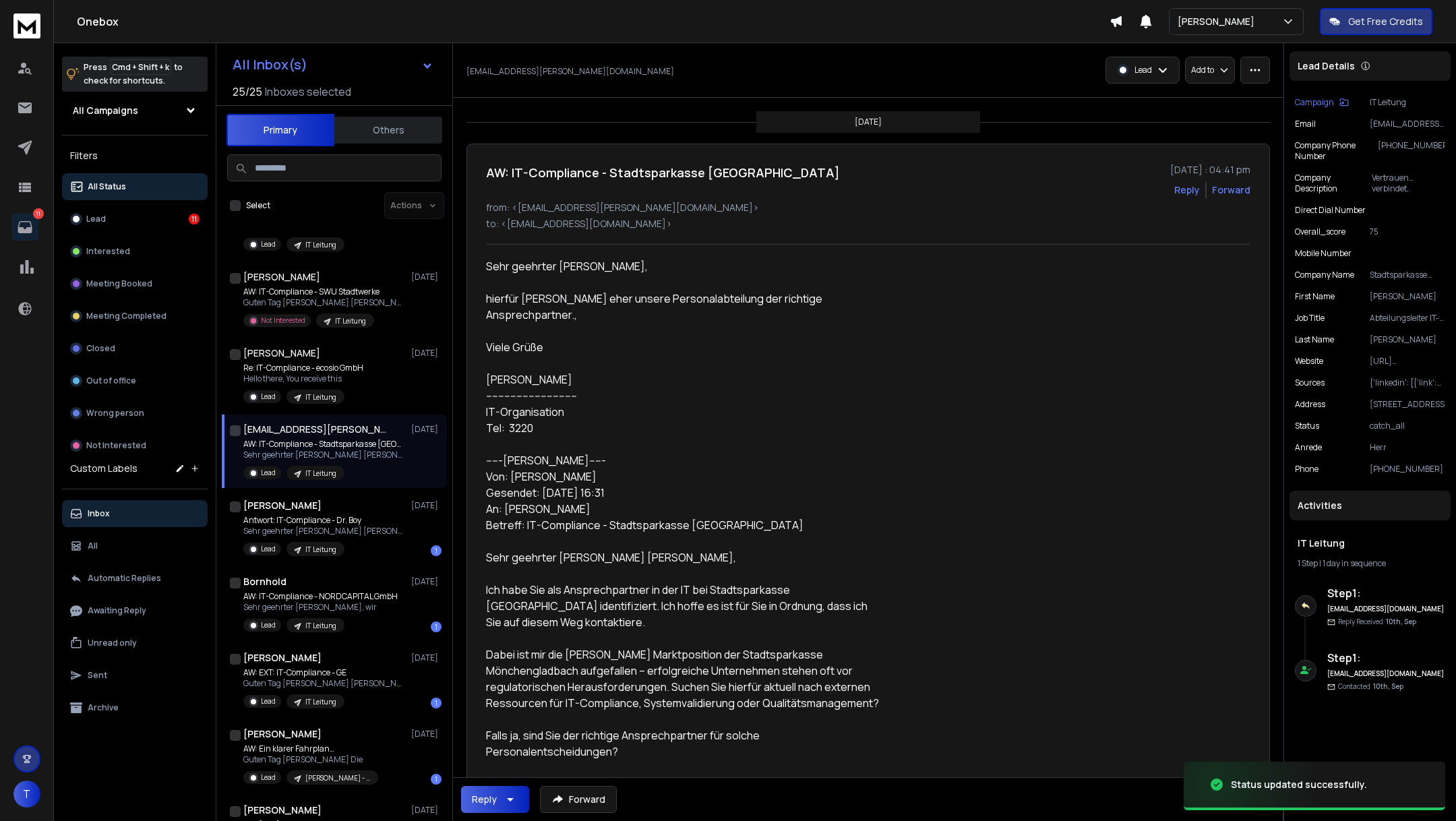
scroll to position [981, 0]
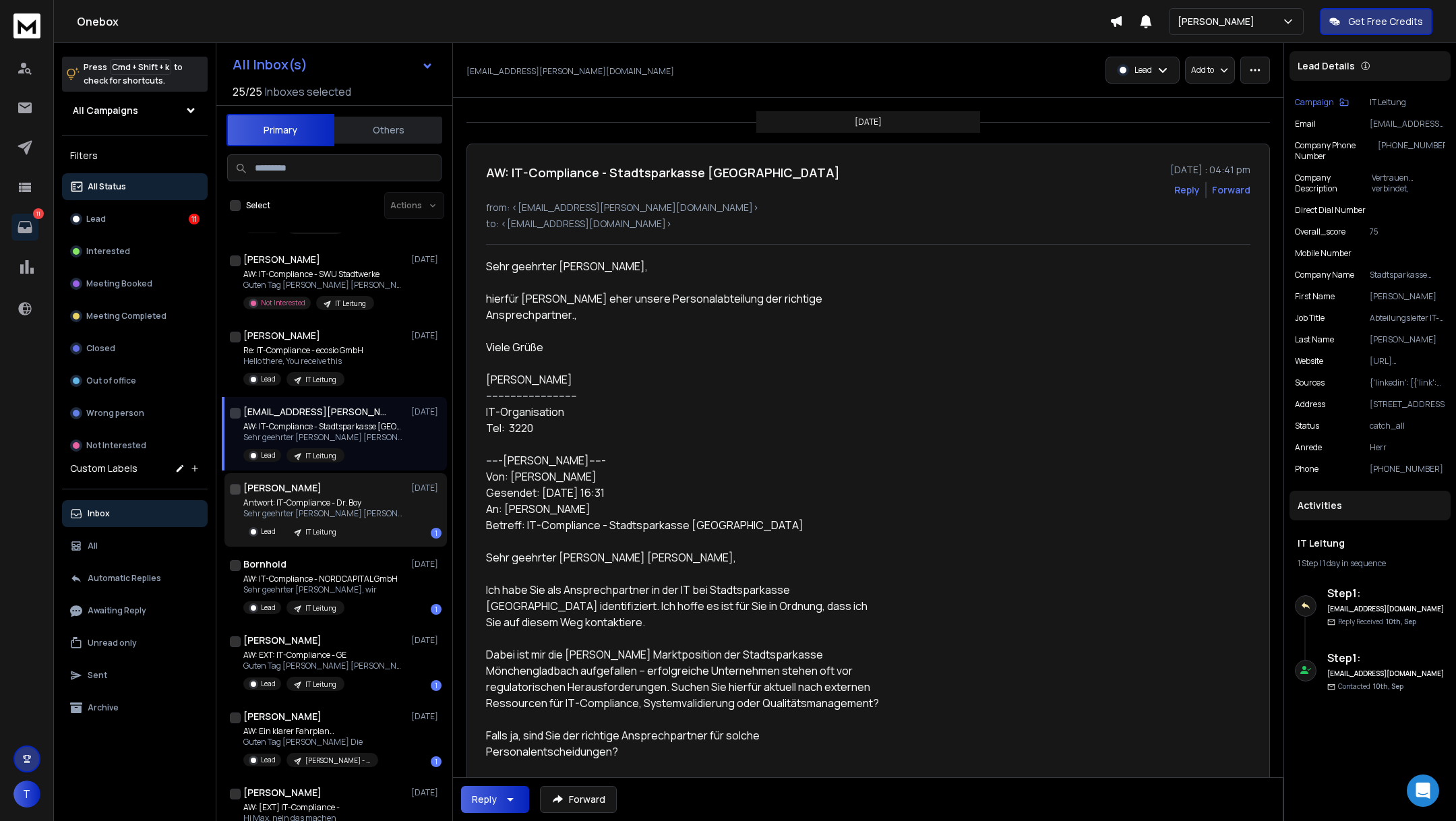
click at [343, 509] on p "Sehr geehrter [PERSON_NAME] [PERSON_NAME], wir sind" at bounding box center [324, 513] width 161 height 11
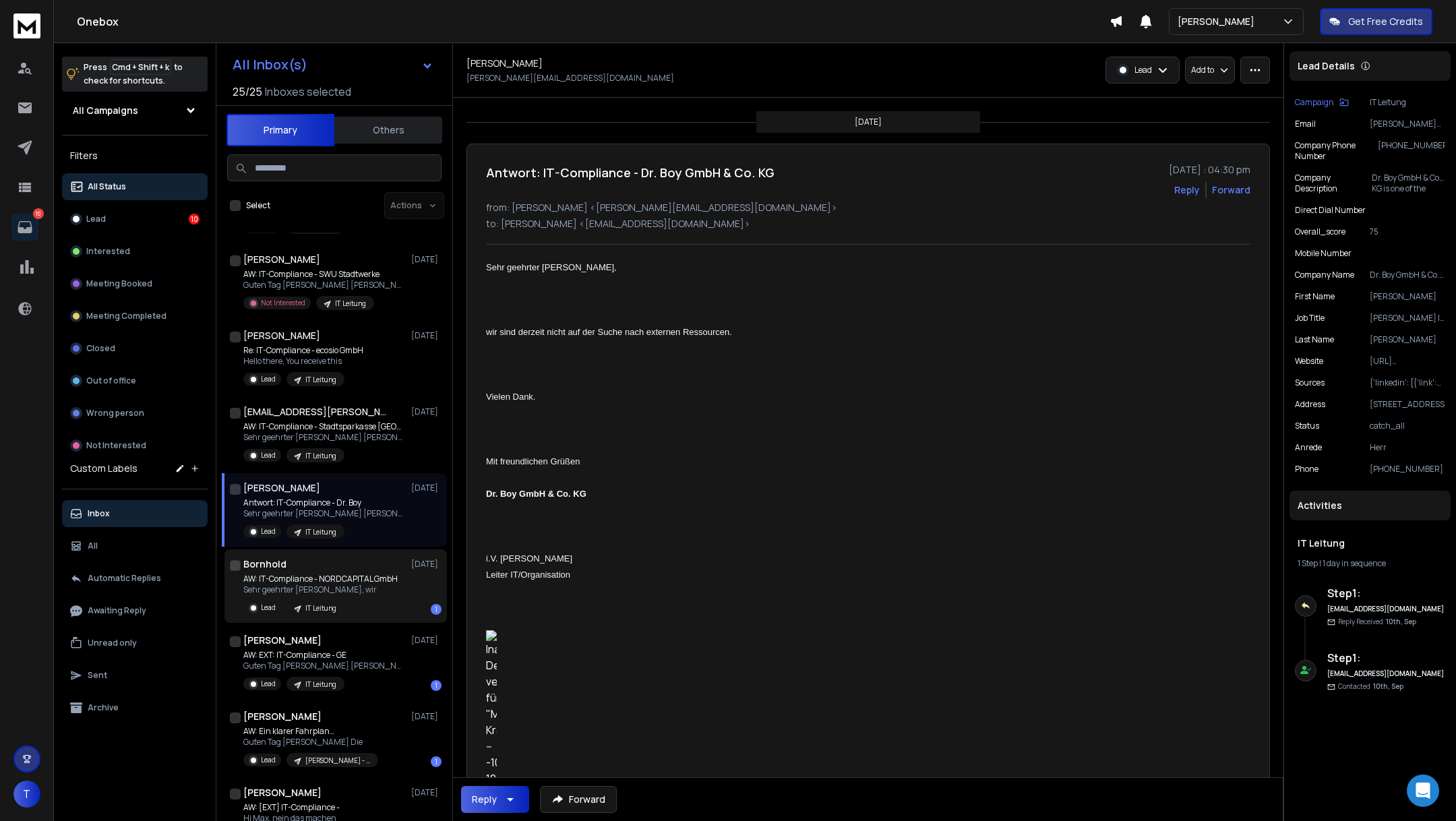
click at [334, 601] on div "IT Leitung" at bounding box center [315, 608] width 58 height 14
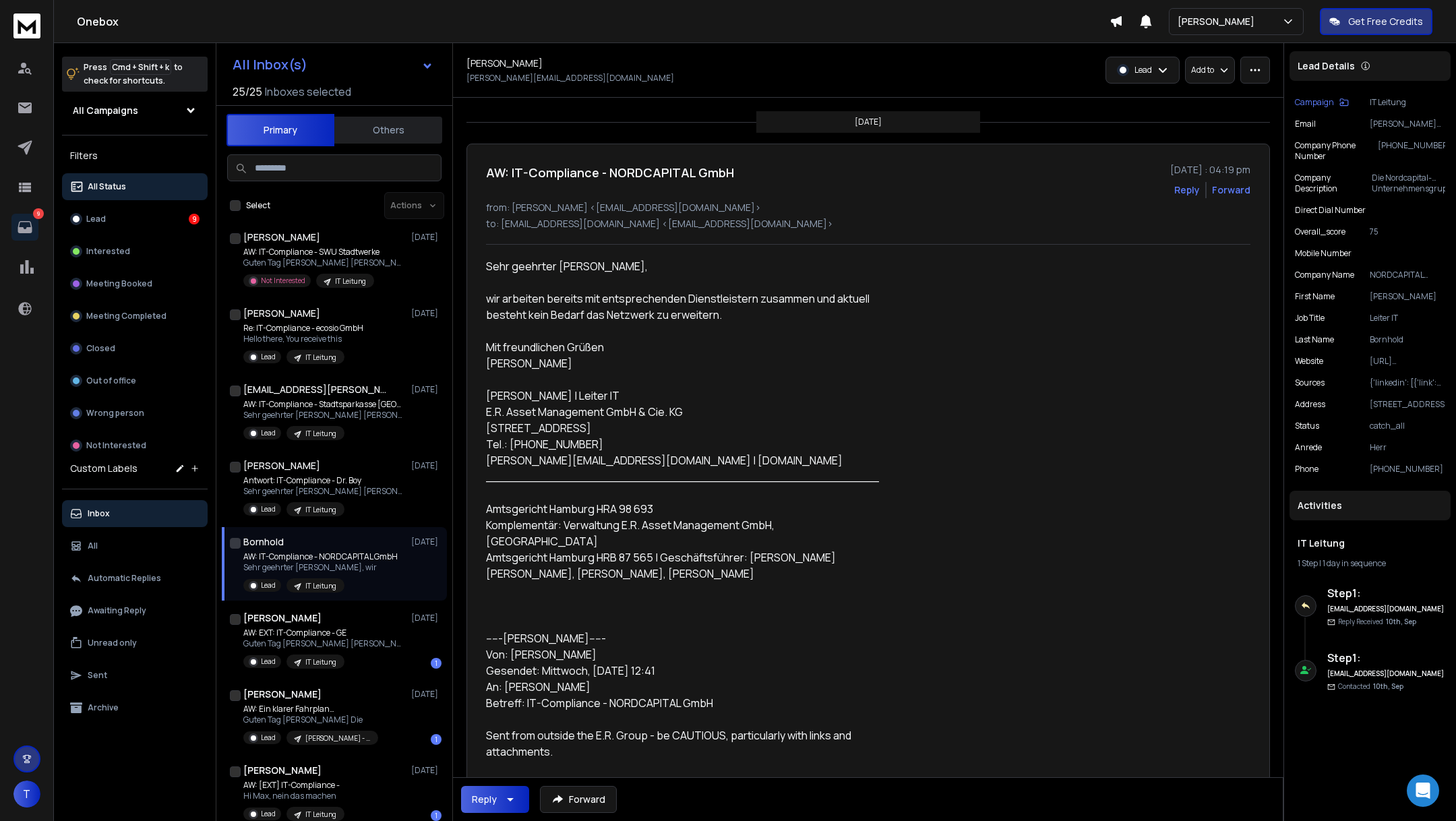
scroll to position [1005, 0]
click at [364, 619] on div "[PERSON_NAME] [DATE]" at bounding box center [342, 616] width 198 height 13
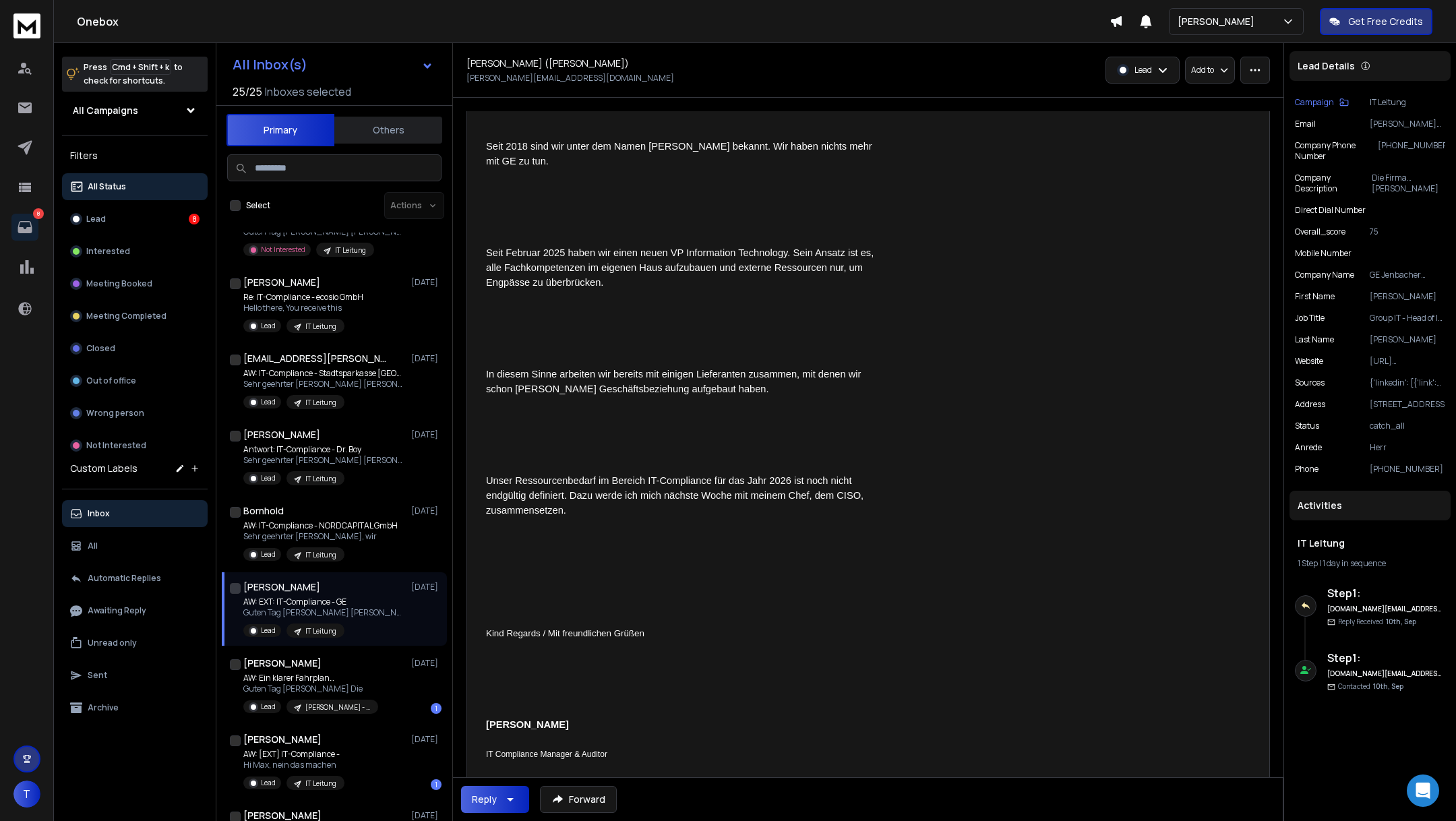
scroll to position [221, 0]
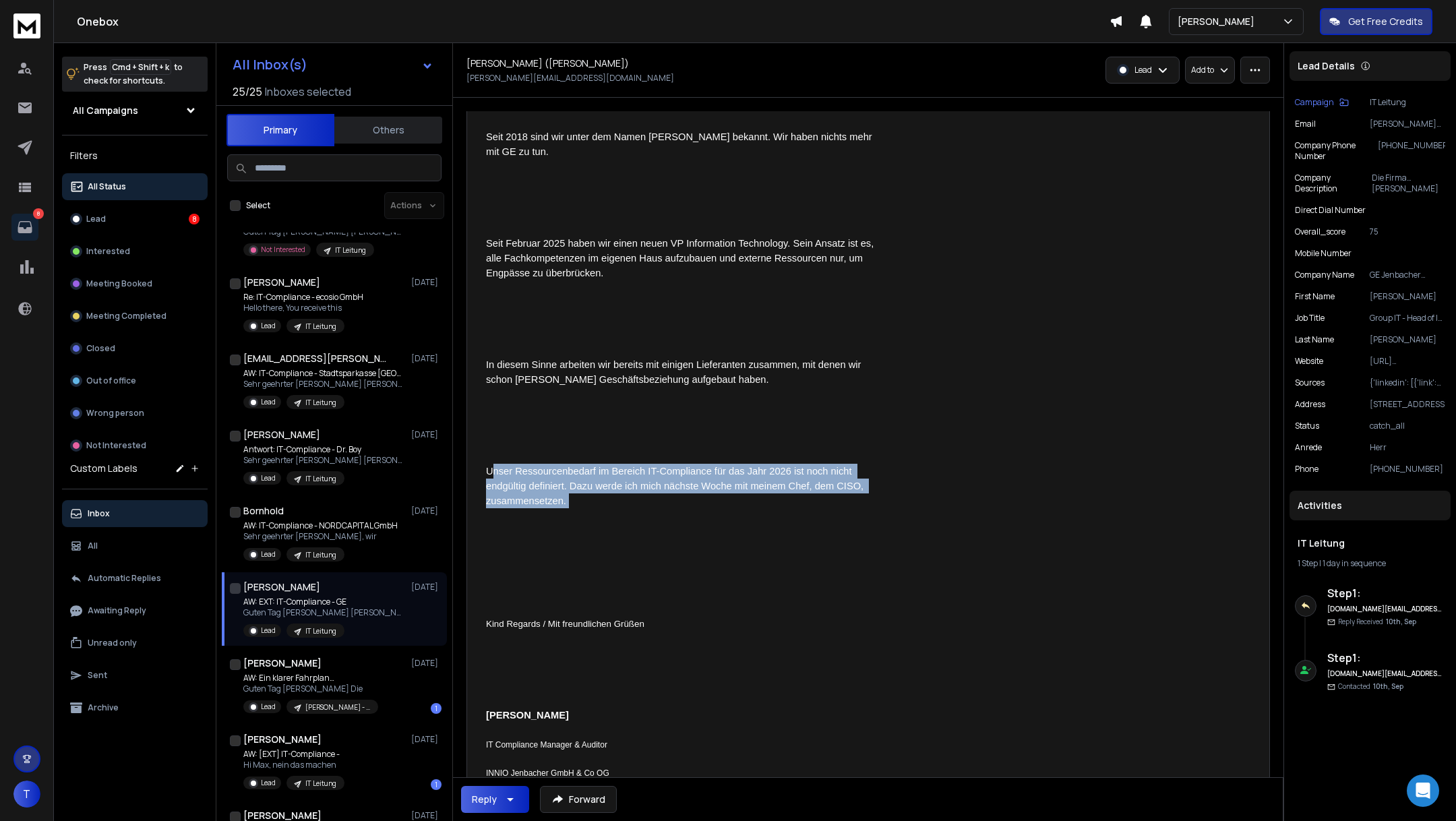
click at [706, 509] on div "Unser Ressourcenbedarf im Bereich IT-Compliance für das Jahr 2026 ist noch nich…" at bounding box center [683, 486] width 393 height 44
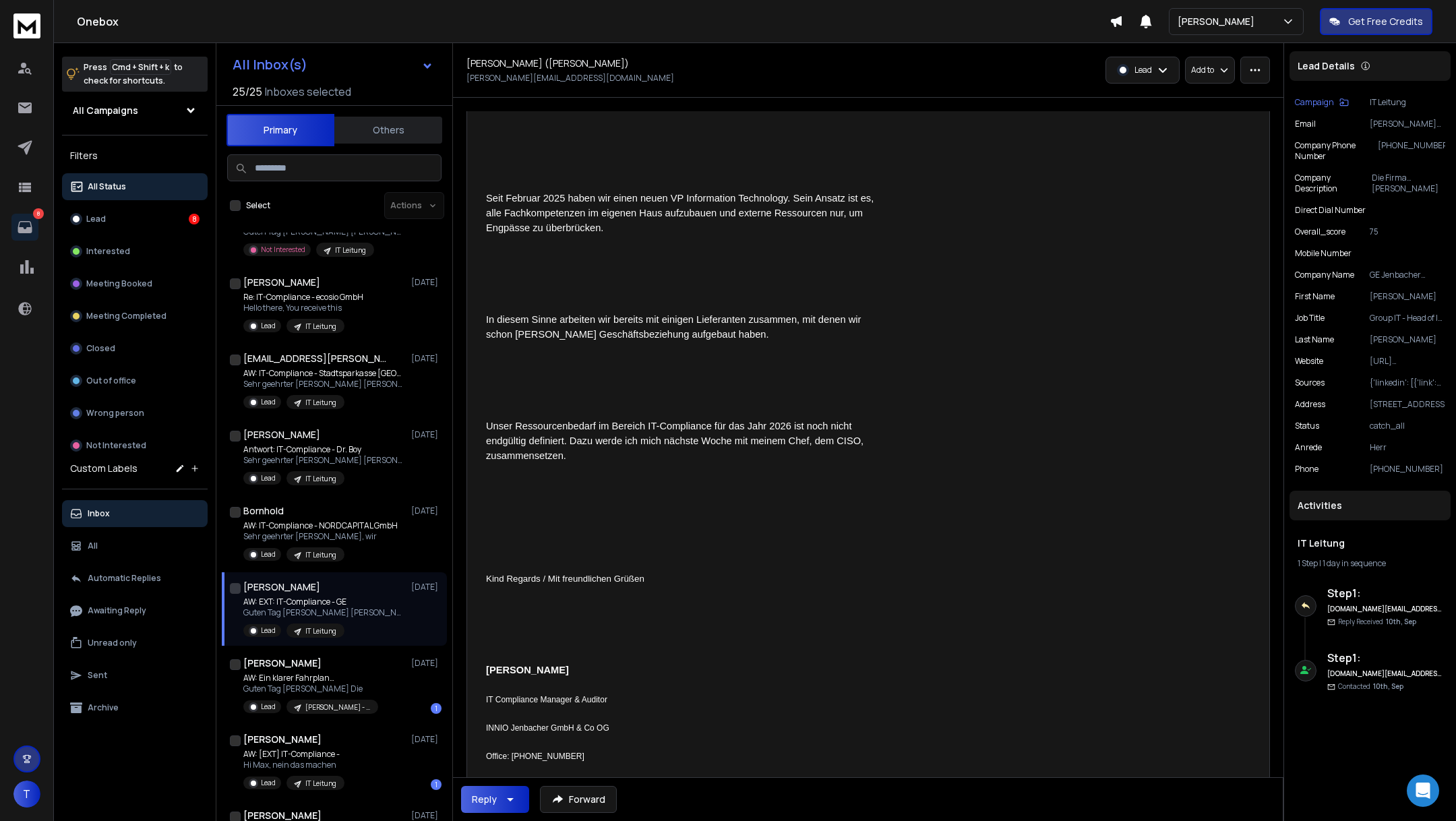
scroll to position [289, 0]
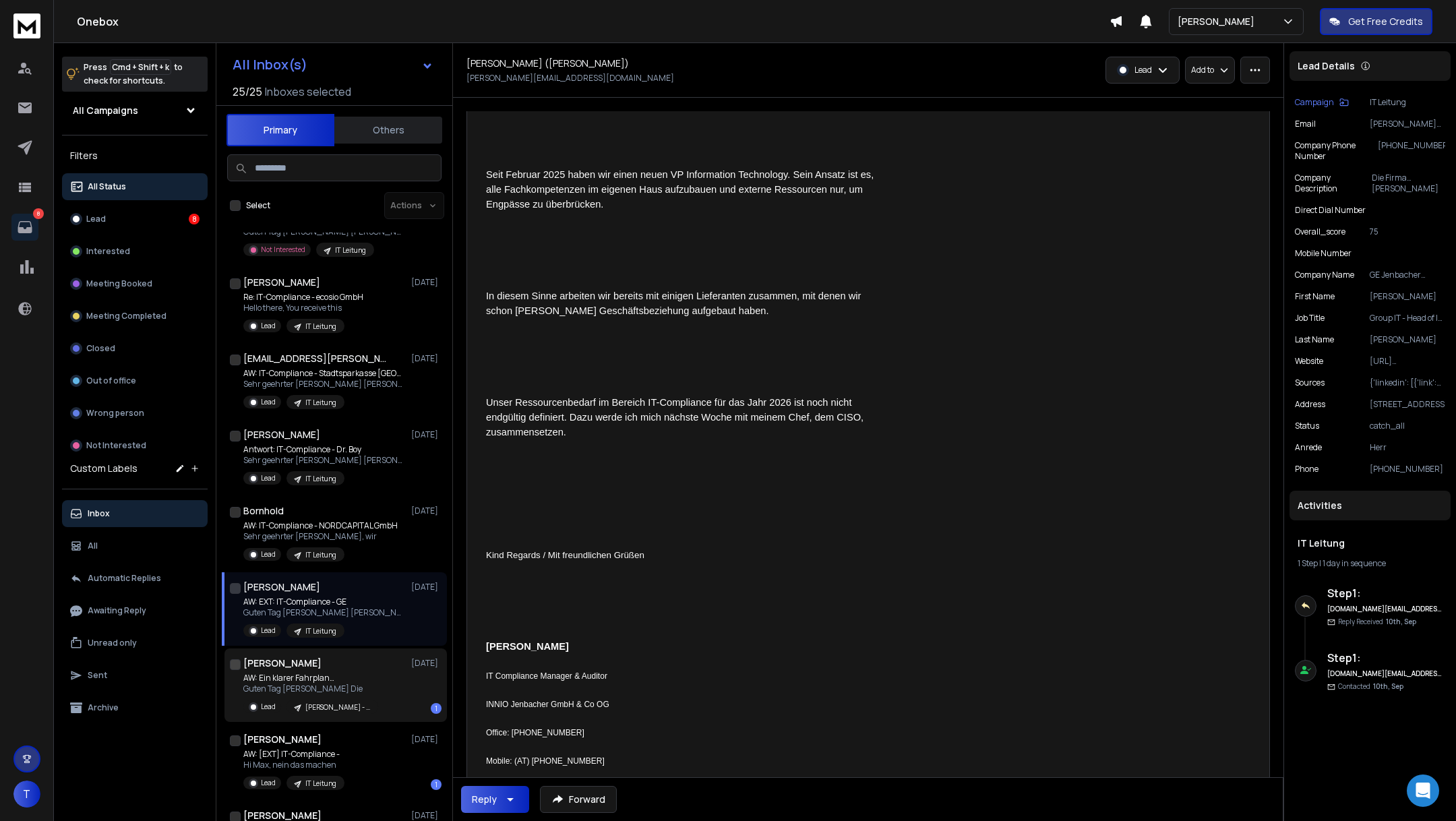
click at [382, 652] on div "[PERSON_NAME] [DATE] AW: Ein klarer Fahrplan… Guten Tag [PERSON_NAME] Die Lead …" at bounding box center [335, 686] width 222 height 73
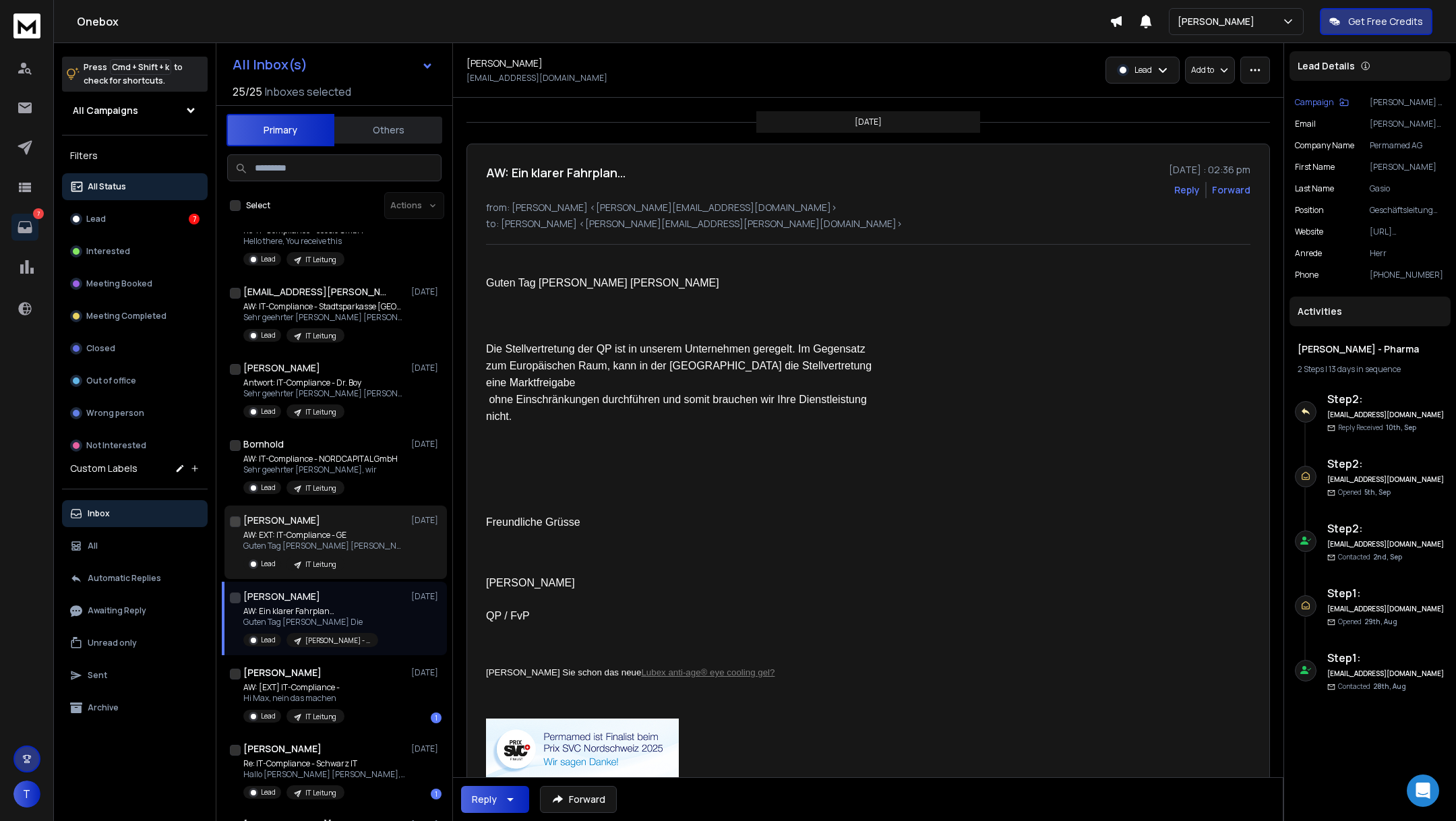
scroll to position [1129, 0]
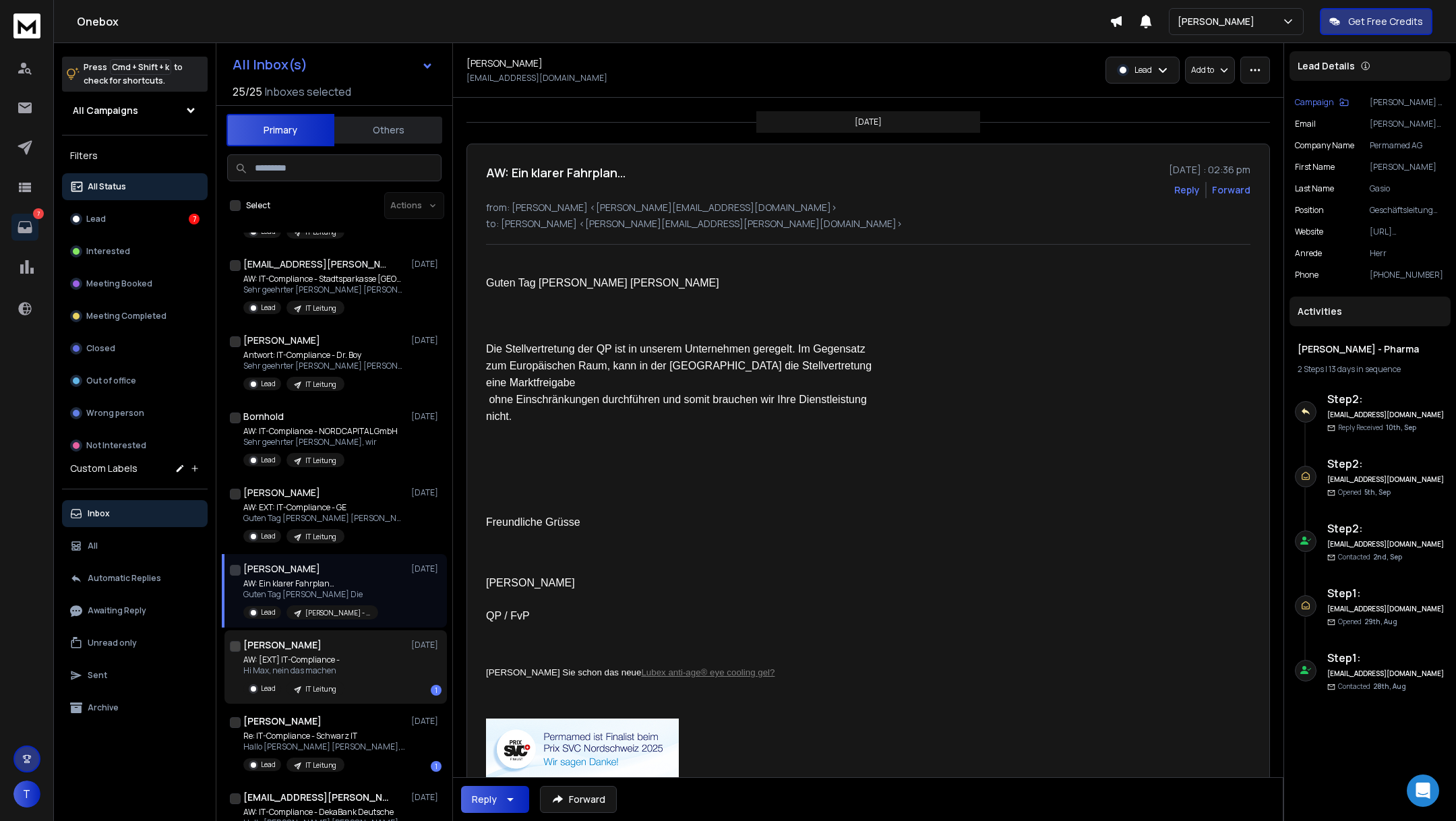
click at [351, 631] on div "[PERSON_NAME] [DATE] AW: [EXT] IT-Compliance - ﻿Hi [PERSON_NAME], nein das mach…" at bounding box center [335, 667] width 222 height 73
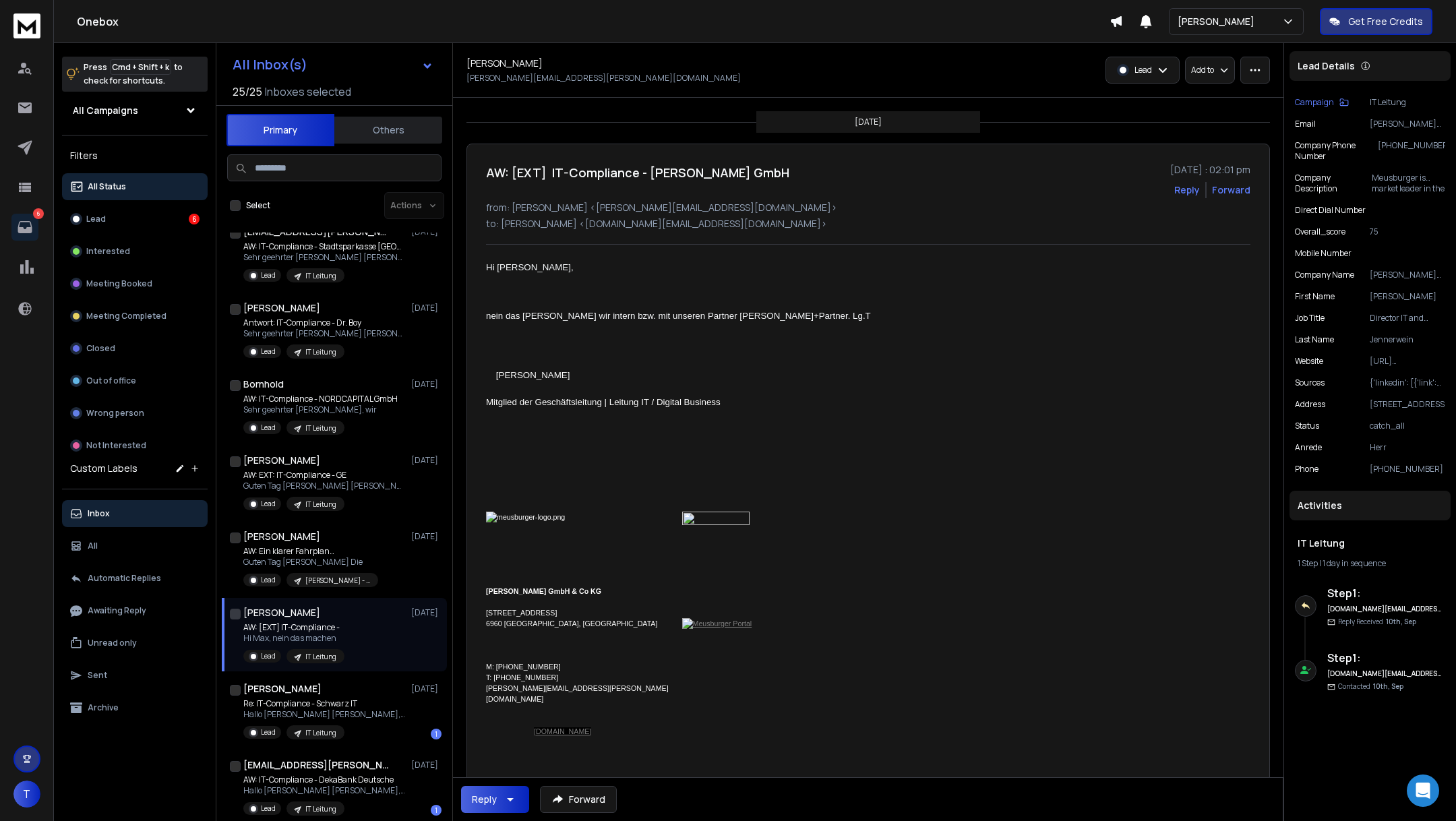
scroll to position [1167, 0]
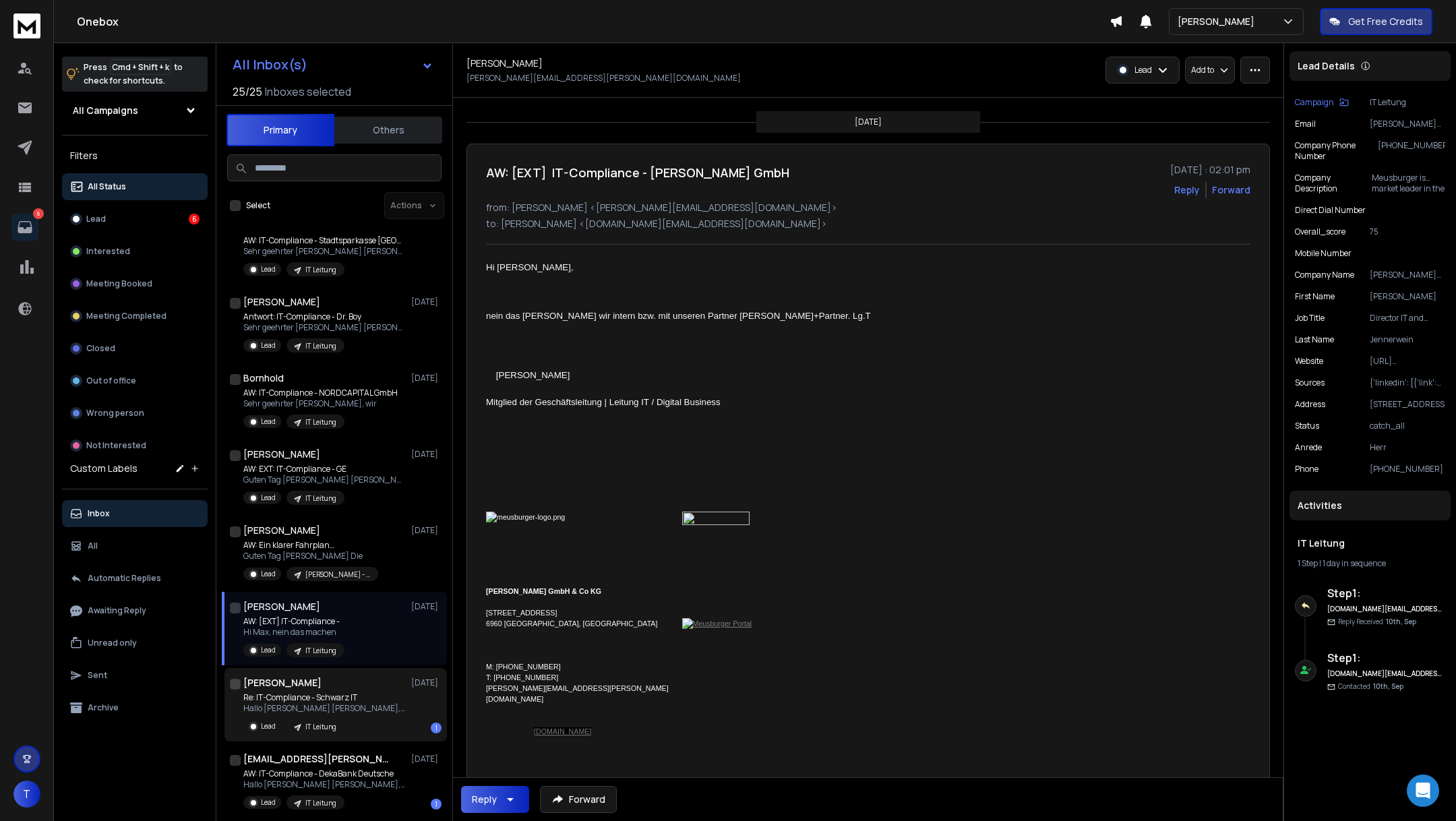
click at [362, 677] on div "[PERSON_NAME] [DATE]" at bounding box center [342, 683] width 198 height 13
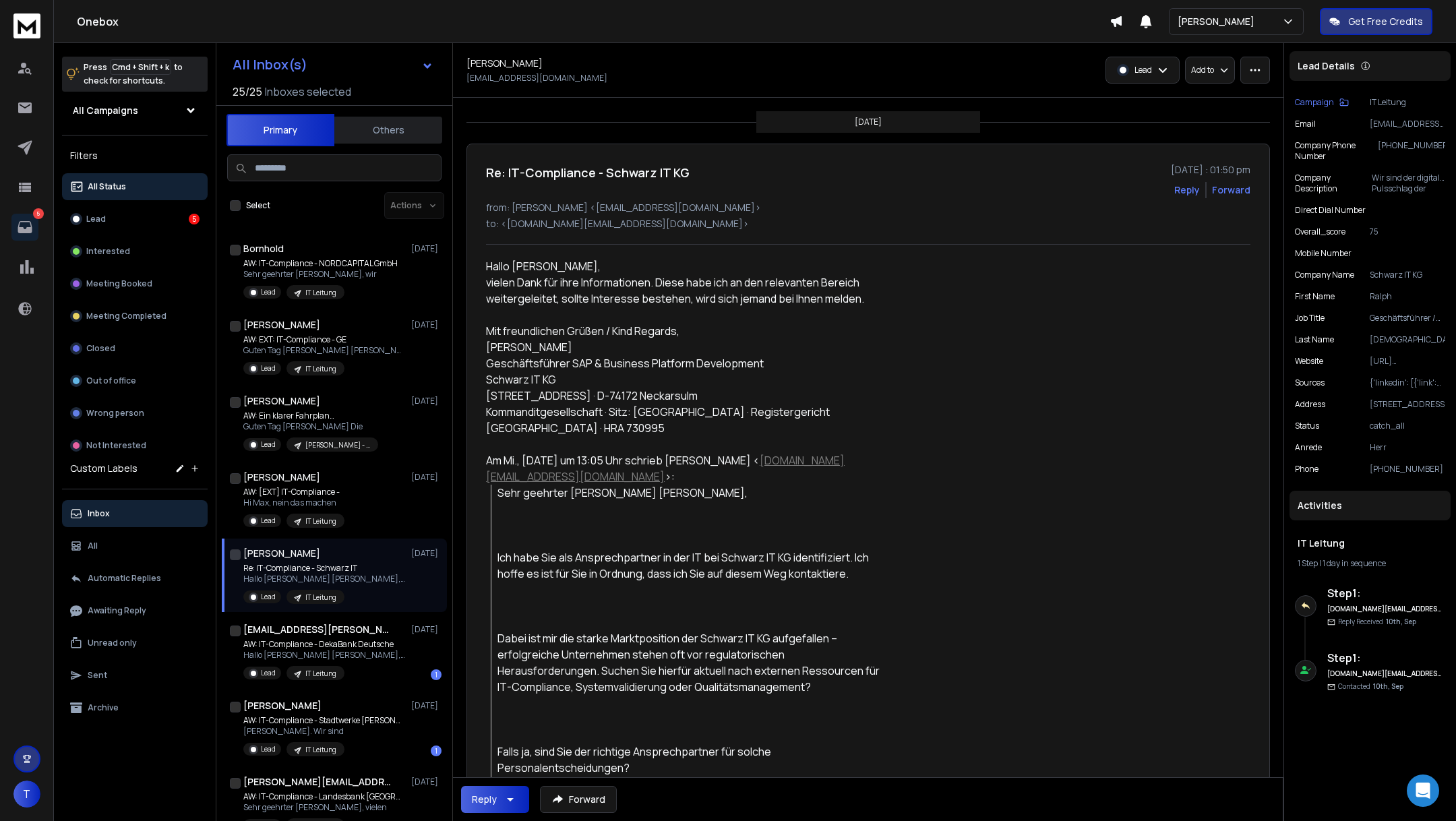
scroll to position [1311, 0]
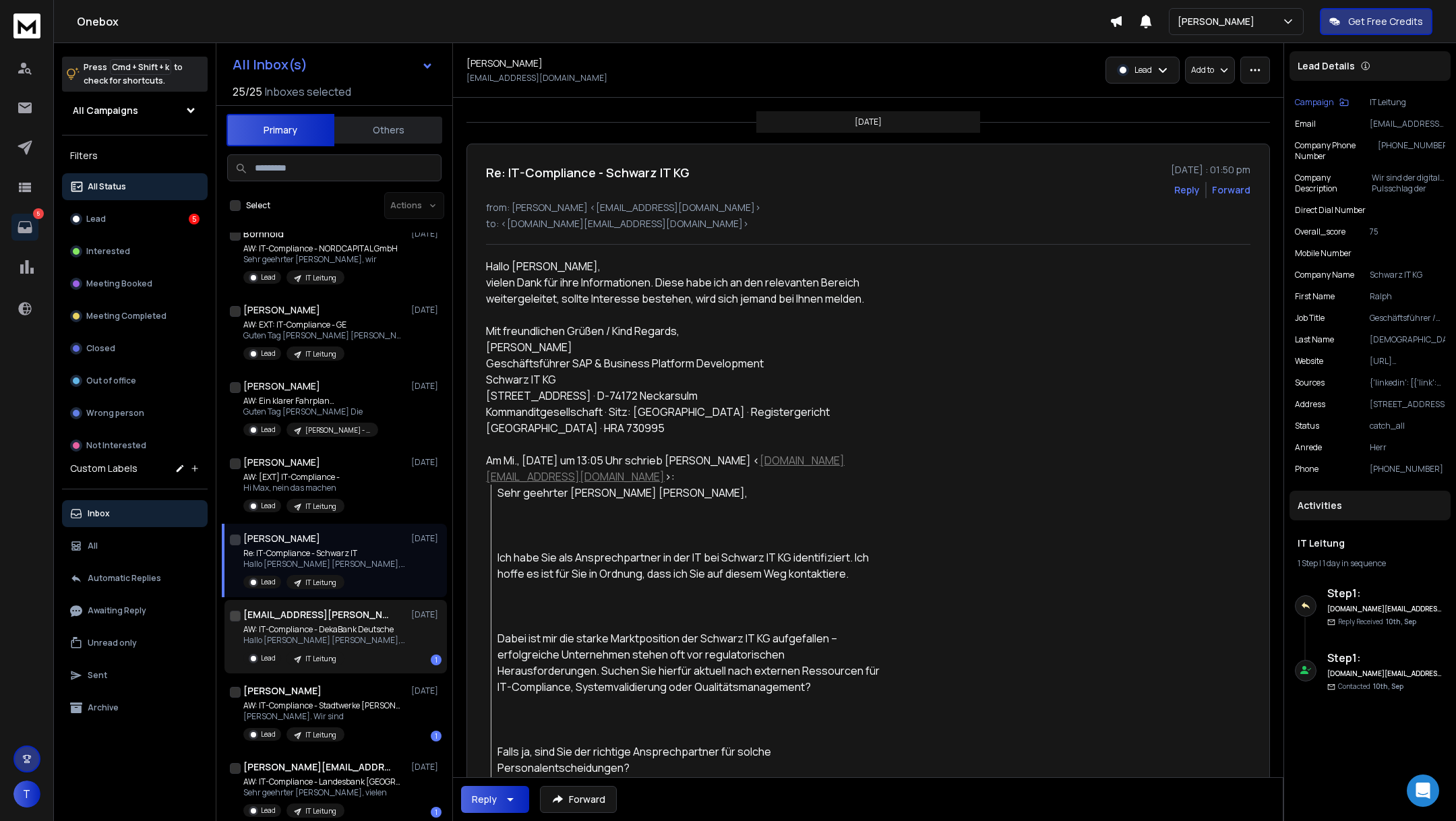
click at [364, 651] on div "Lead IT Leitung" at bounding box center [324, 658] width 161 height 14
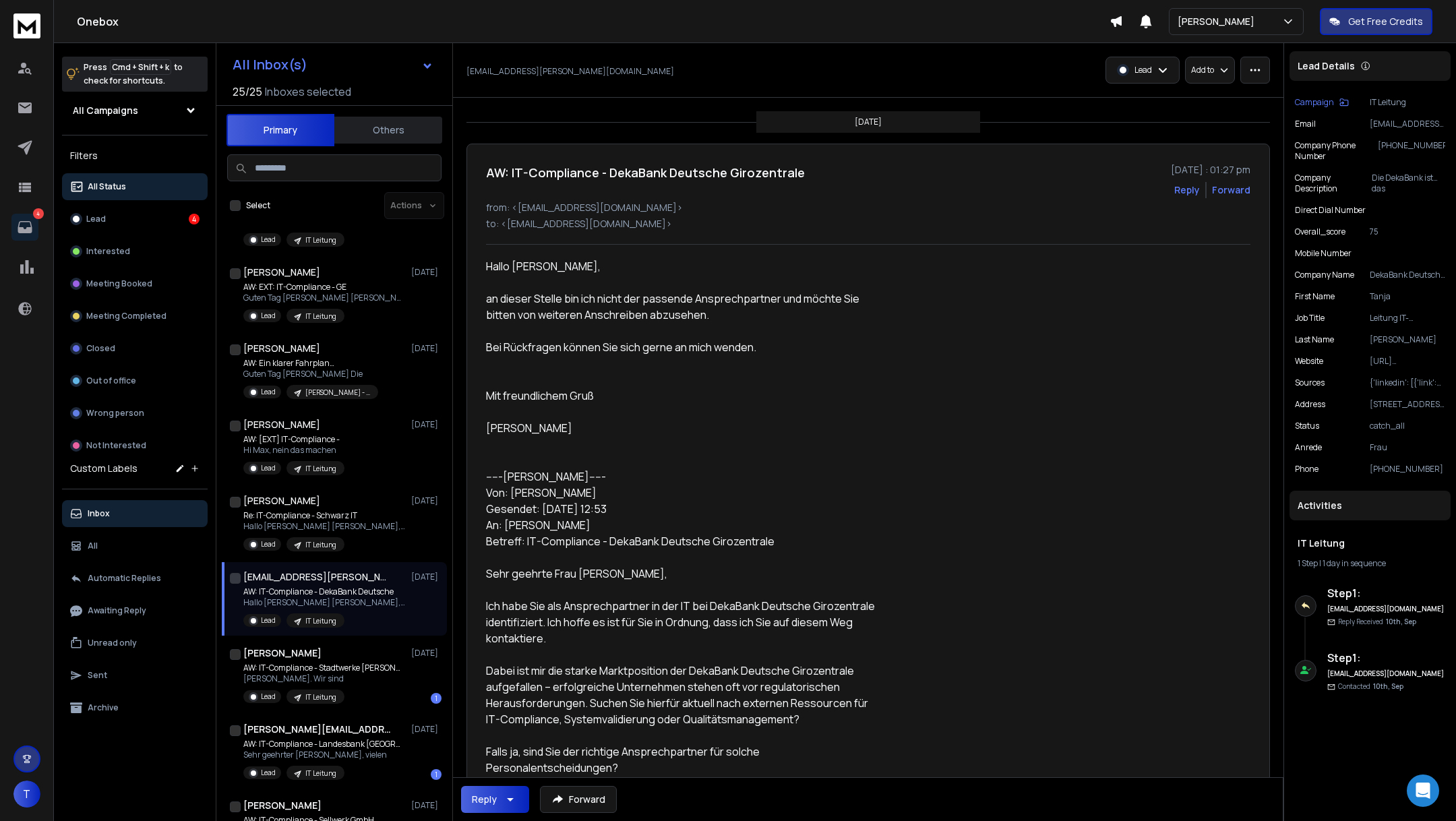
scroll to position [1351, 0]
click at [362, 664] on p "AW: IT-Compliance - Stadtwerke [PERSON_NAME]" at bounding box center [324, 666] width 161 height 11
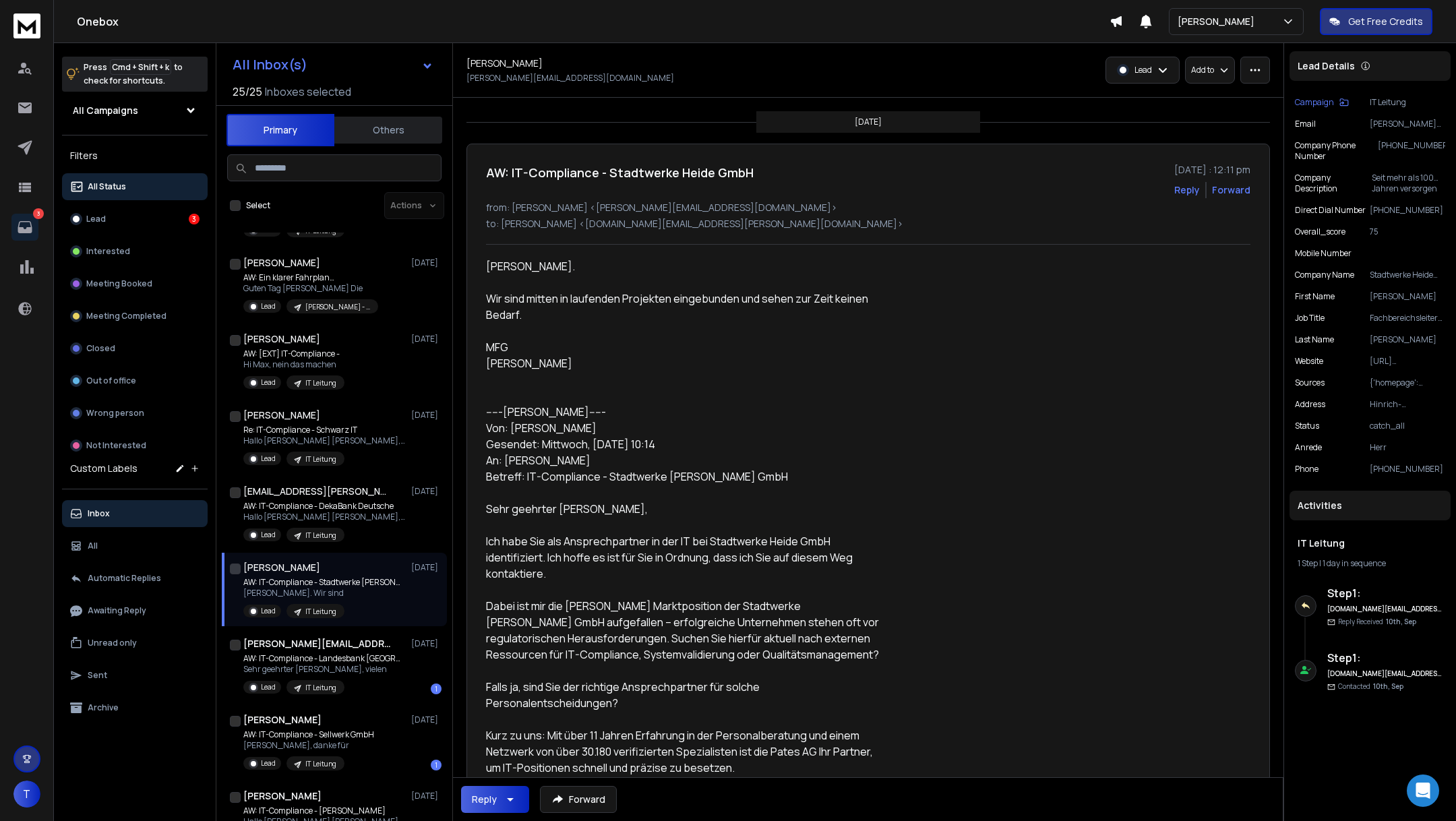
scroll to position [1437, 0]
click at [374, 665] on p "Sehr geehrter [PERSON_NAME], vielen" at bounding box center [324, 667] width 161 height 11
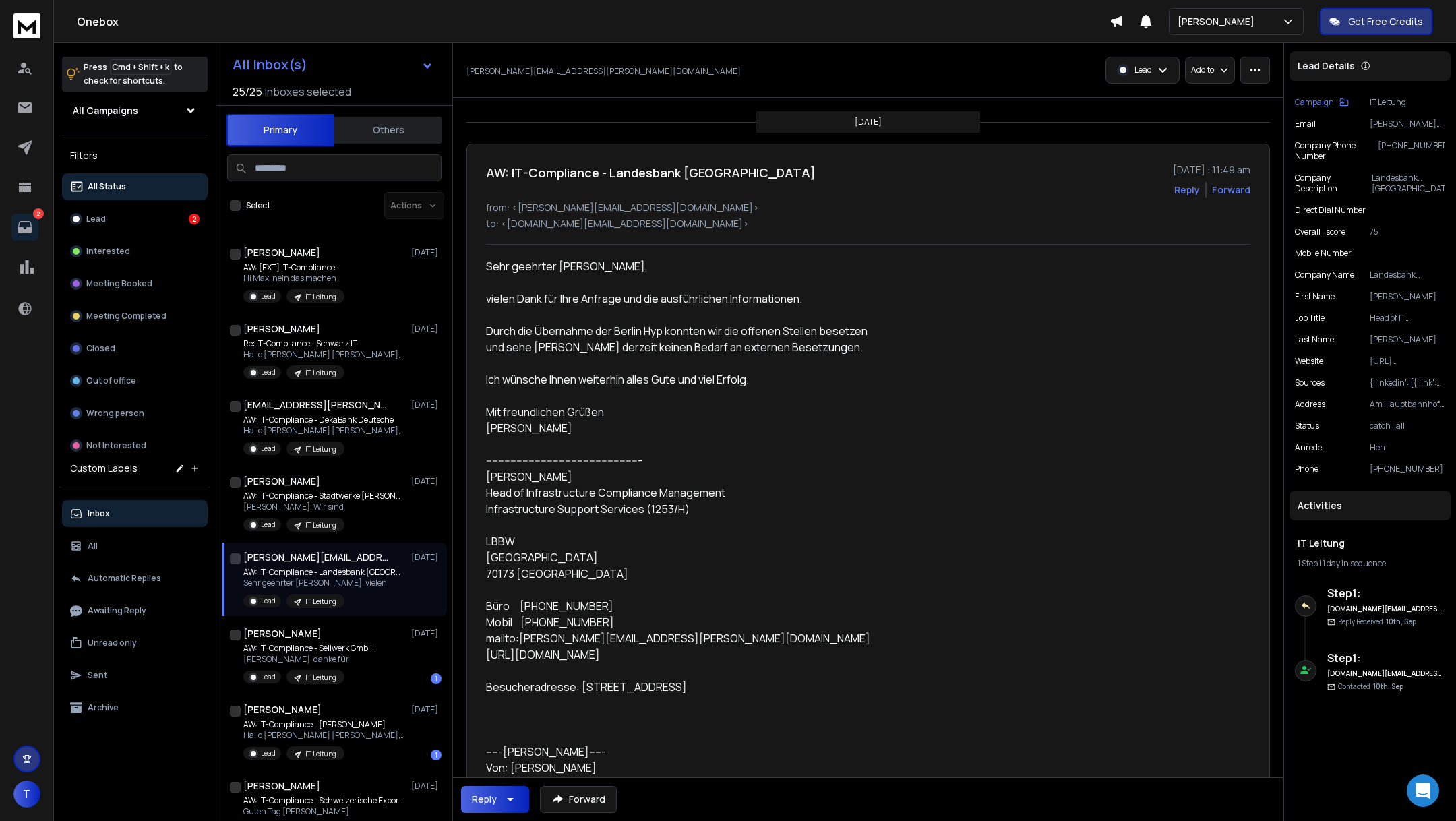
scroll to position [1566, 0]
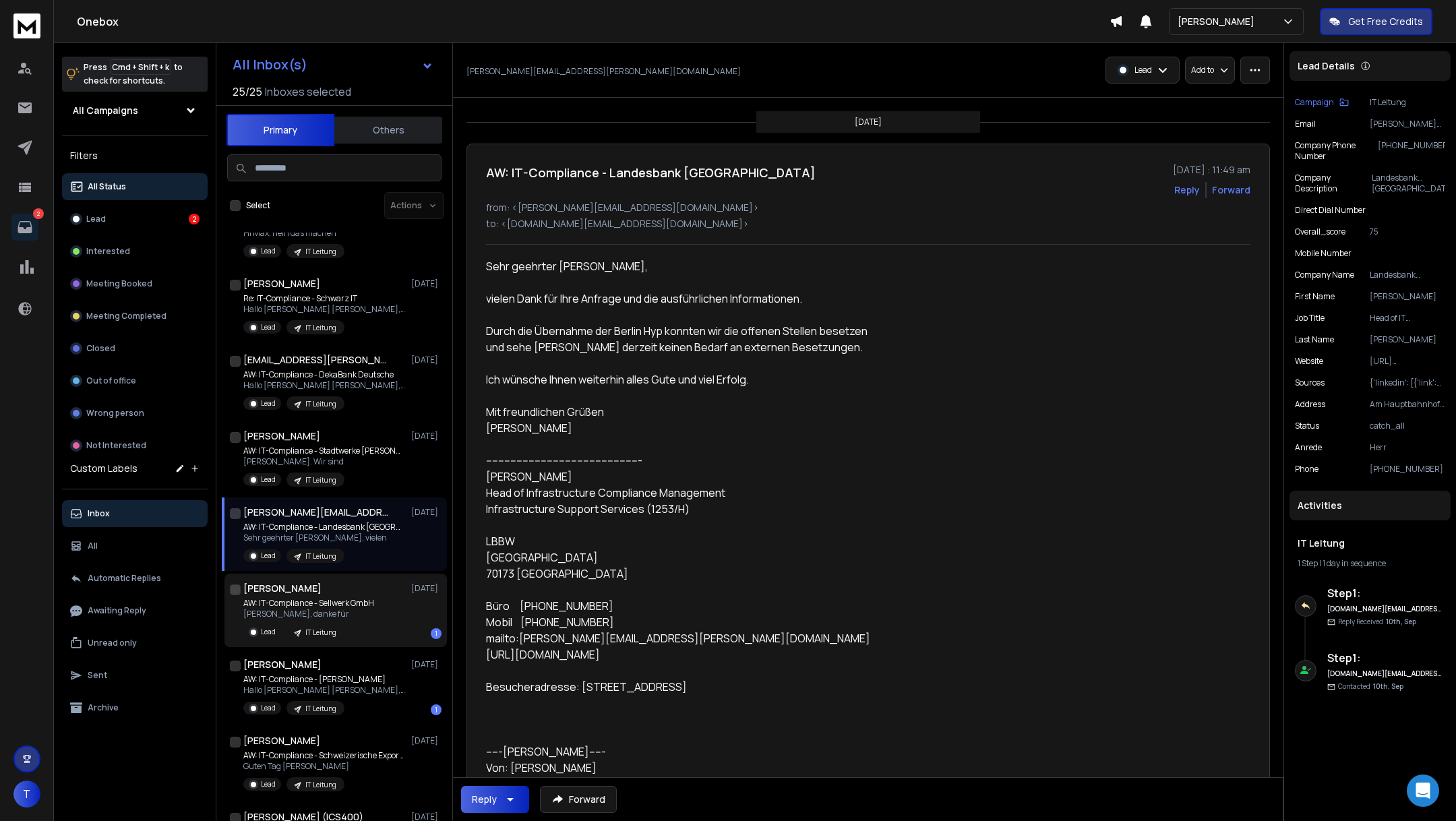
click at [396, 612] on div "AW: IT-Compliance - Sellwerk GmbH Hallo [PERSON_NAME] [PERSON_NAME], danke für …" at bounding box center [342, 619] width 198 height 41
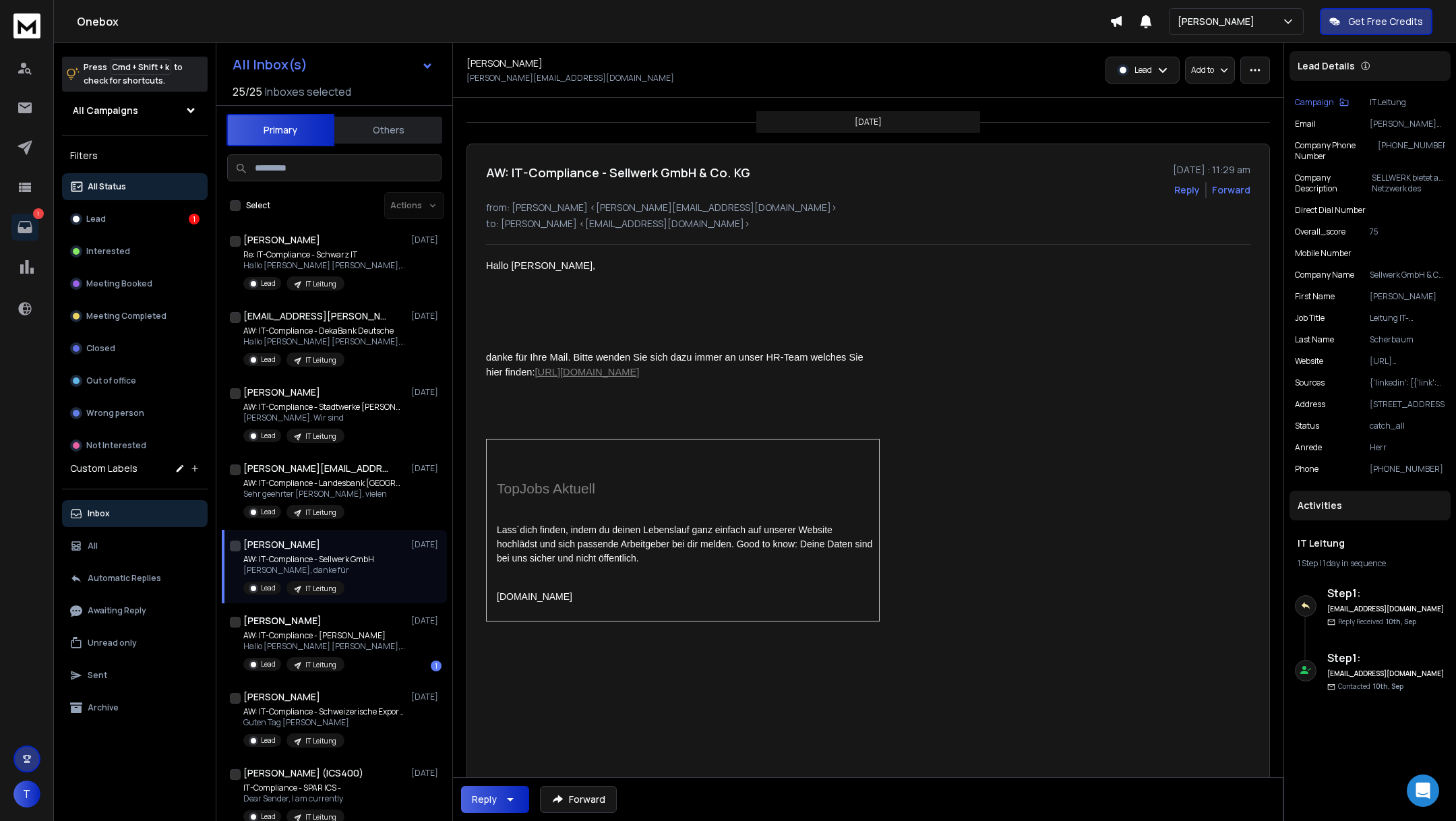
scroll to position [1623, 0]
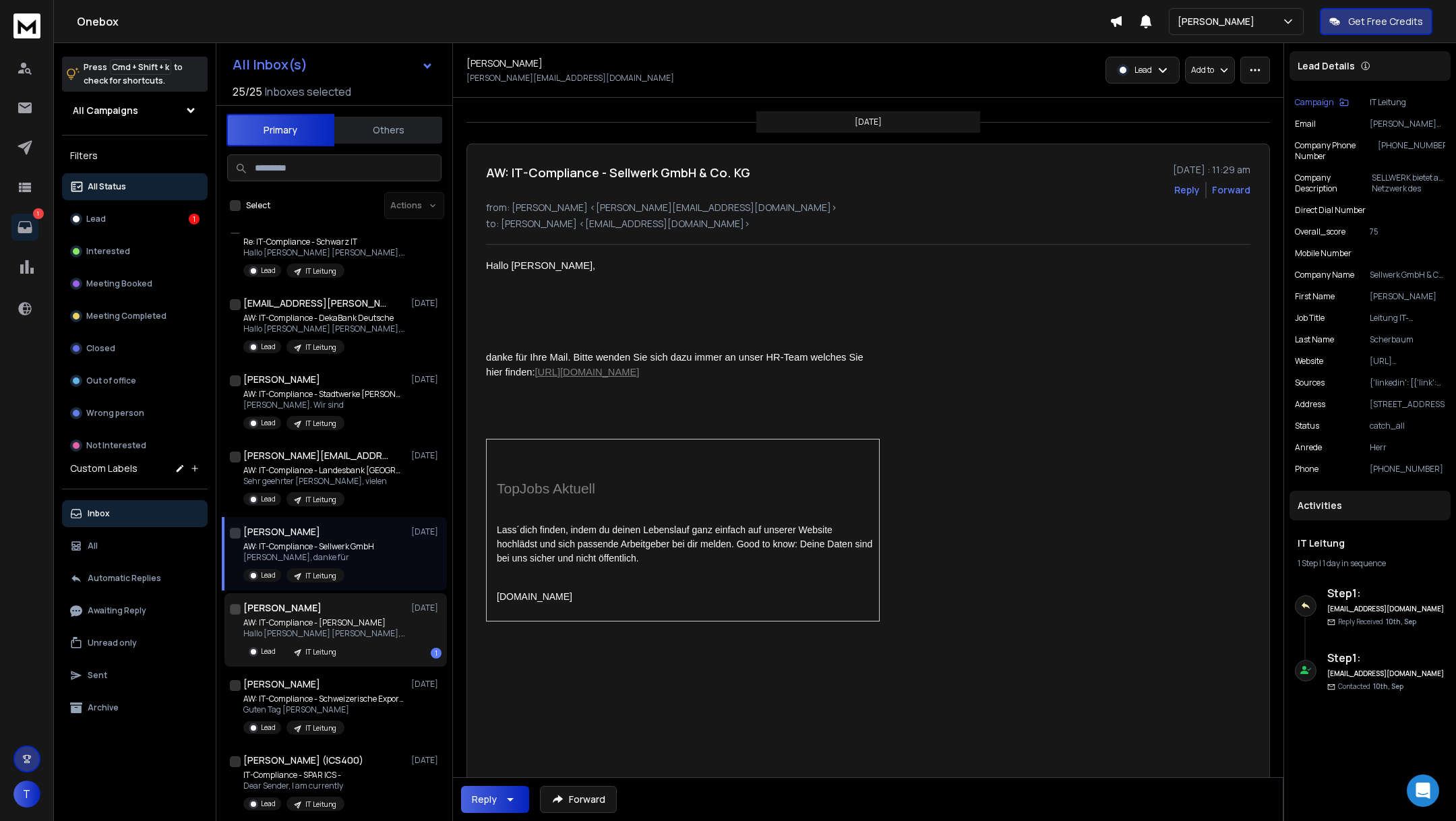
click at [376, 630] on div "AW: IT-Compliance - [PERSON_NAME] Hallo [PERSON_NAME] [PERSON_NAME], sie dürfen…" at bounding box center [342, 638] width 198 height 41
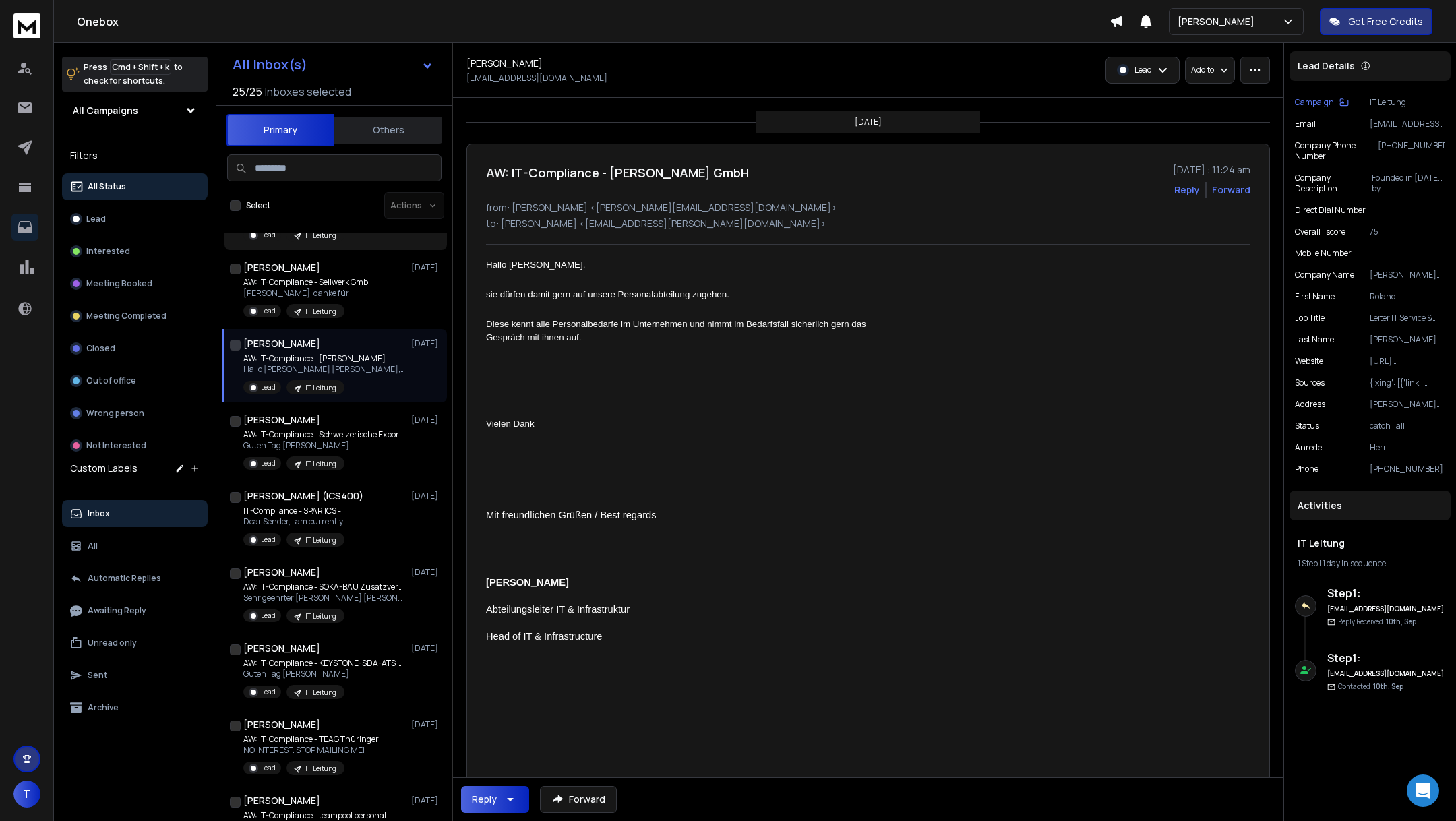
scroll to position [371, 0]
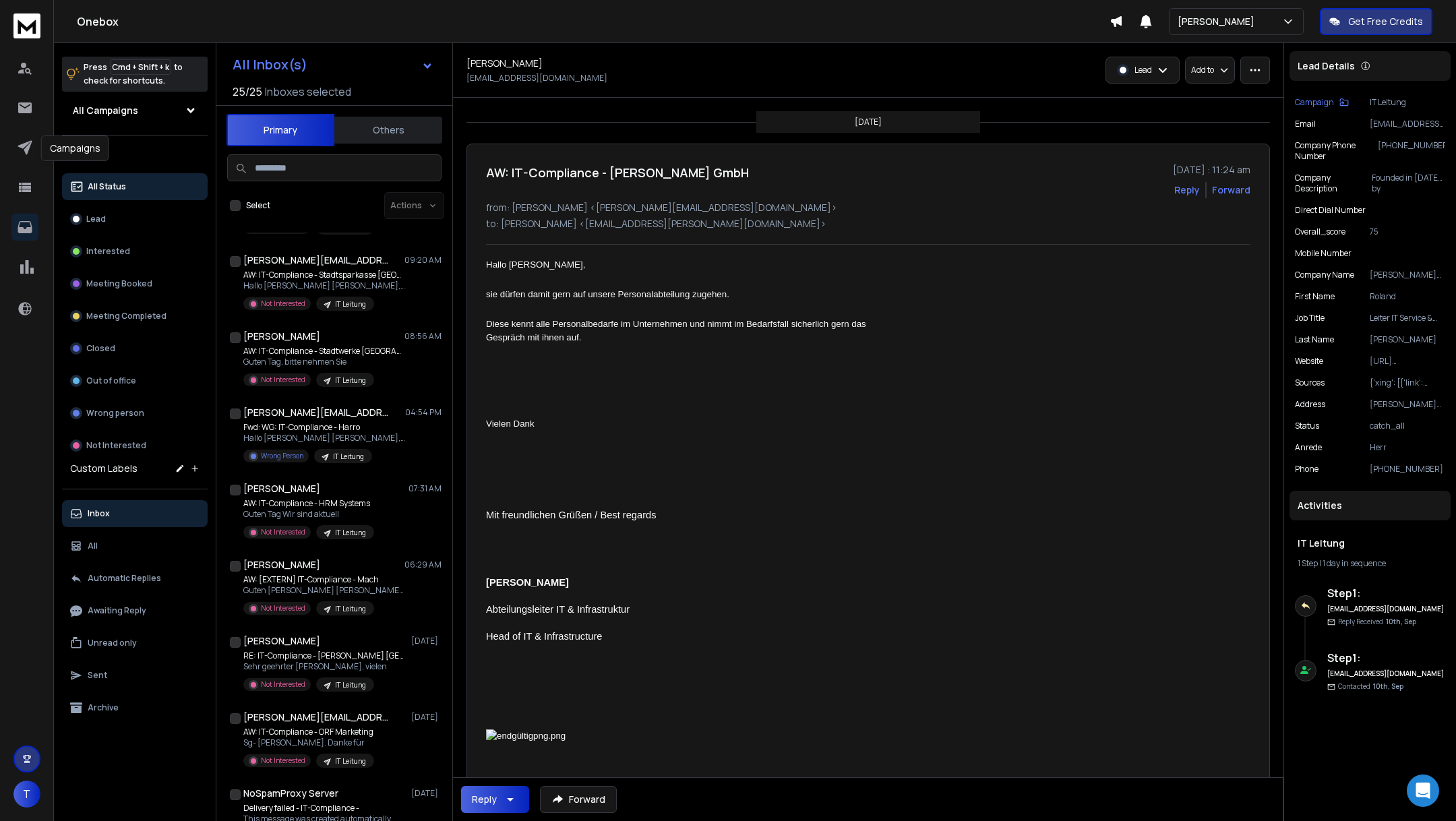
click at [21, 130] on div at bounding box center [27, 190] width 31 height 272
click at [23, 146] on icon at bounding box center [25, 147] width 14 height 14
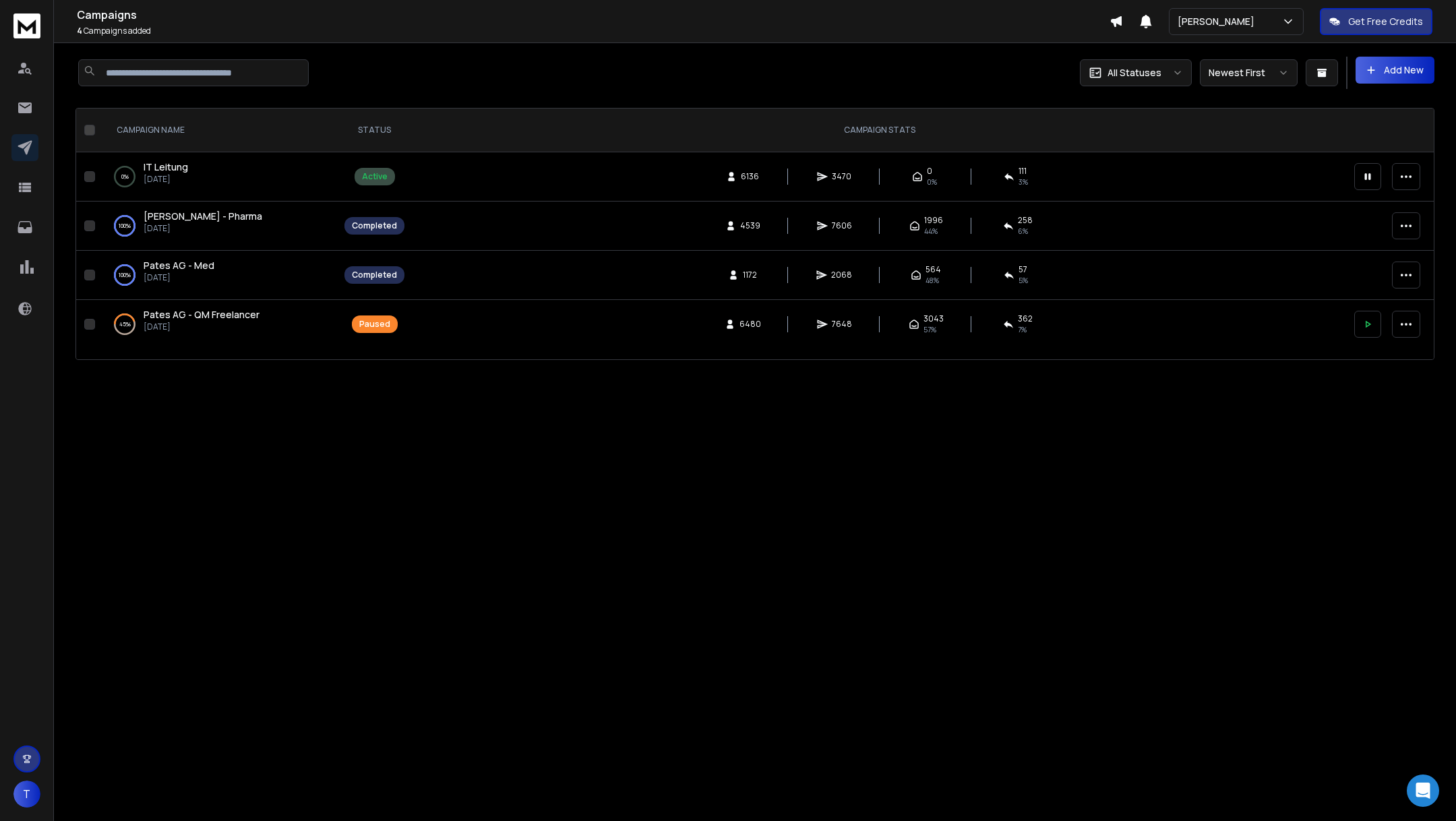
click at [611, 174] on div "6136 3470 0 0 % 111 3 %" at bounding box center [879, 176] width 917 height 22
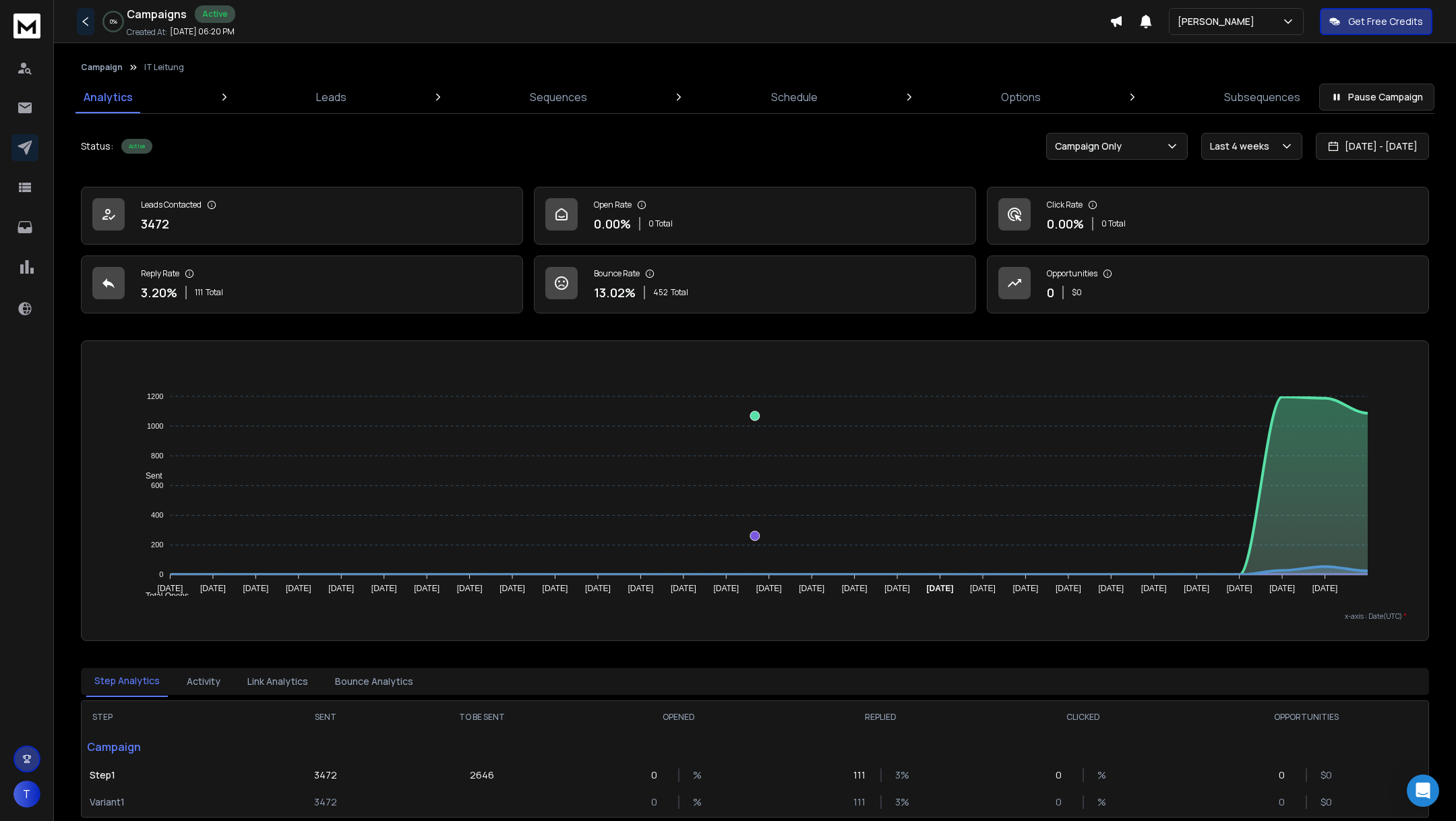
click at [84, 23] on icon at bounding box center [85, 21] width 6 height 8
